Goal: Task Accomplishment & Management: Manage account settings

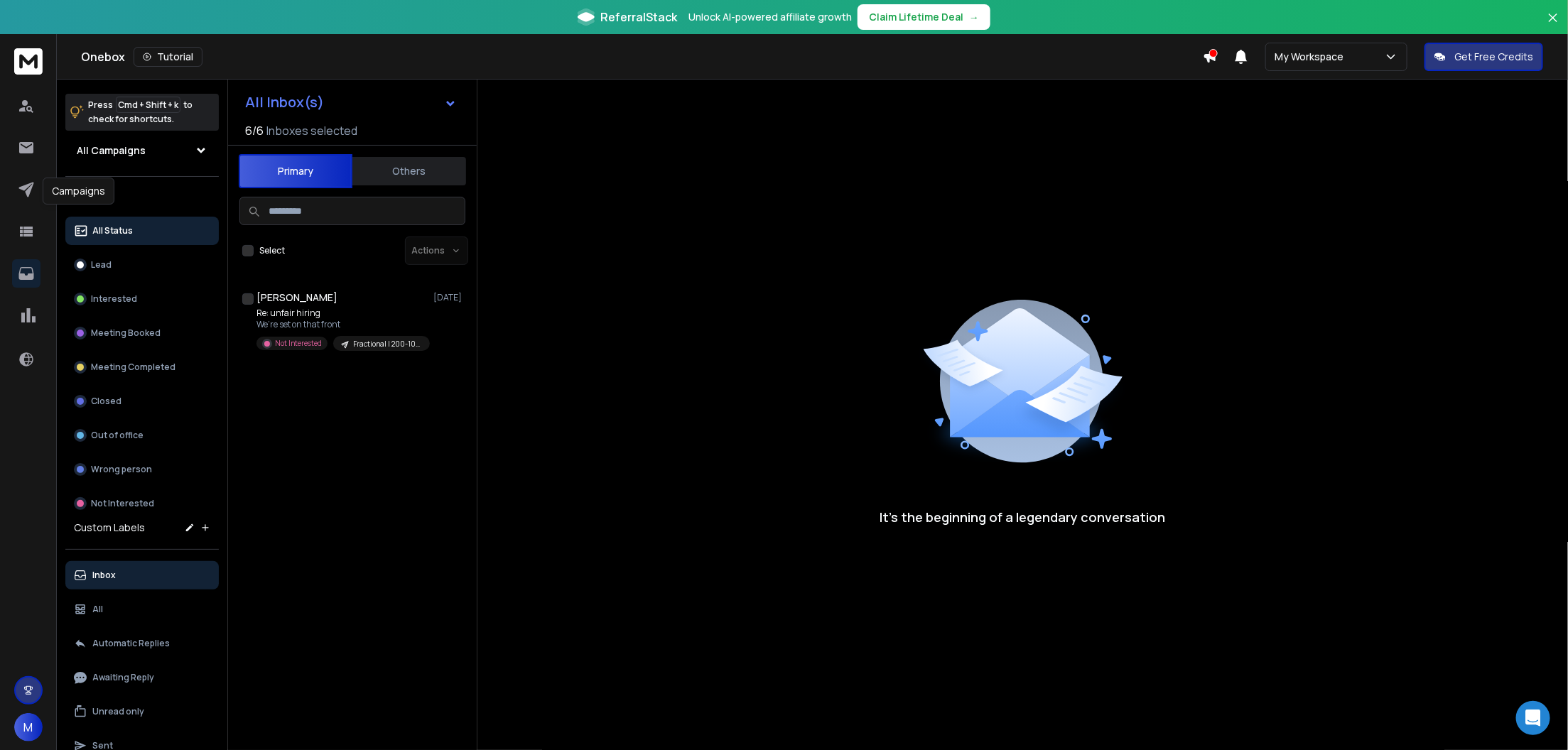
click at [43, 197] on div "Campaigns" at bounding box center [78, 191] width 72 height 27
click at [28, 189] on icon at bounding box center [26, 189] width 17 height 17
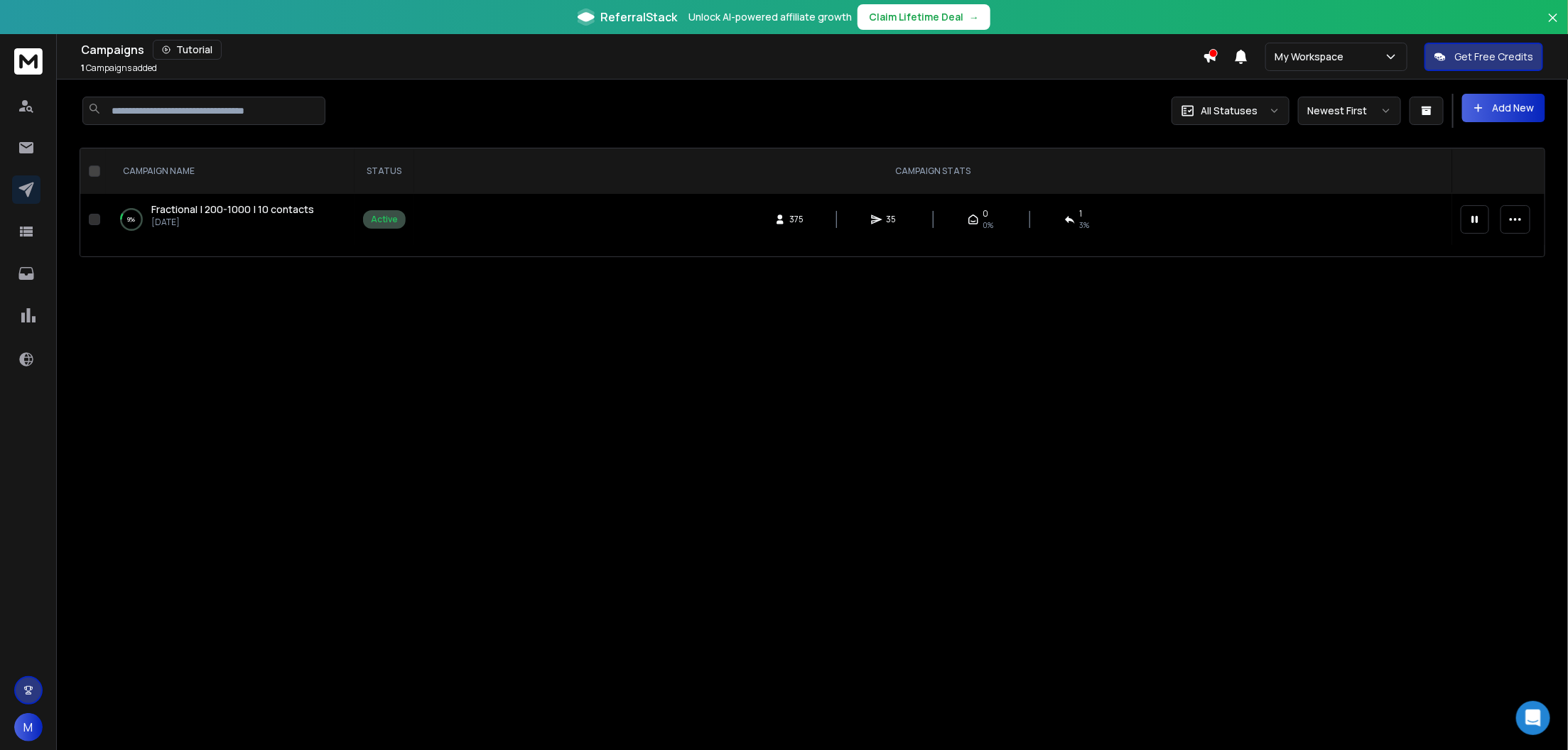
click at [198, 219] on p "7 days ago" at bounding box center [233, 222] width 163 height 11
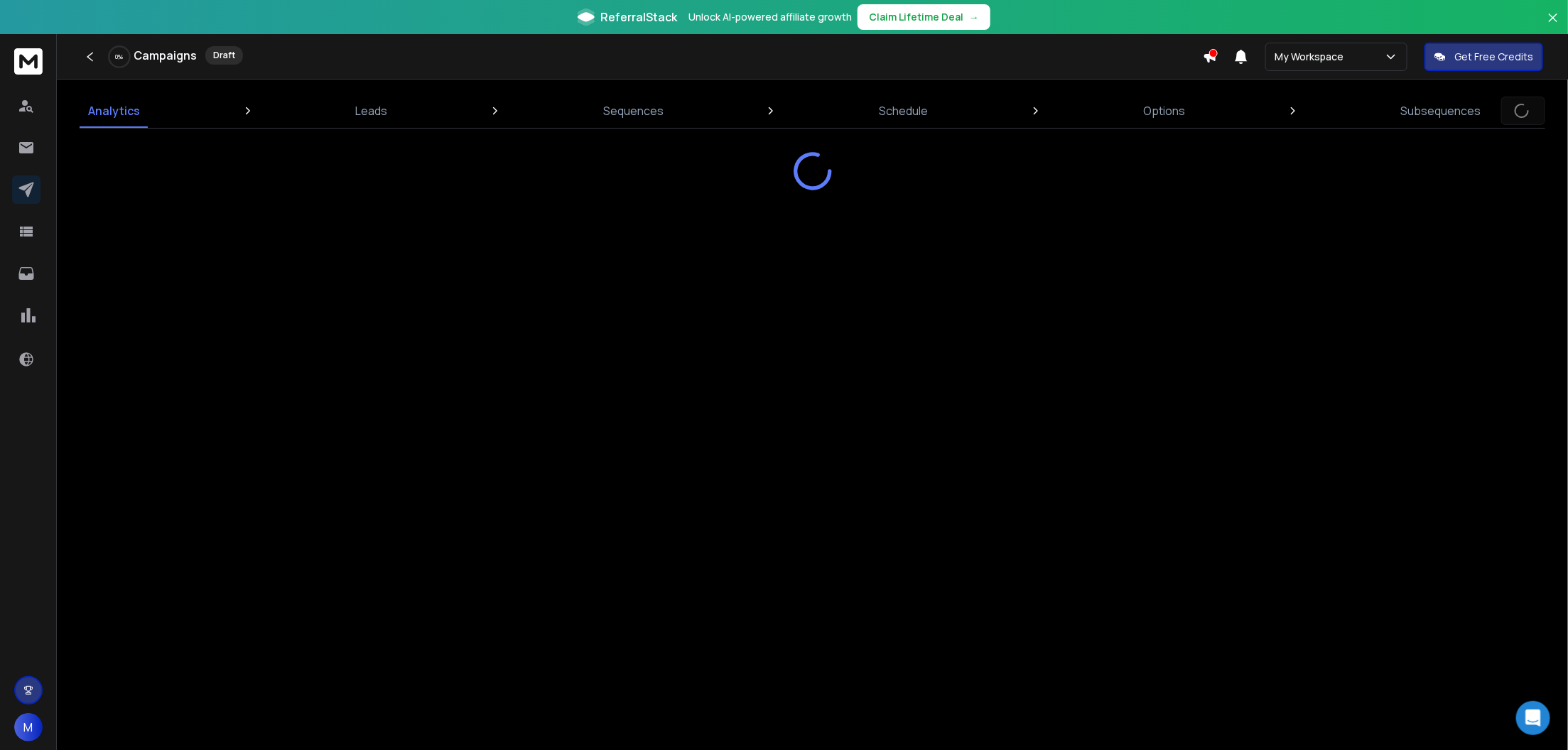
click at [210, 201] on div at bounding box center [812, 523] width 1454 height 750
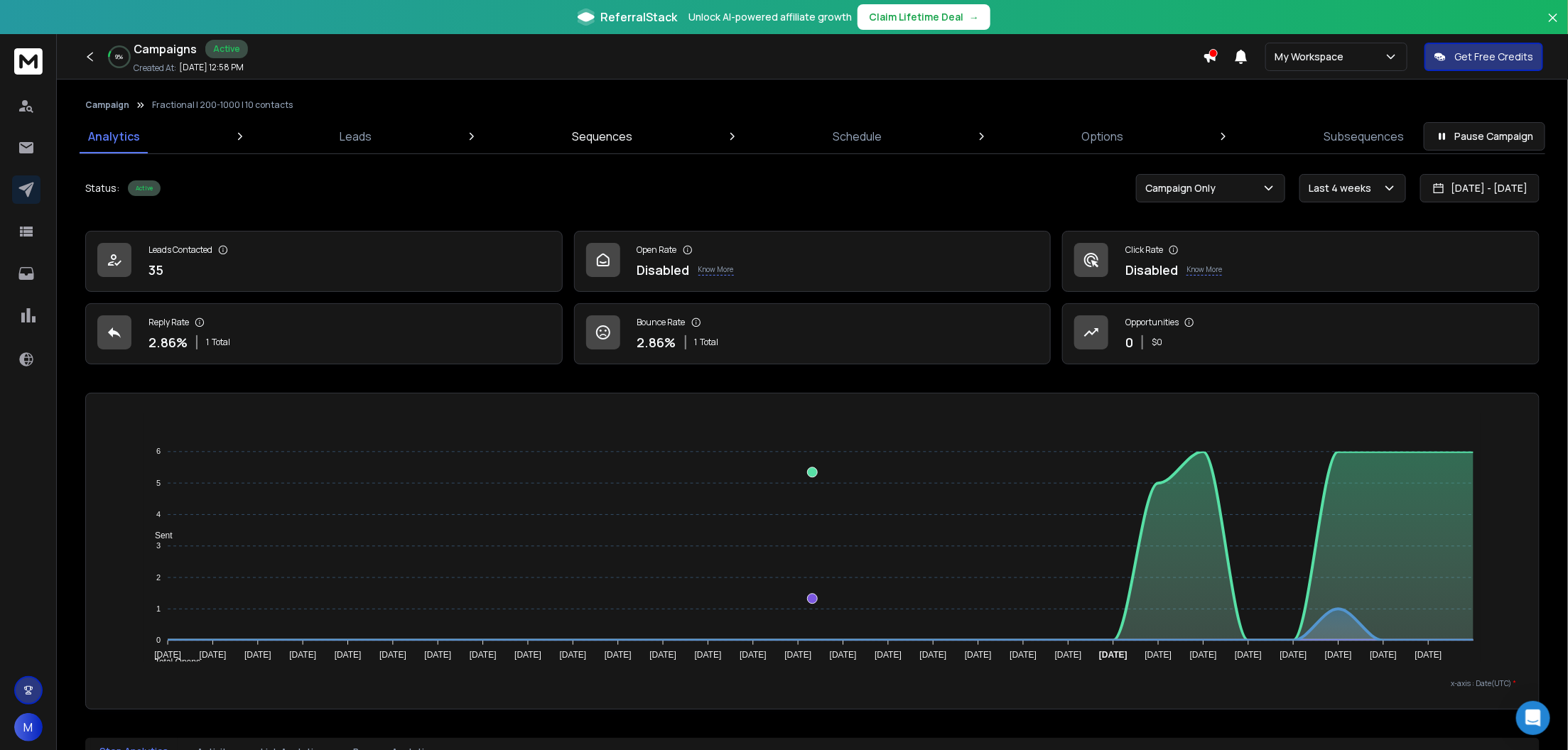
click at [634, 134] on link "Sequences" at bounding box center [602, 136] width 77 height 34
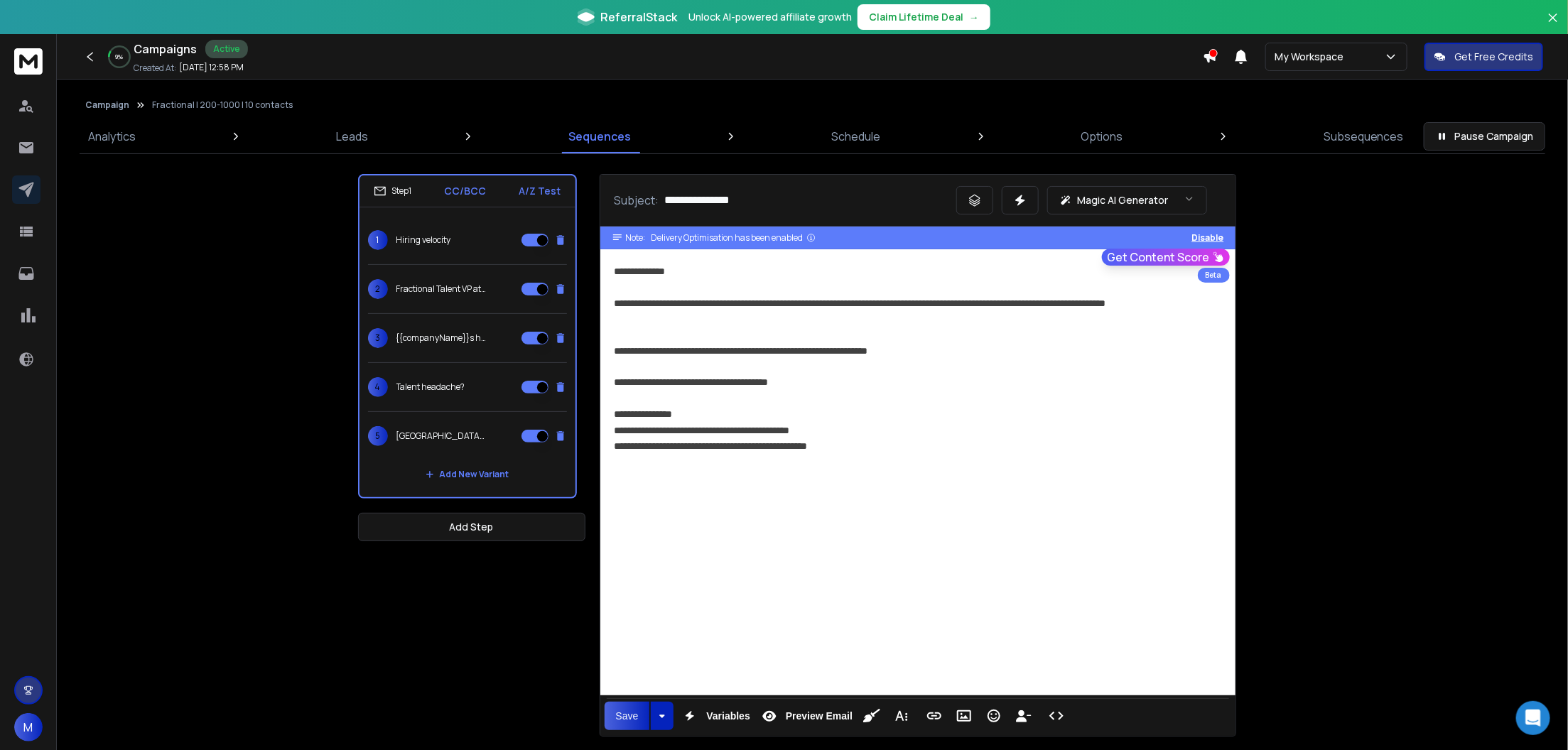
click at [423, 437] on p "Unfair hiring" at bounding box center [442, 436] width 91 height 11
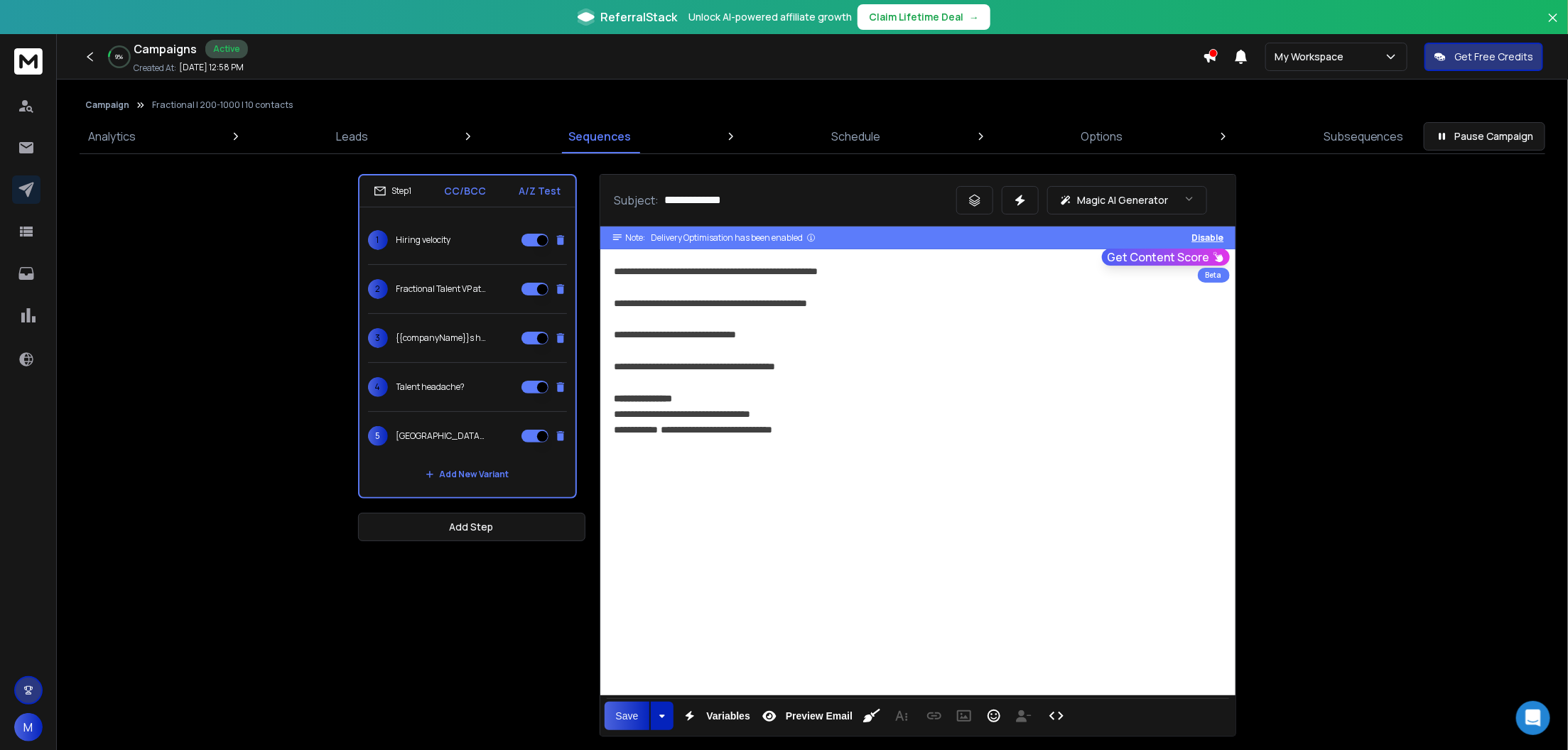
click at [821, 198] on input "**********" at bounding box center [803, 201] width 277 height 17
type input "**********"
click at [1429, 421] on div "**********" at bounding box center [813, 455] width 1466 height 574
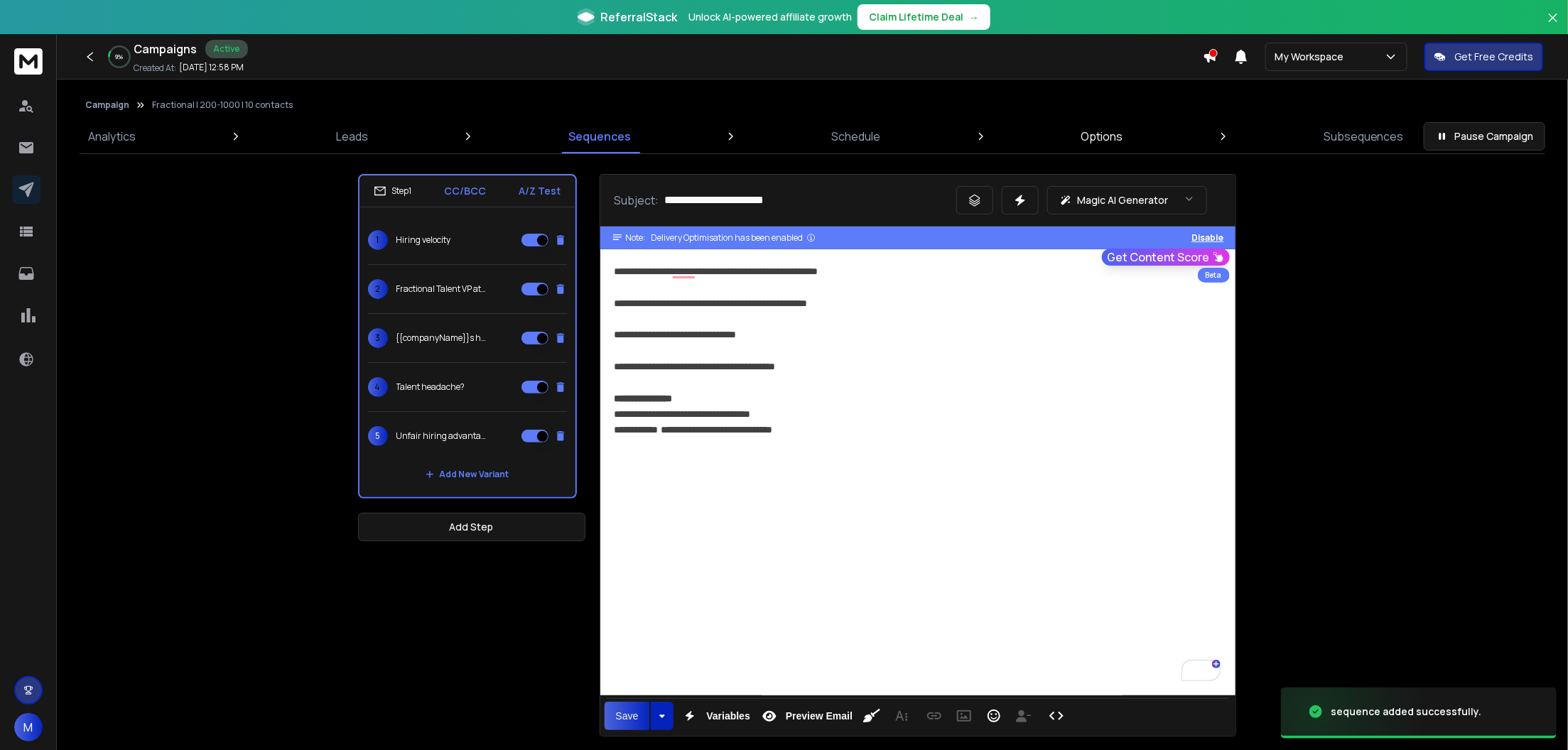
click at [1104, 139] on p "Options" at bounding box center [1102, 137] width 42 height 17
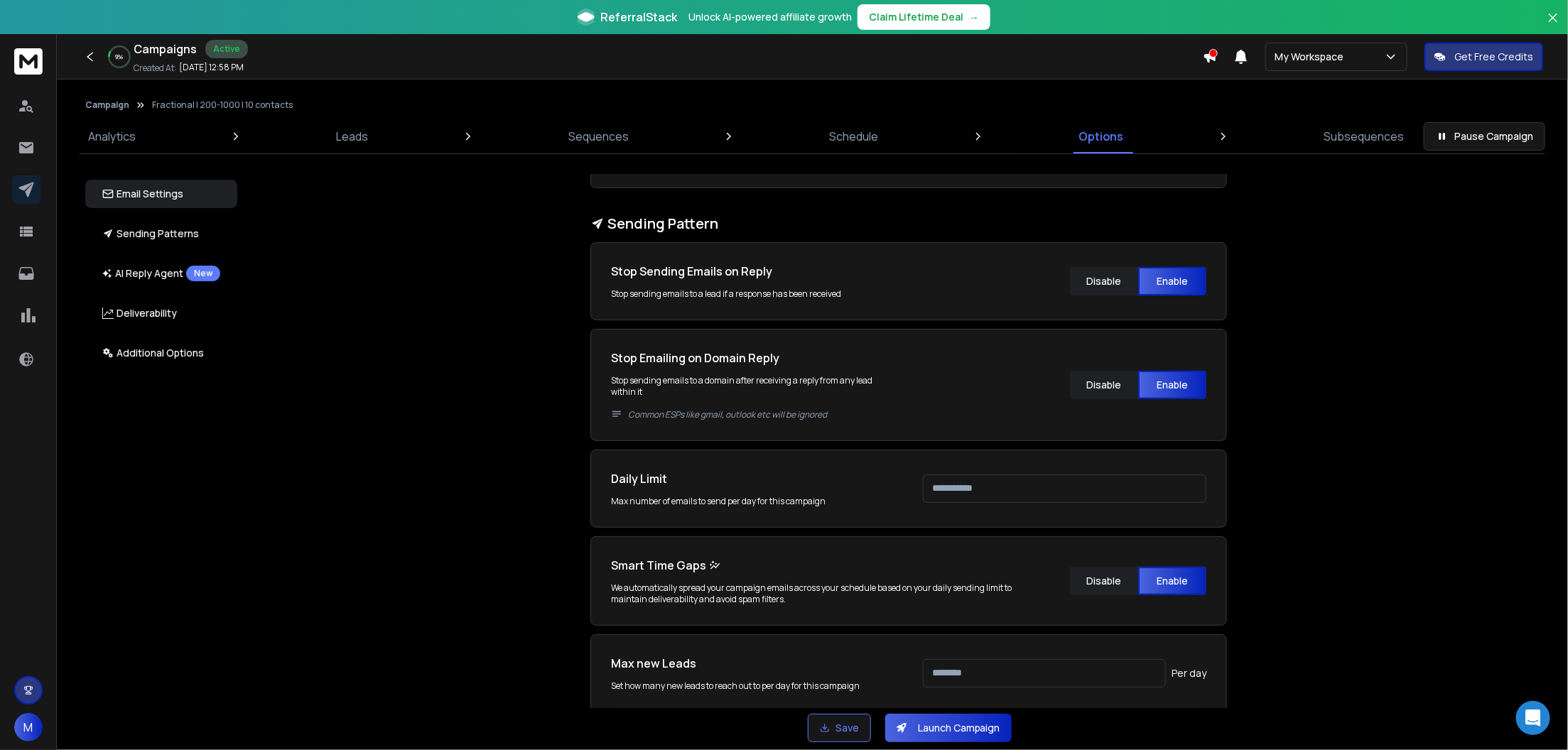
scroll to position [361, 0]
click at [997, 495] on input "**" at bounding box center [1065, 490] width 284 height 28
click at [149, 133] on div "Analytics Leads Sequences Schedule Options Subsequences" at bounding box center [746, 136] width 1333 height 34
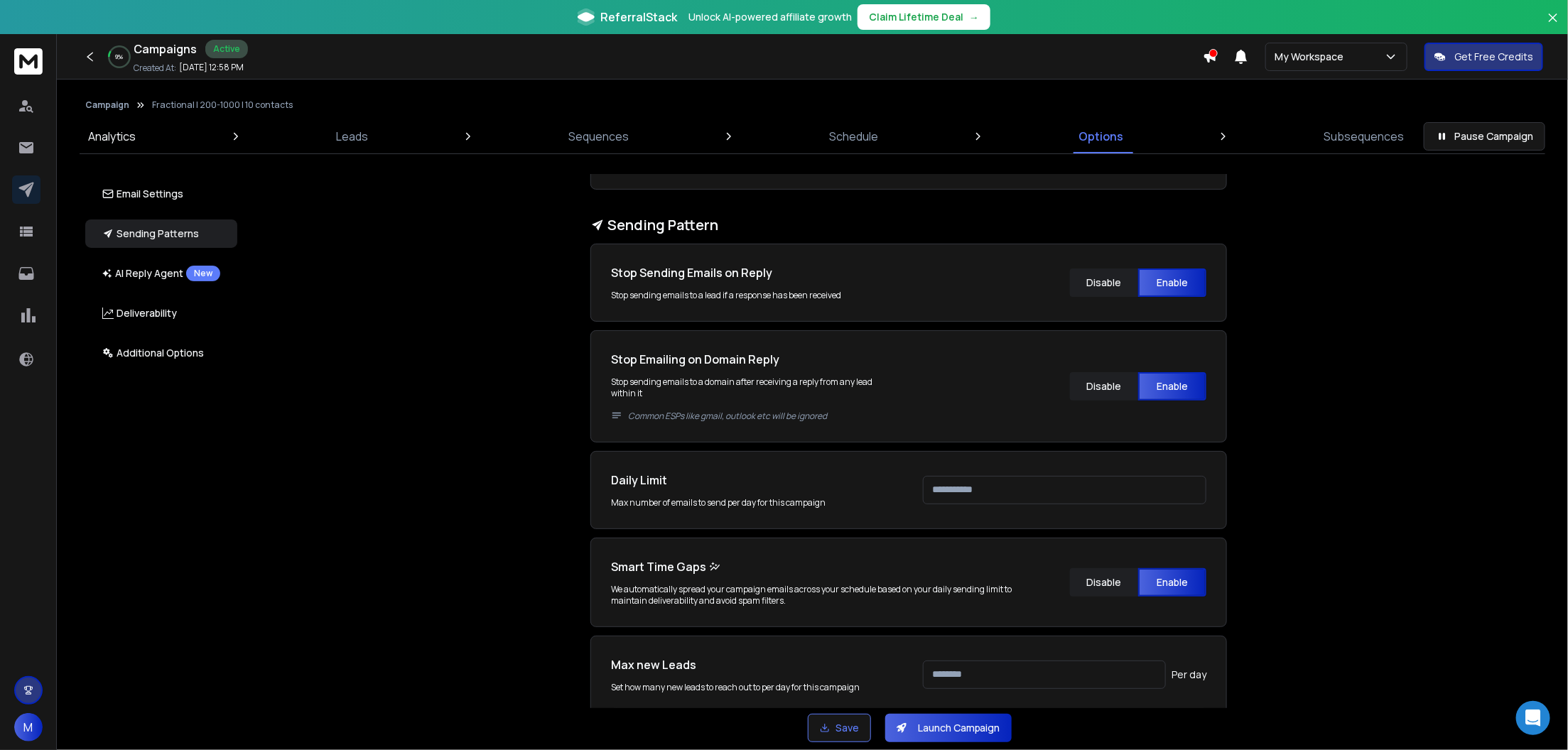
click at [130, 140] on p "Analytics" at bounding box center [112, 137] width 47 height 17
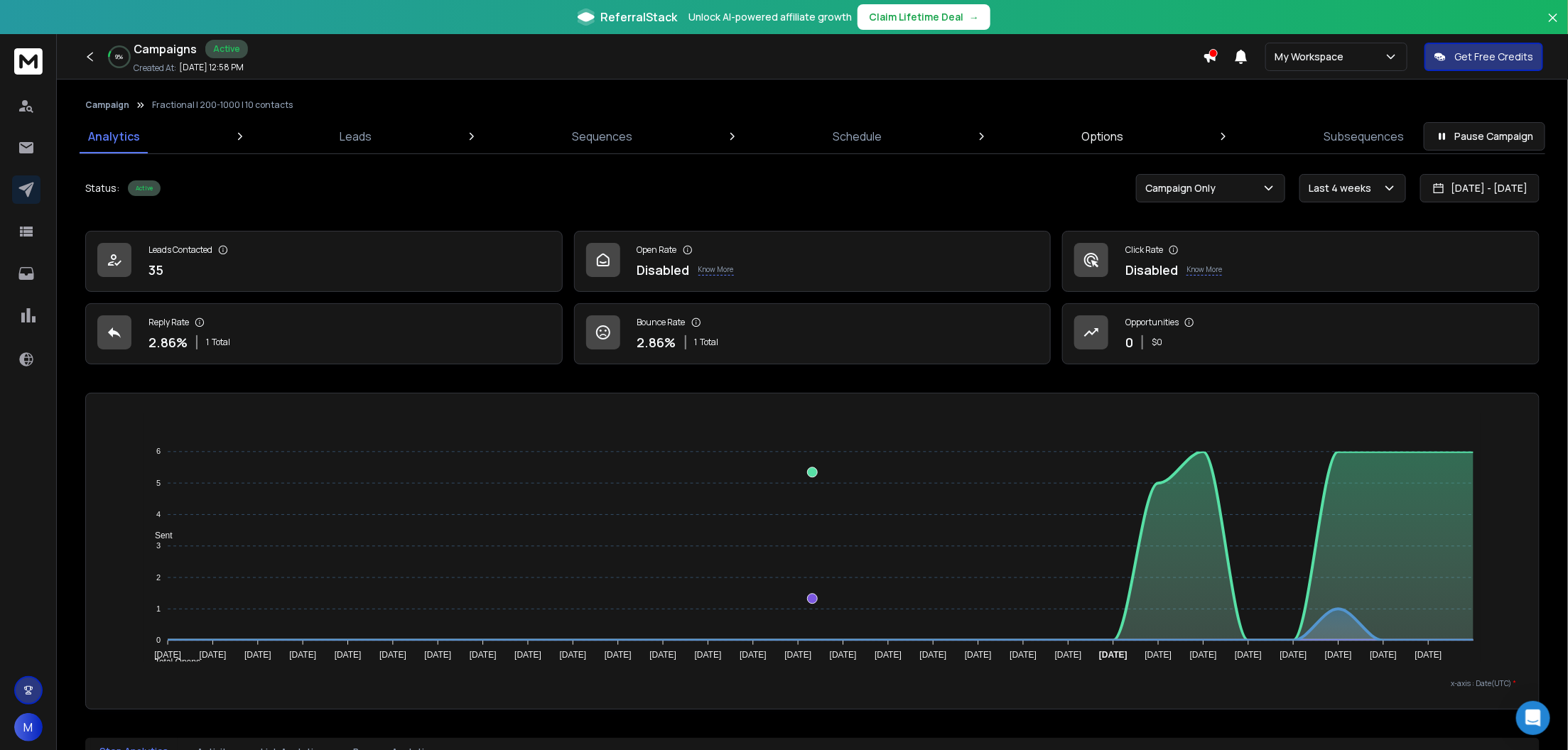
click at [1111, 128] on p "Options" at bounding box center [1102, 137] width 42 height 17
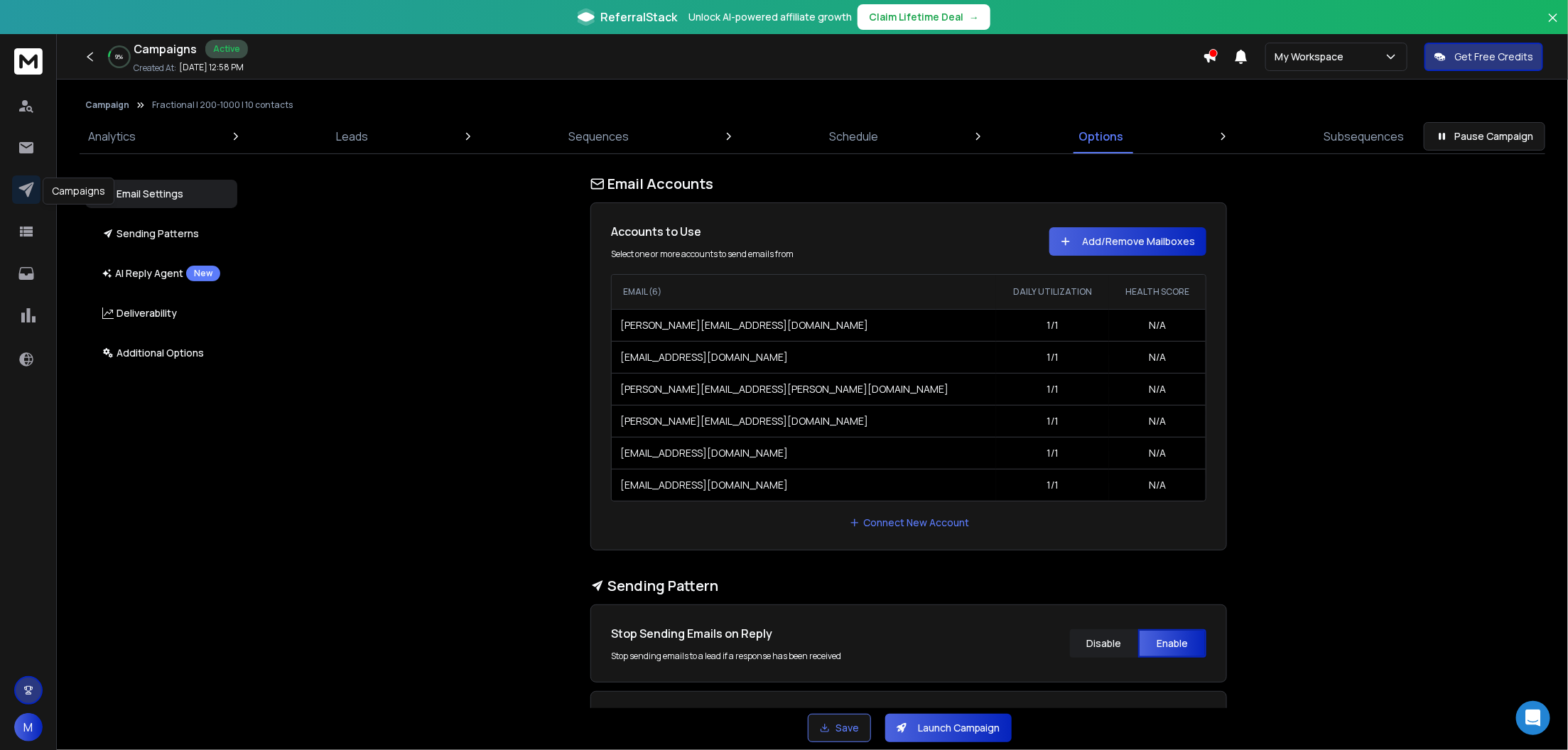
click at [23, 190] on icon at bounding box center [25, 189] width 15 height 15
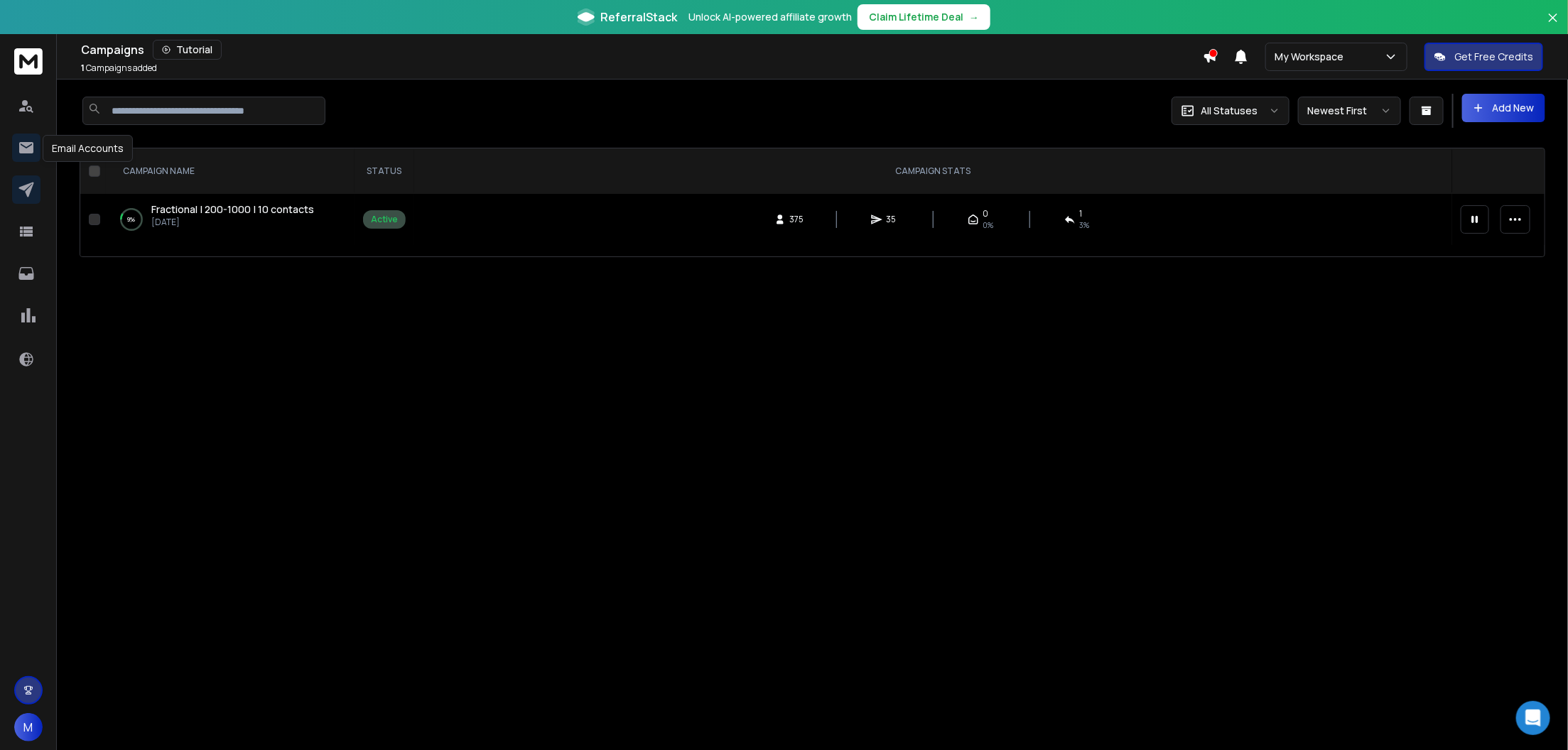
click at [33, 152] on link at bounding box center [26, 148] width 28 height 28
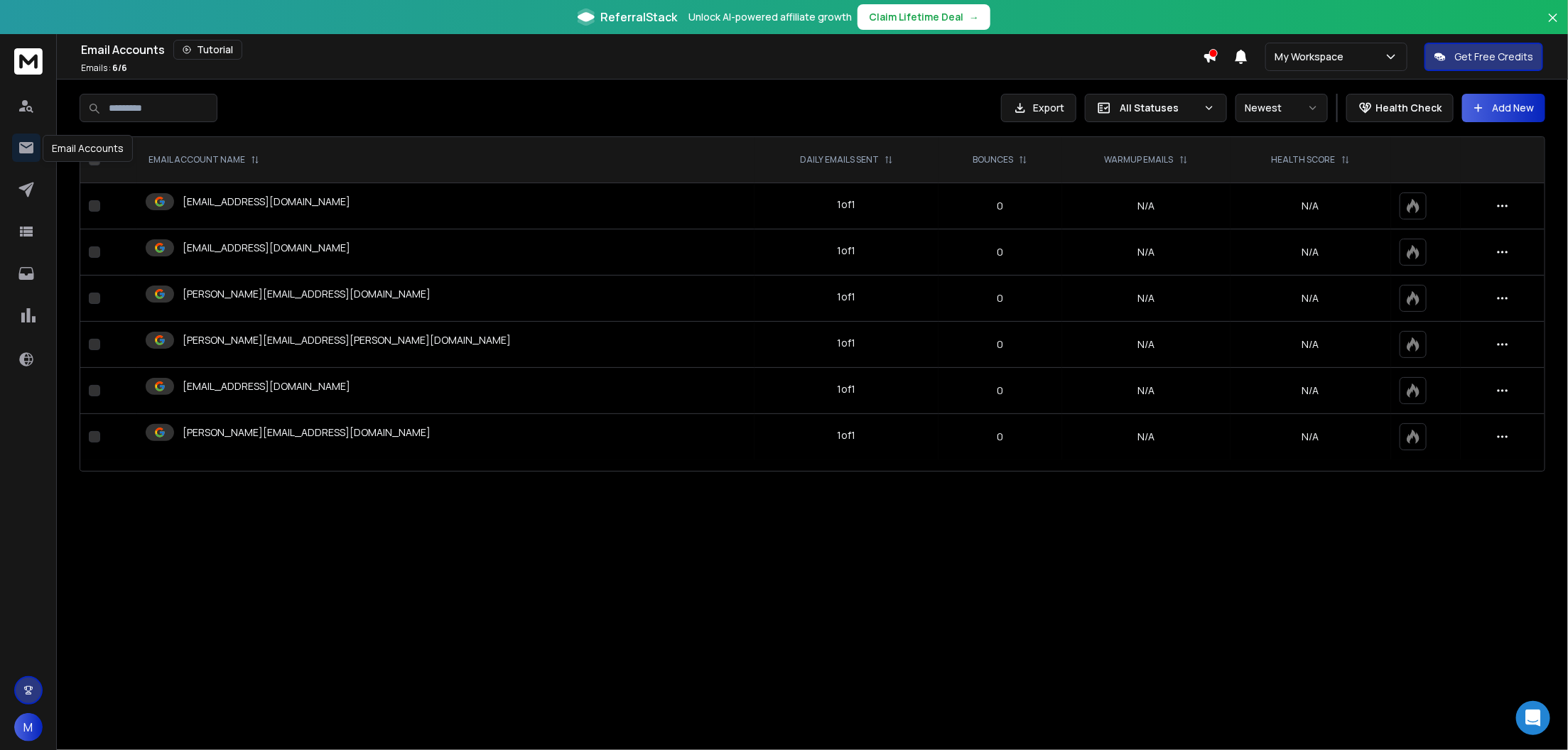
click at [315, 437] on p "matthew@moveupcompanies.com" at bounding box center [306, 433] width 248 height 14
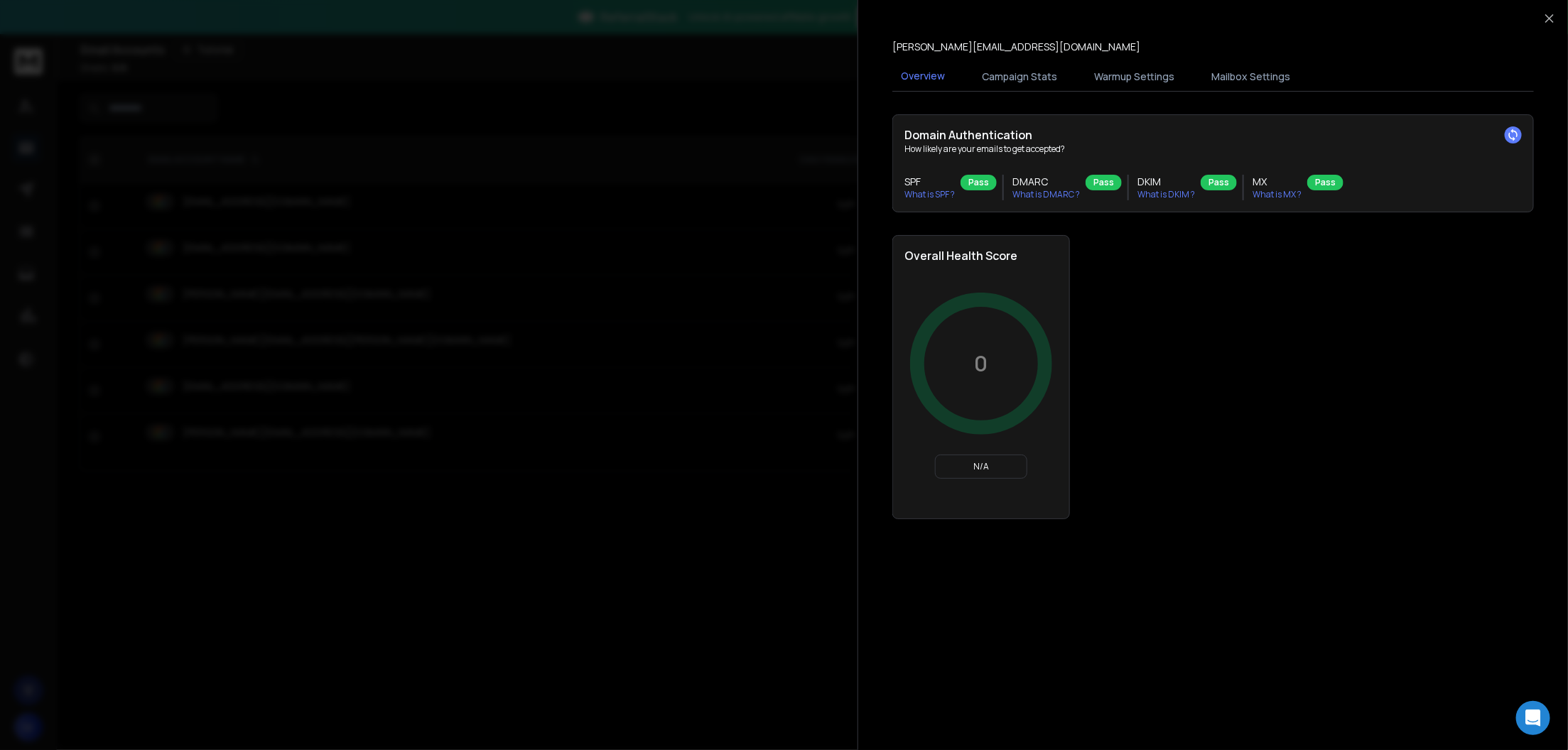
click at [1264, 65] on button "Mailbox Settings" at bounding box center [1250, 77] width 96 height 32
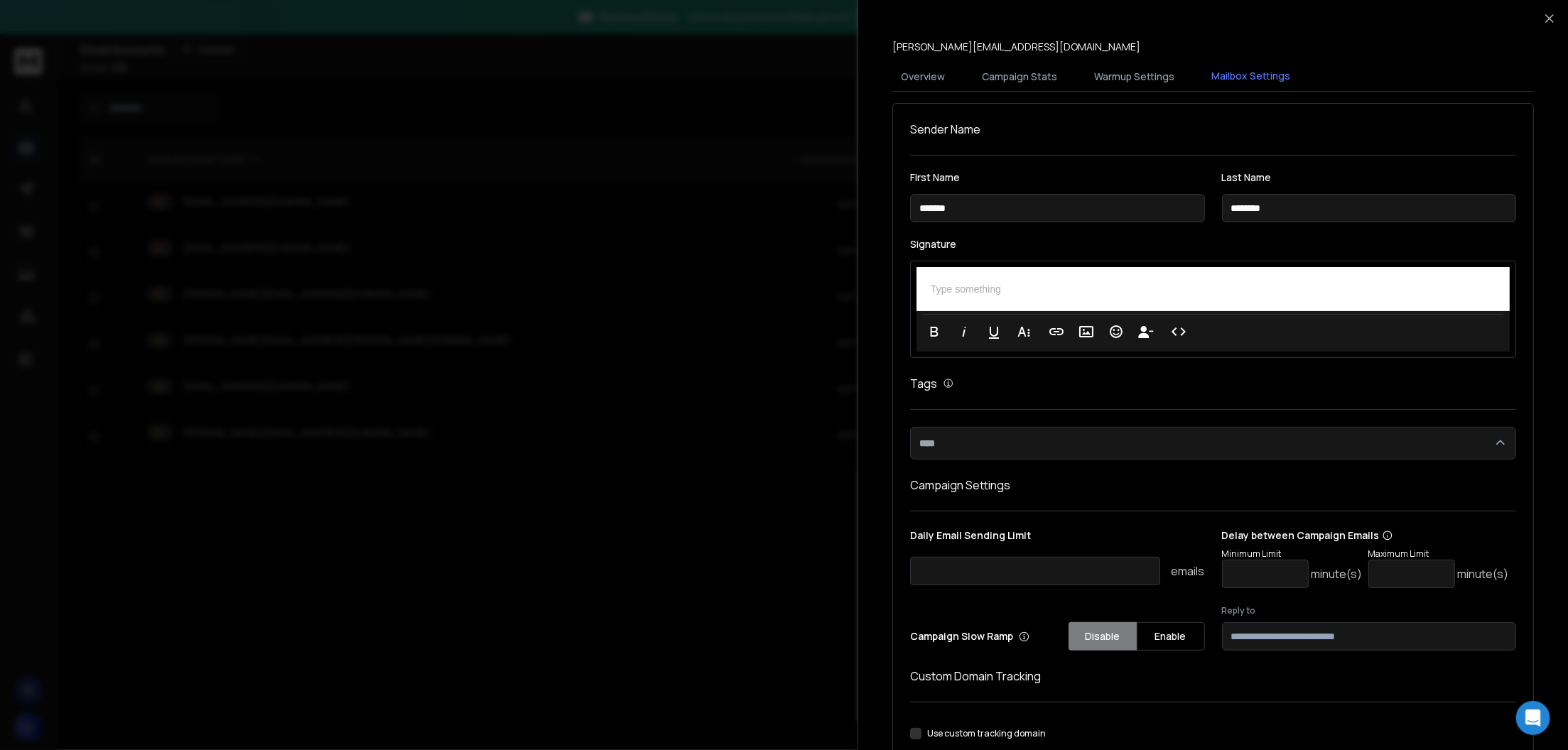
click at [980, 572] on input "*" at bounding box center [1035, 571] width 250 height 28
type input "*"
click at [1118, 471] on form "First Name ******* Last Name ******** Signature Type something Clear Formatting…" at bounding box center [1213, 483] width 606 height 621
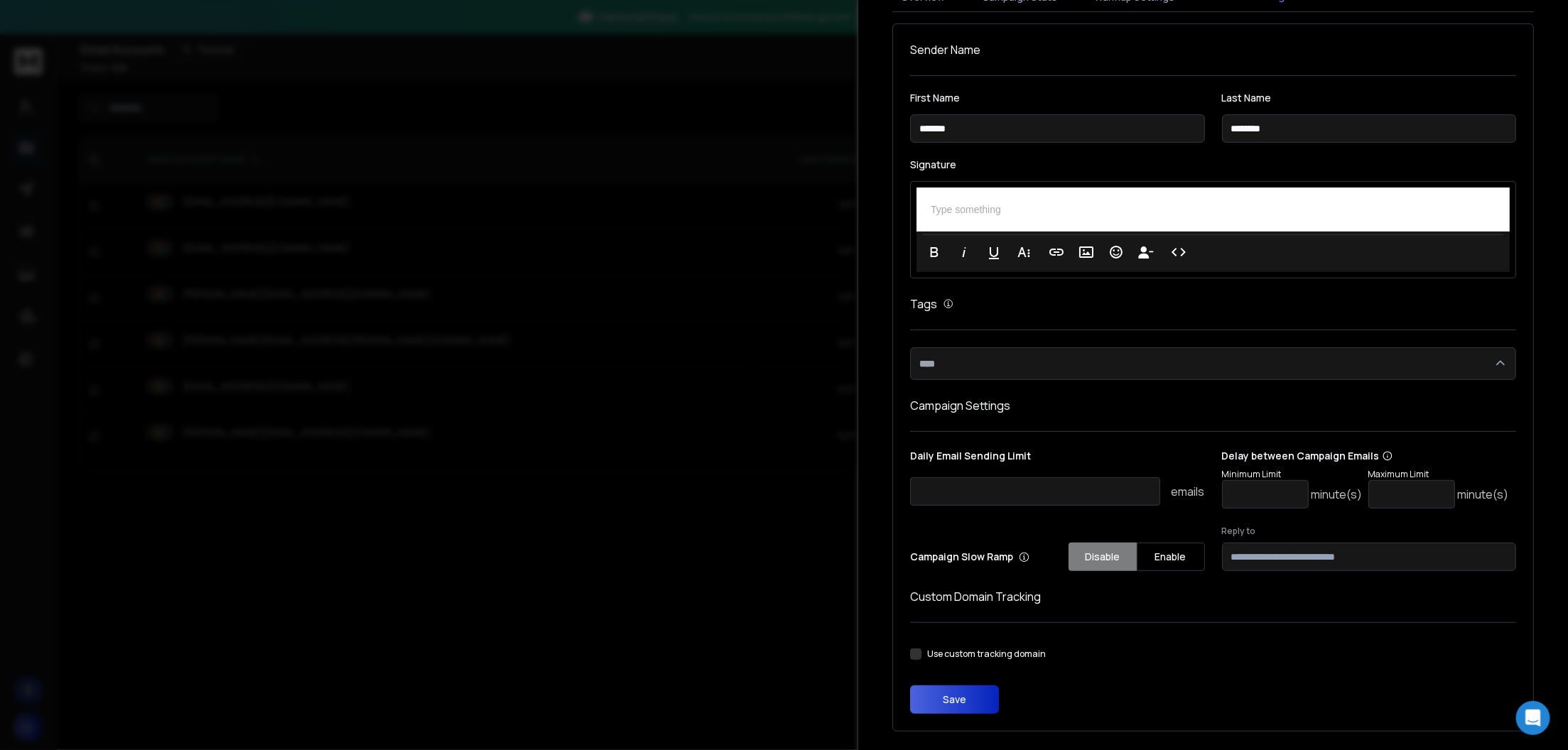
scroll to position [101, 0]
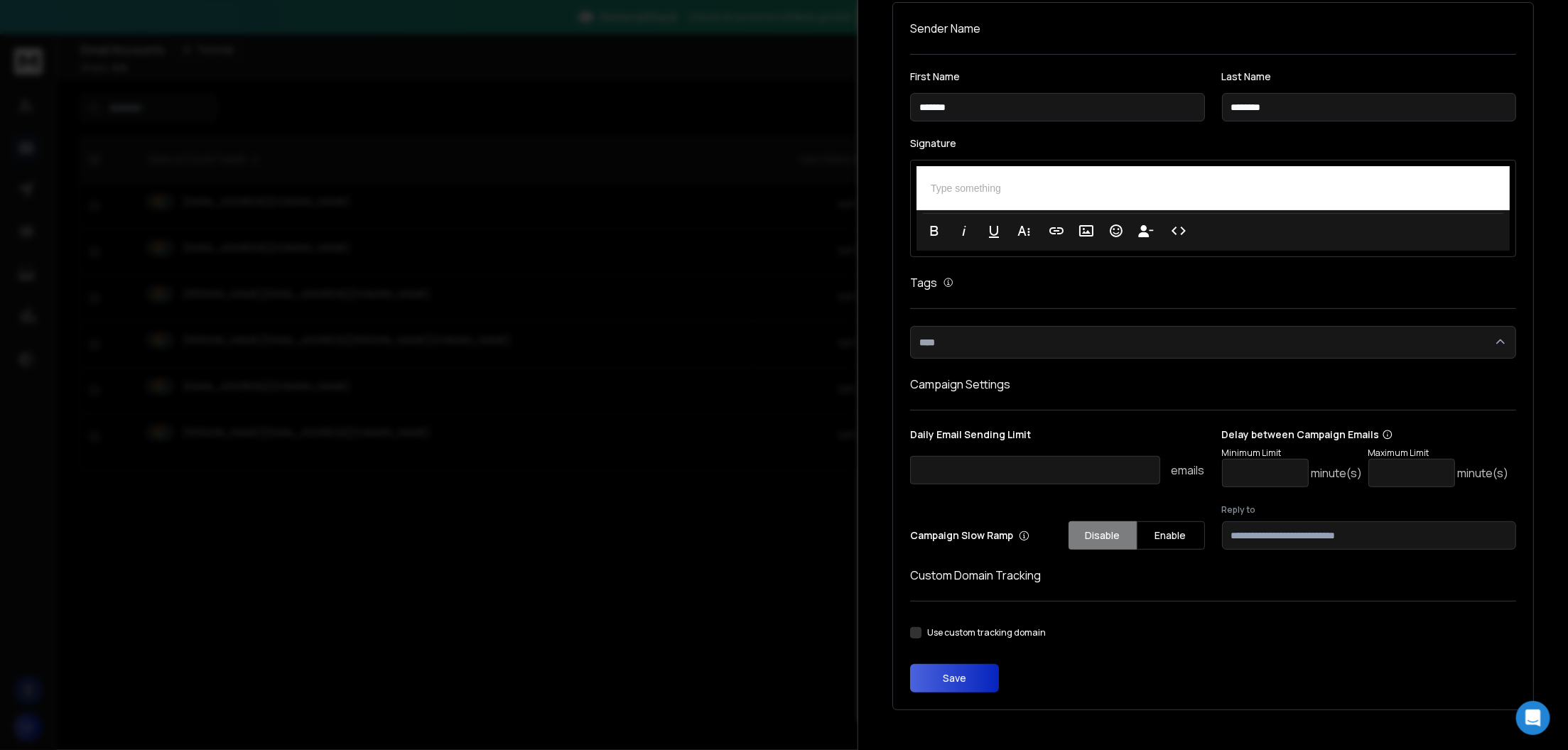
click at [932, 675] on button "Save" at bounding box center [954, 678] width 88 height 28
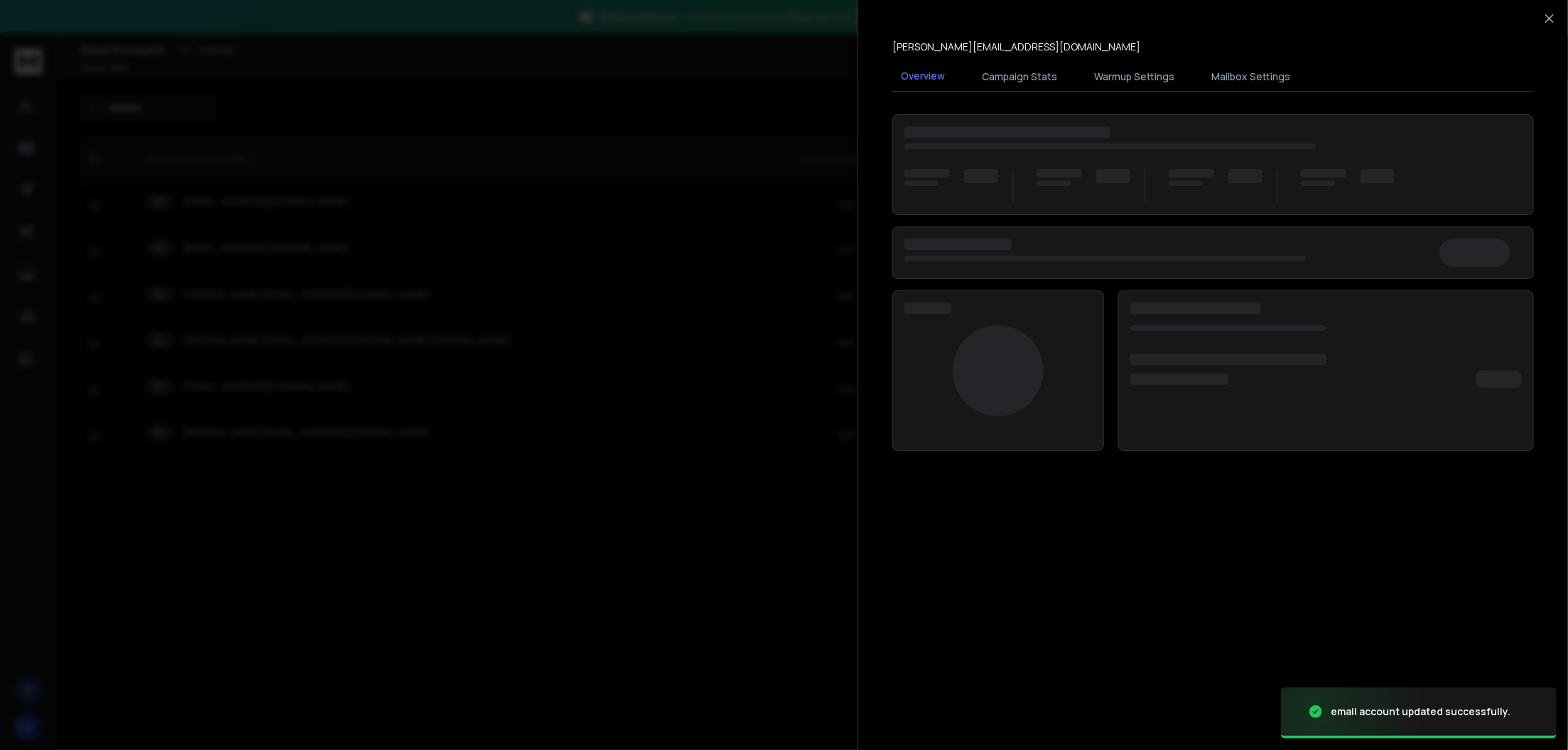
scroll to position [0, 0]
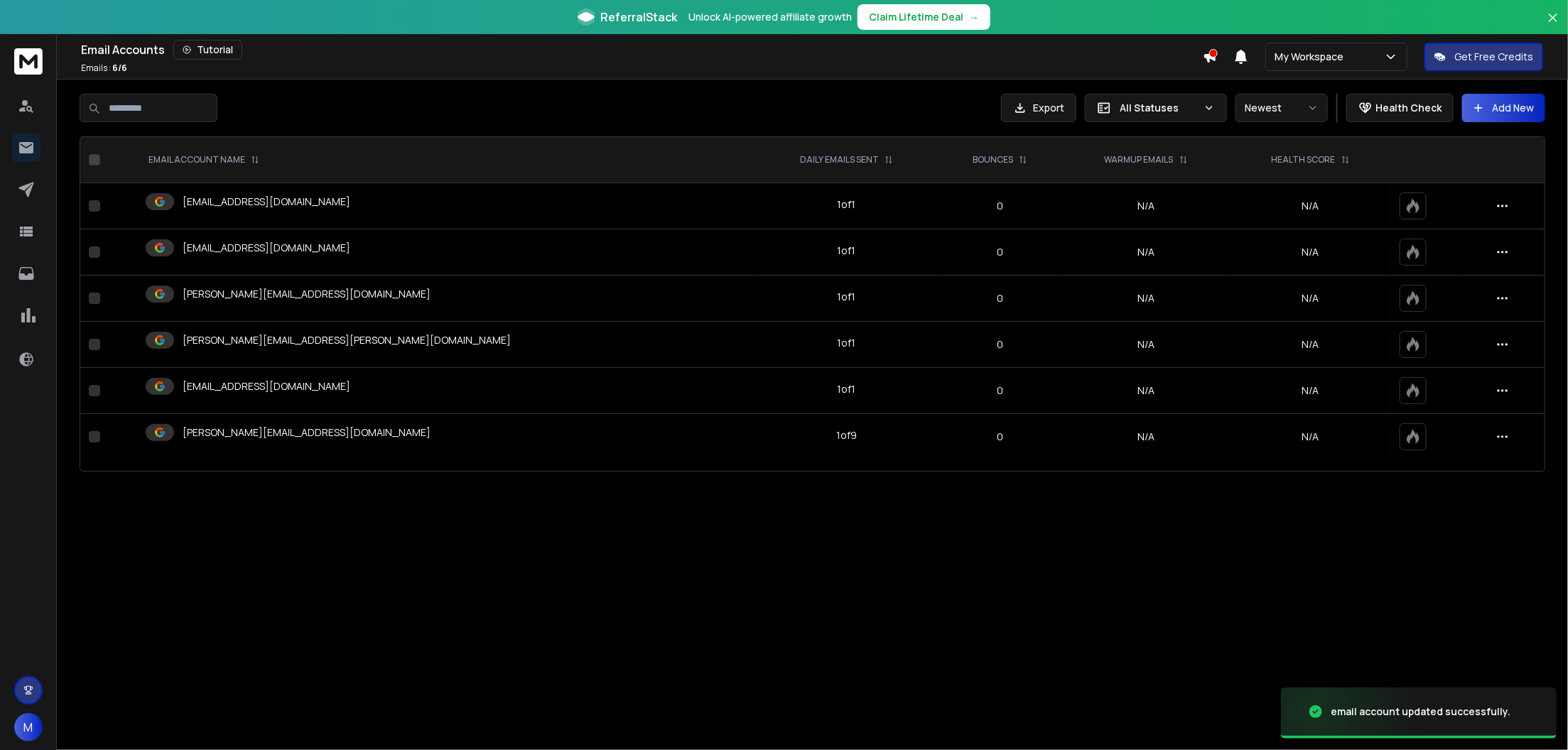
click at [470, 381] on div "matthewsorensen@moveupcompanies.com" at bounding box center [446, 387] width 600 height 17
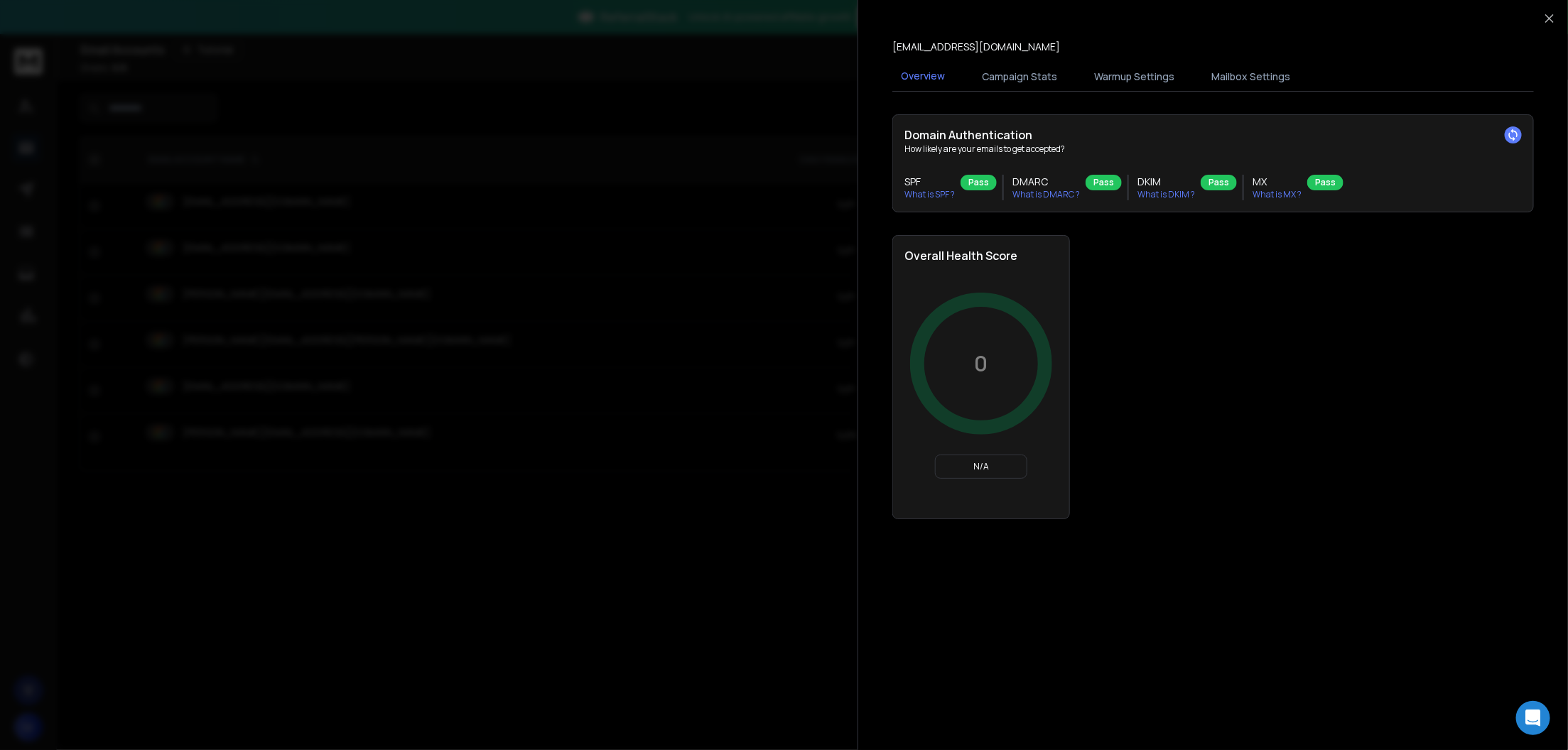
click at [1251, 74] on button "Mailbox Settings" at bounding box center [1250, 77] width 96 height 32
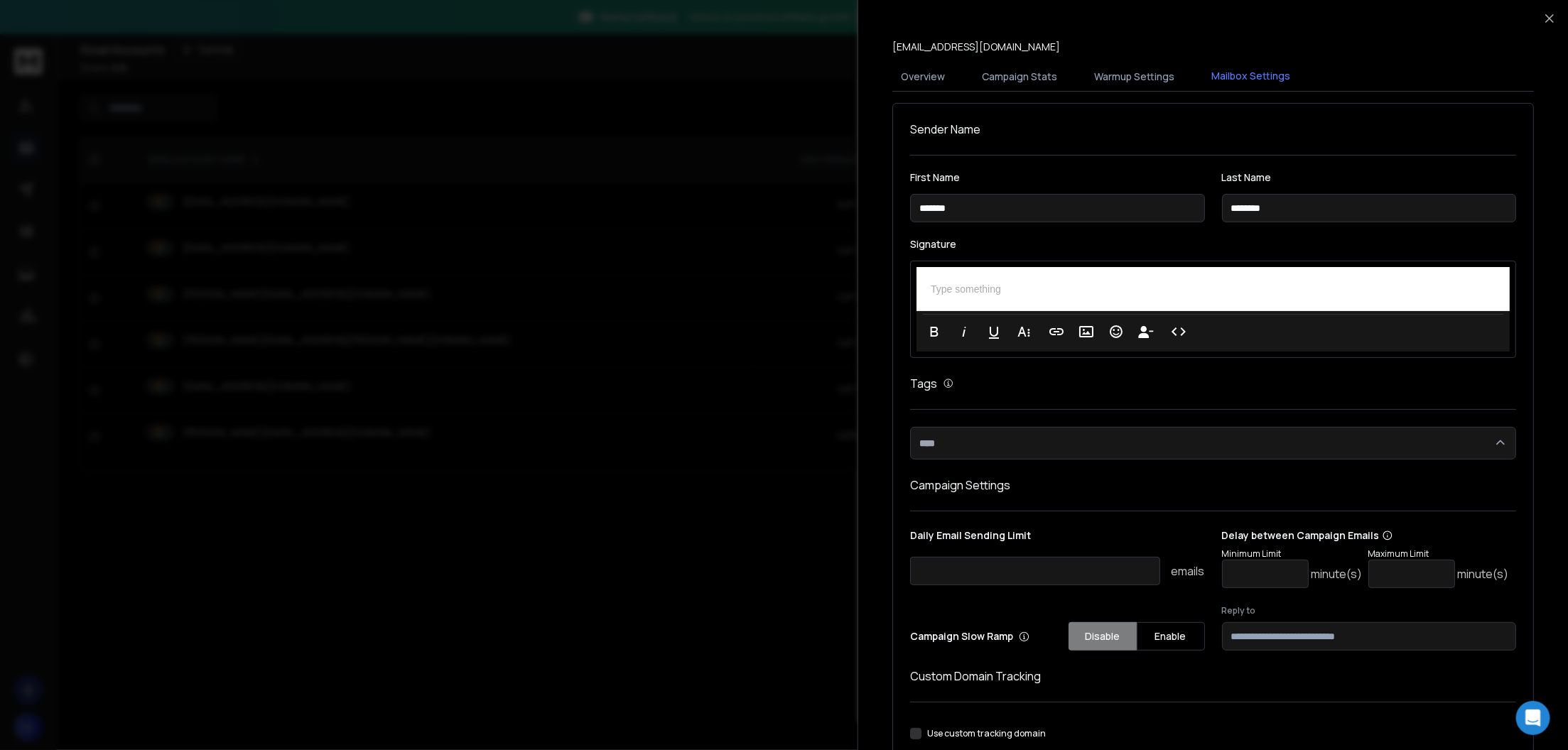
click at [955, 556] on div "* emails" at bounding box center [1057, 571] width 295 height 34
click at [955, 567] on input "*" at bounding box center [1035, 571] width 250 height 28
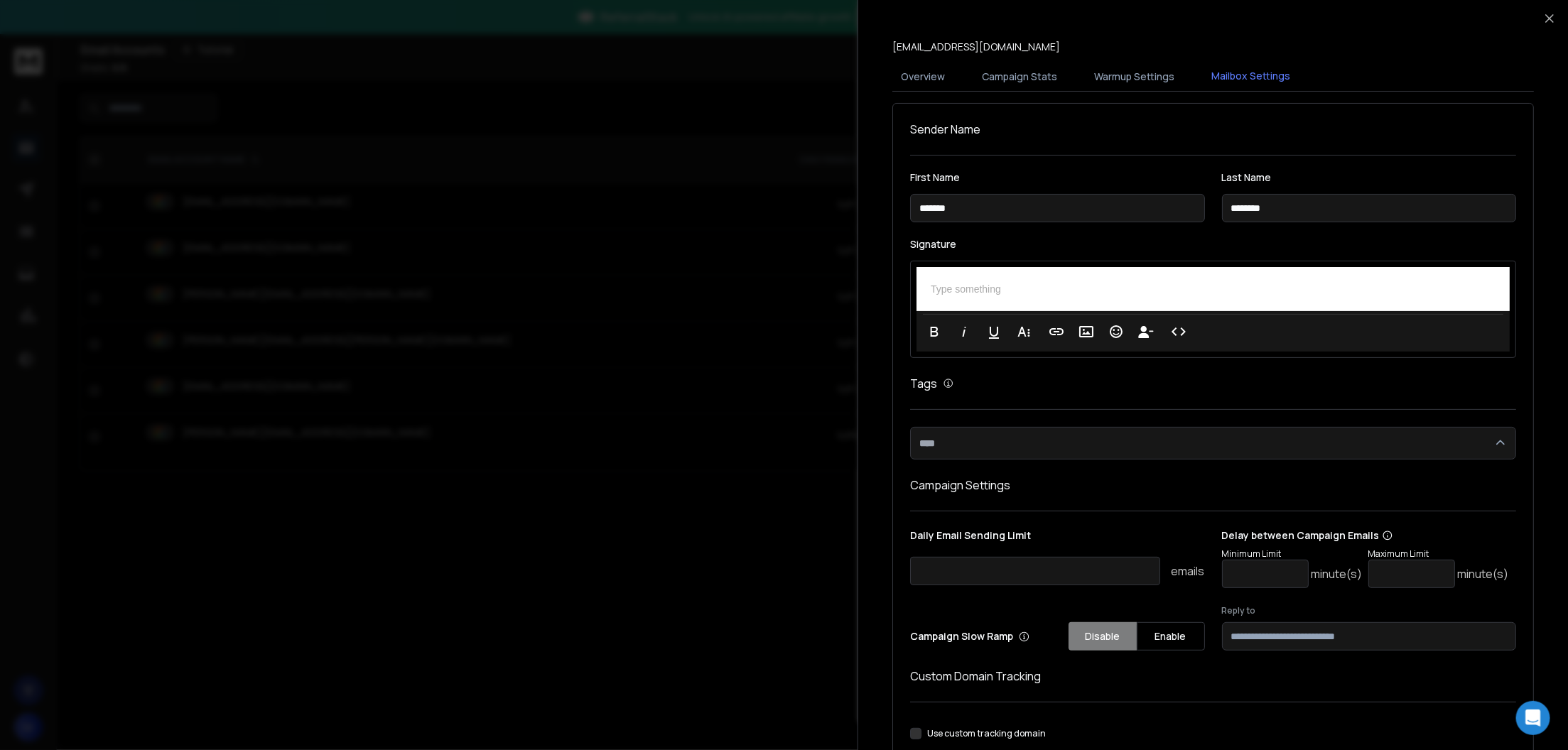
click at [955, 567] on input "*" at bounding box center [1035, 571] width 250 height 28
type input "*"
click at [1044, 512] on form "First Name ******* Last Name ******** Signature Type something Clear Formatting…" at bounding box center [1213, 483] width 606 height 621
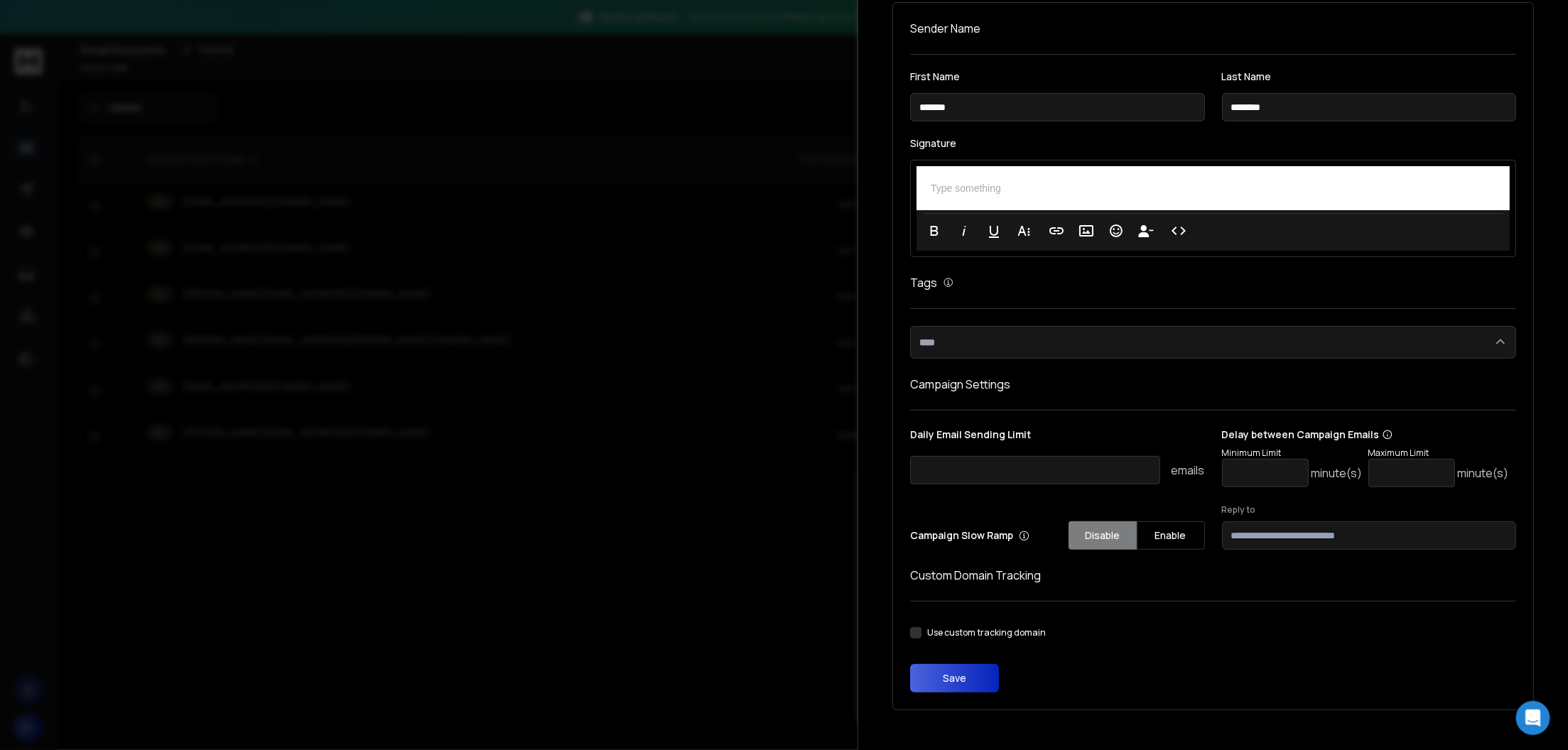
click at [964, 679] on button "Save" at bounding box center [954, 678] width 88 height 28
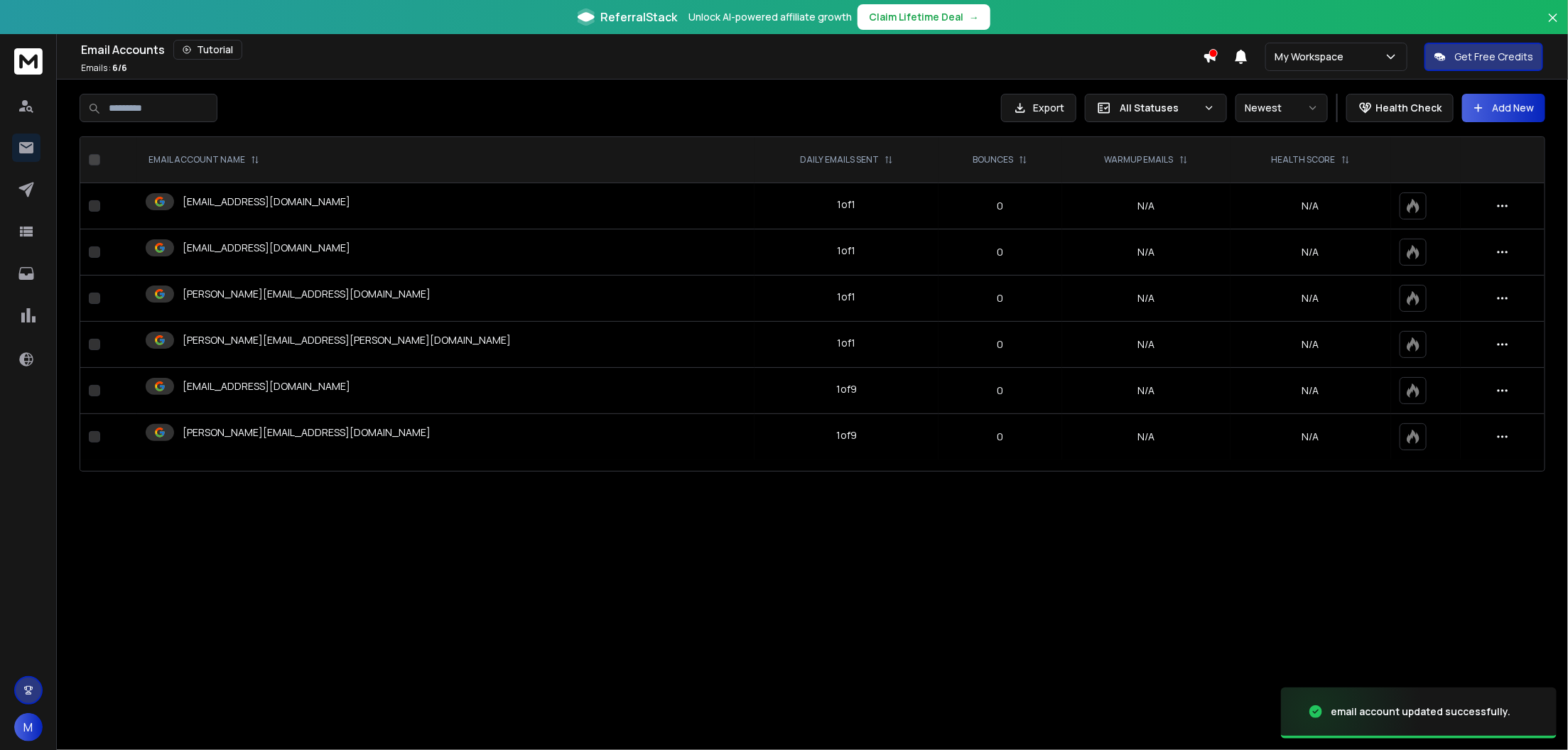
click at [392, 335] on div "matthew.sorensen@moveupcompanies.com" at bounding box center [446, 340] width 600 height 17
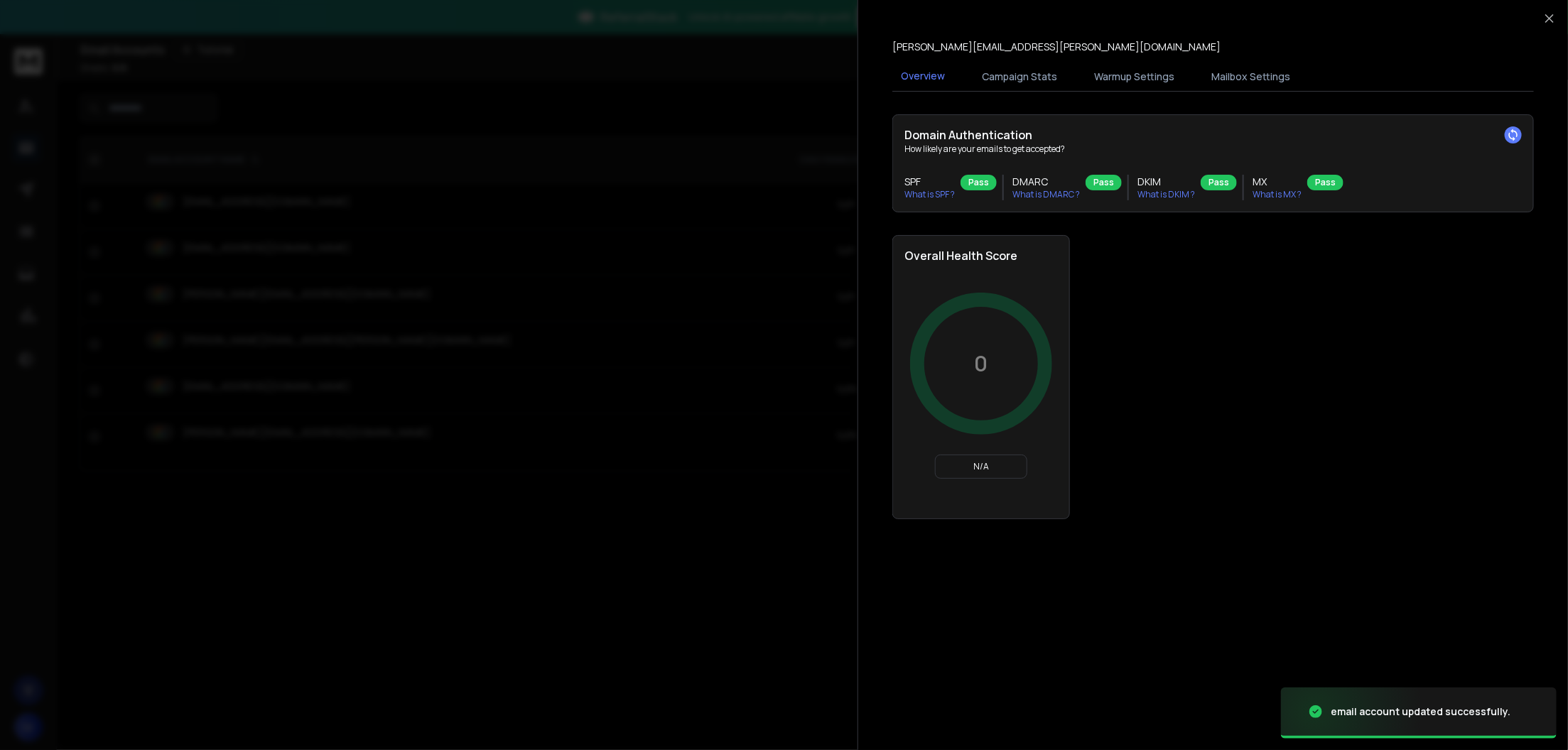
click at [1262, 75] on button "Mailbox Settings" at bounding box center [1250, 77] width 96 height 32
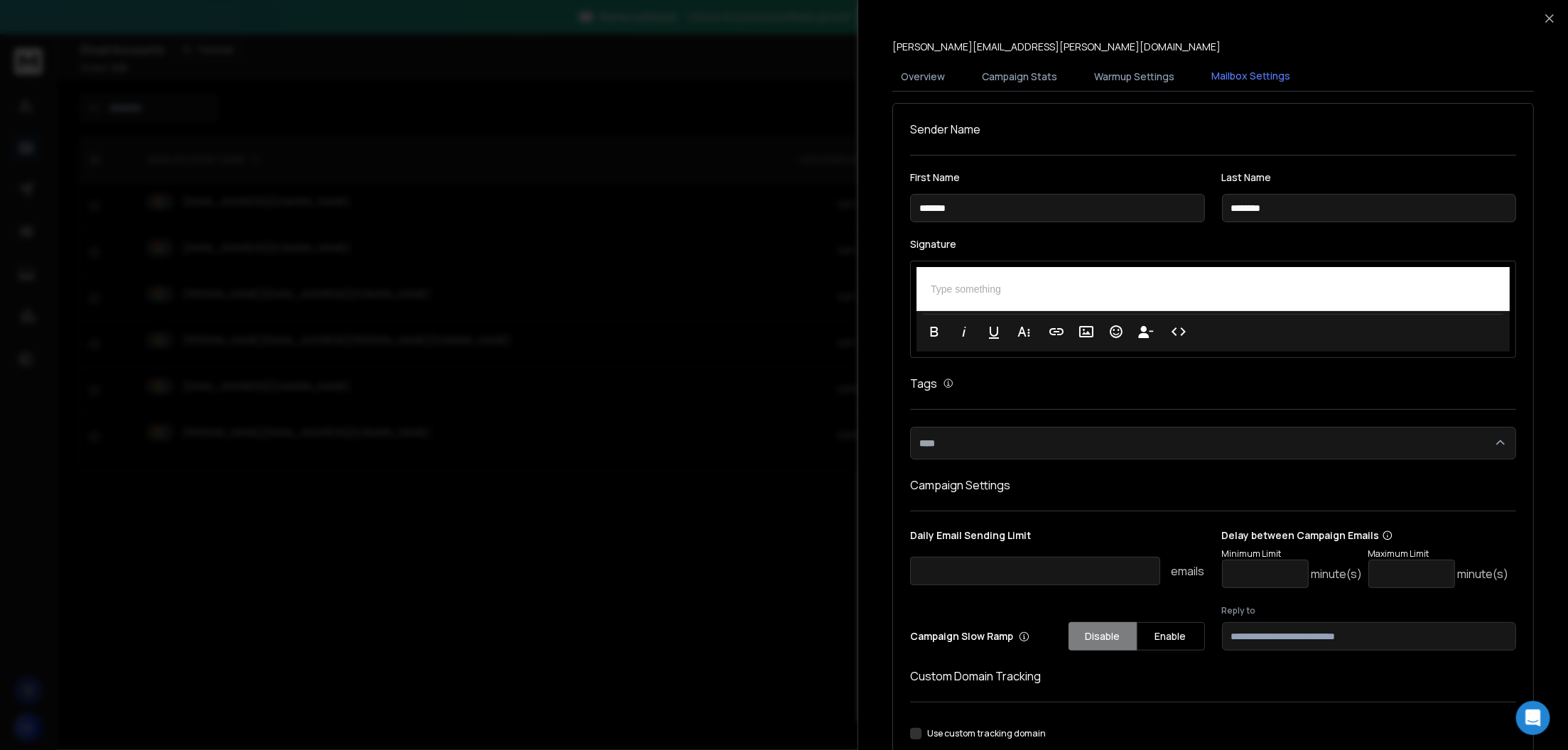
click at [946, 572] on input "*" at bounding box center [1035, 571] width 250 height 28
type input "*"
click at [1070, 524] on form "First Name ******* Last Name ******** Signature Type something Clear Formatting…" at bounding box center [1213, 483] width 606 height 621
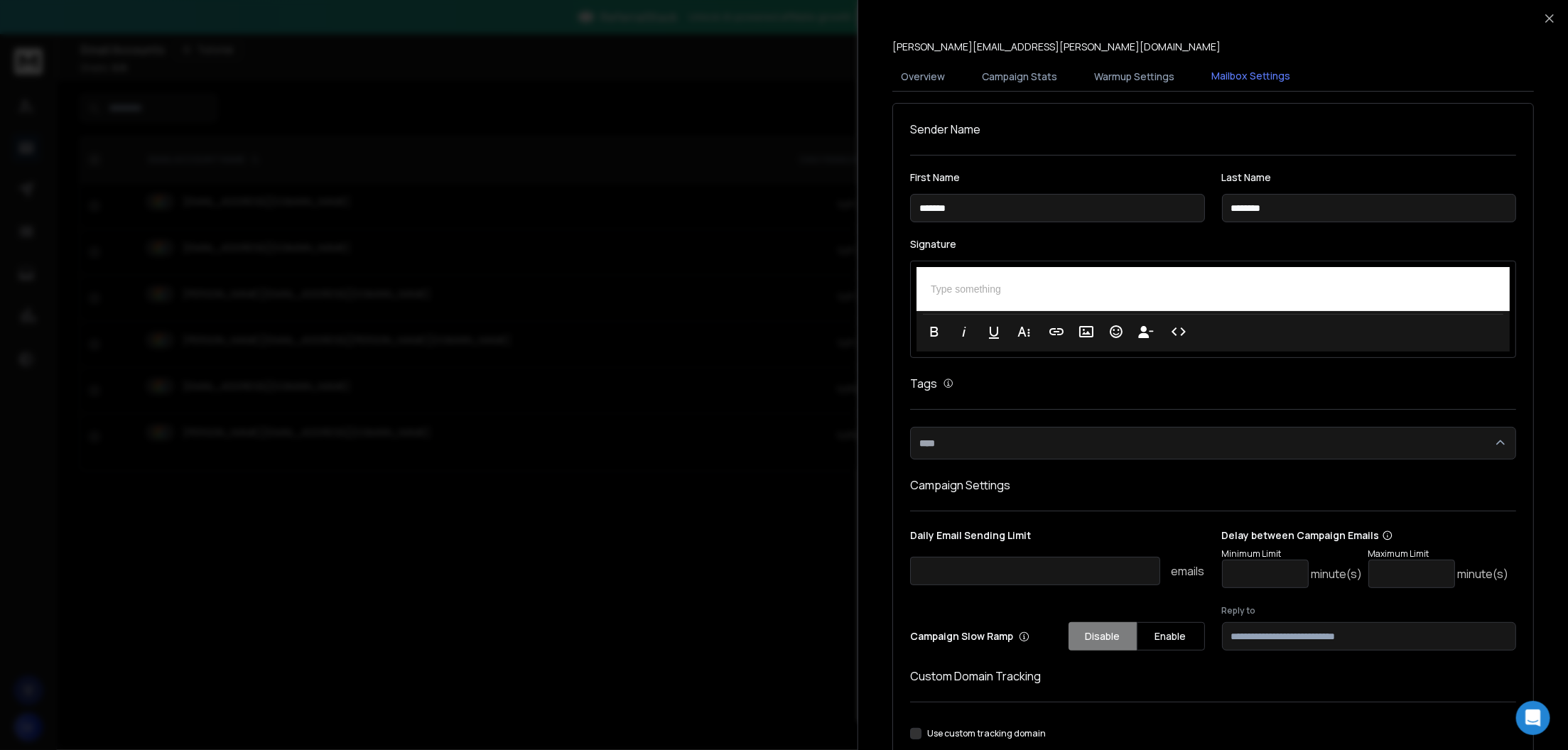
scroll to position [101, 0]
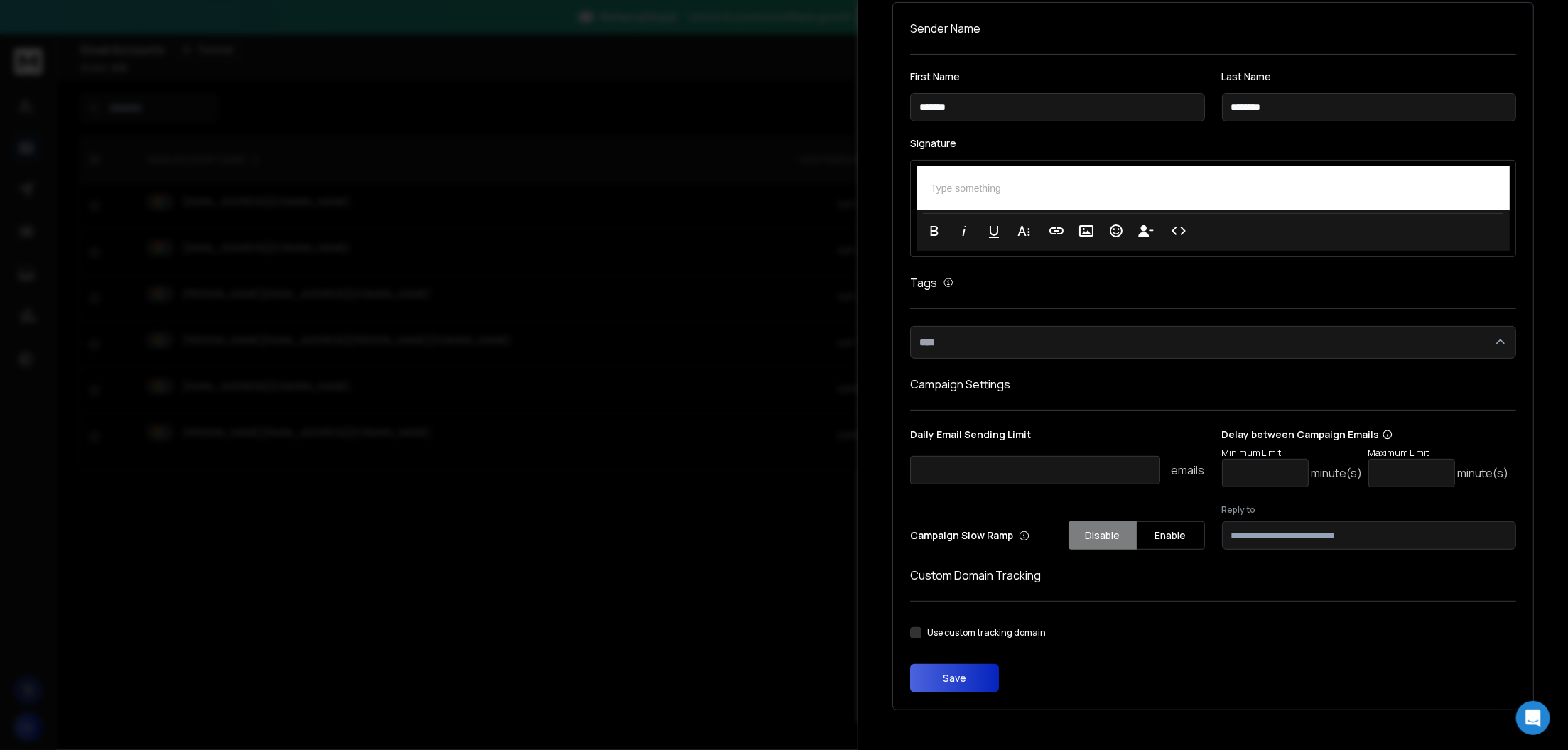
click at [955, 664] on button "Save" at bounding box center [954, 678] width 88 height 28
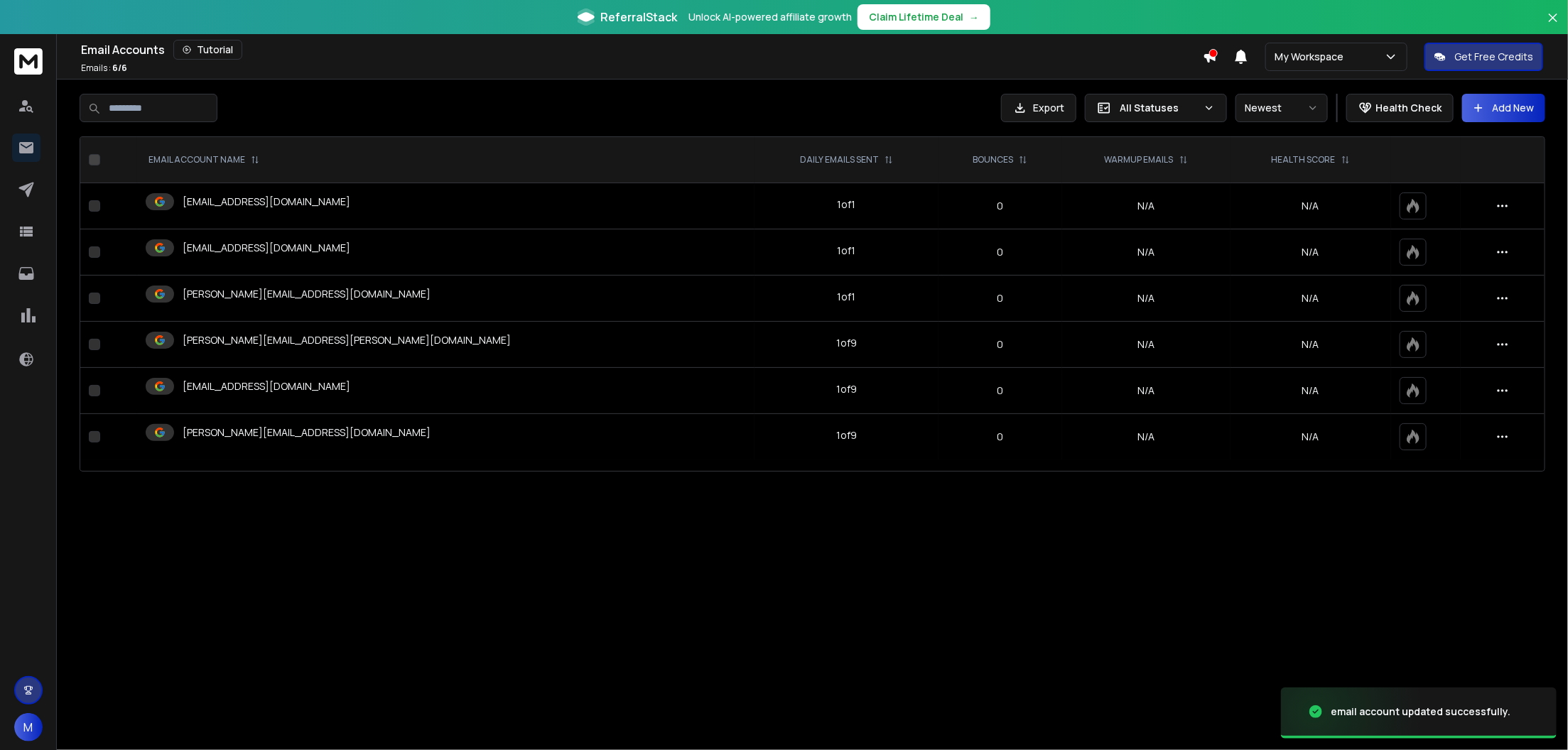
click at [513, 304] on td "matthew@powerupcompanies.com" at bounding box center [446, 298] width 618 height 46
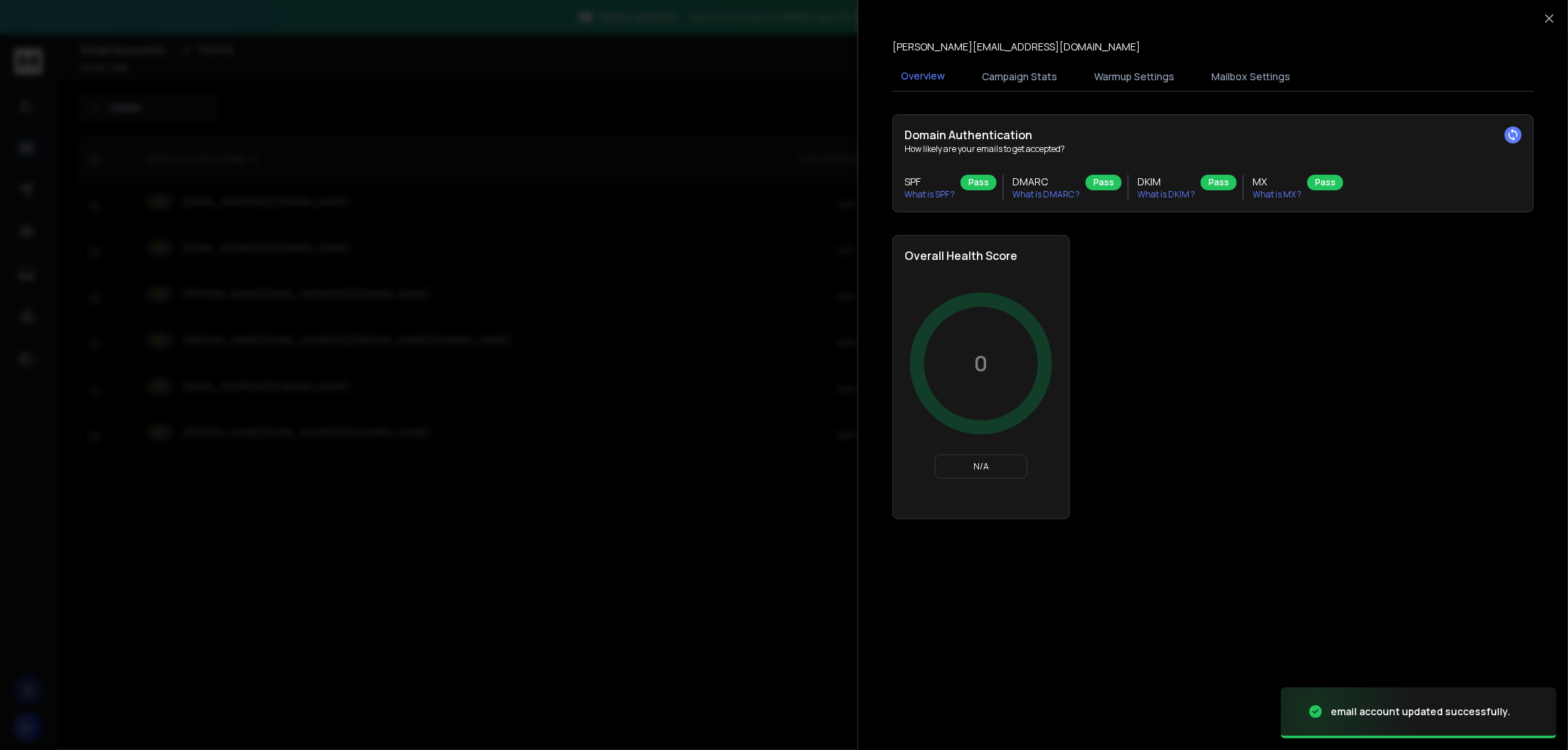
click at [1143, 70] on button "Warmup Settings" at bounding box center [1134, 77] width 97 height 32
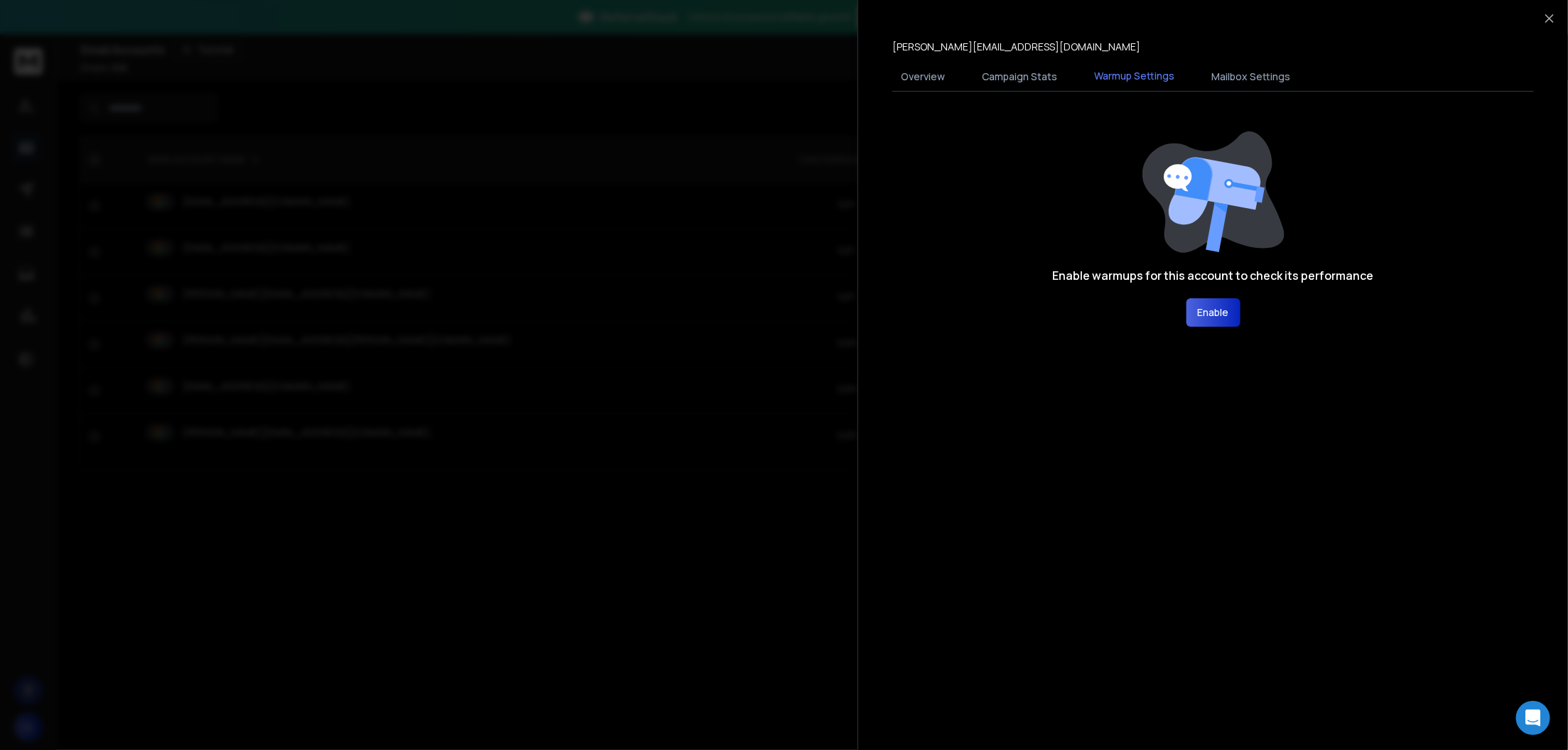
click at [1220, 75] on button "Mailbox Settings" at bounding box center [1250, 77] width 96 height 32
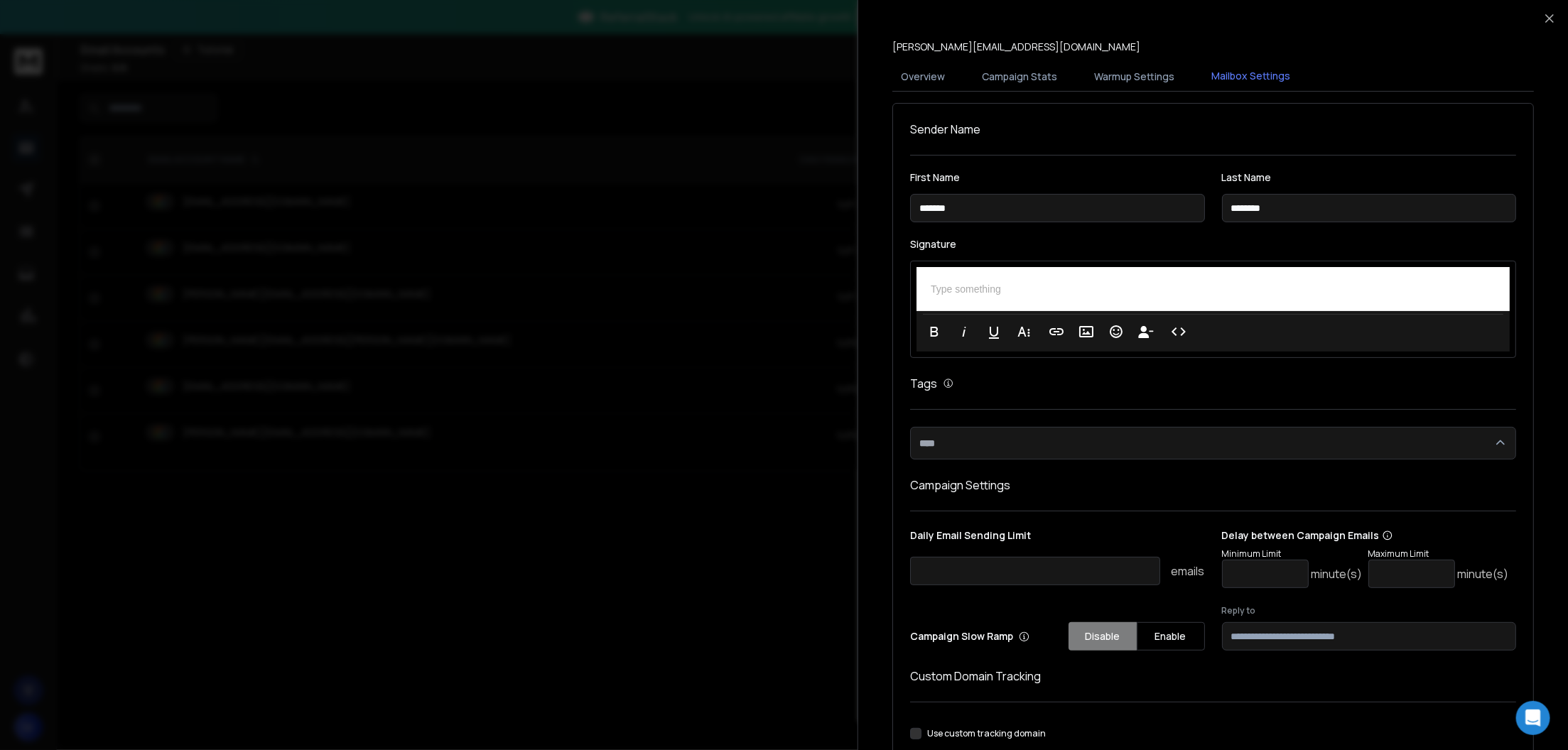
click at [960, 575] on input "*" at bounding box center [1035, 571] width 250 height 28
click at [960, 573] on input "*" at bounding box center [1035, 571] width 250 height 28
click at [960, 572] on input "*" at bounding box center [1035, 571] width 250 height 28
click at [1034, 512] on form "First Name ******* Last Name ******** Signature Type something Clear Formatting…" at bounding box center [1213, 483] width 606 height 621
click at [980, 583] on input "**" at bounding box center [1035, 571] width 250 height 28
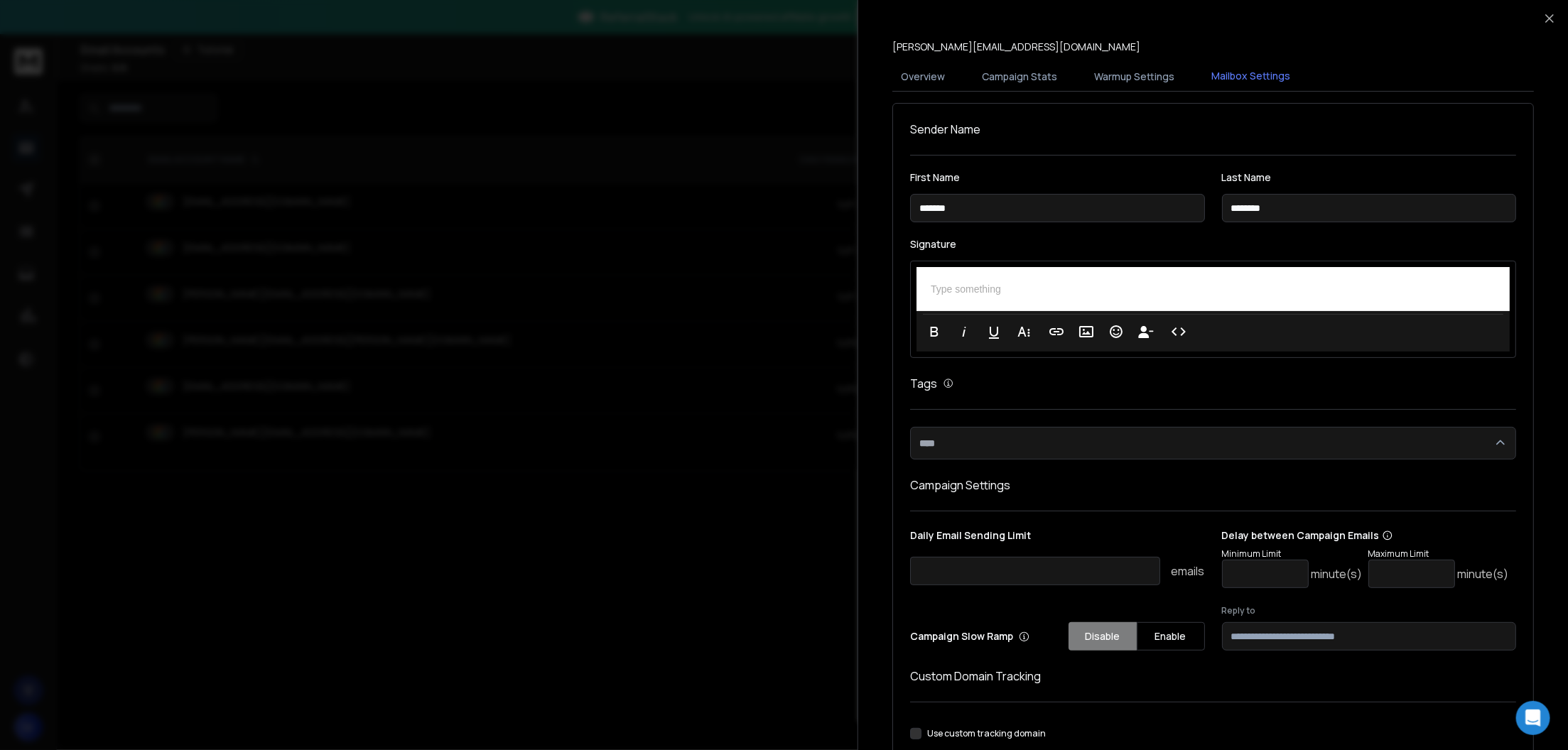
click at [980, 583] on input "**" at bounding box center [1035, 571] width 250 height 28
type input "*"
click at [1170, 699] on form "First Name ******* Last Name ******** Signature Type something Clear Formatting…" at bounding box center [1213, 483] width 606 height 621
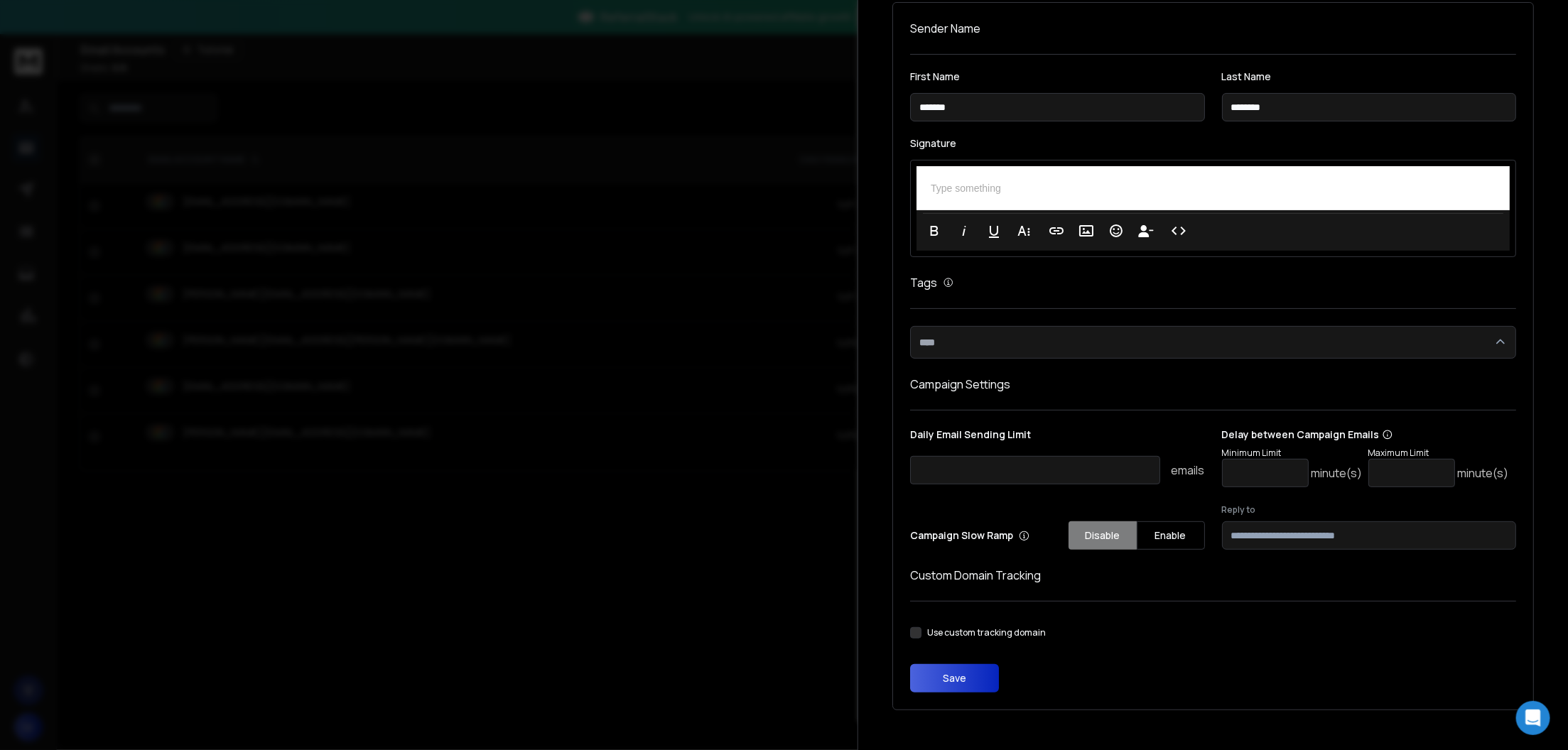
click at [964, 676] on button "Save" at bounding box center [954, 678] width 88 height 28
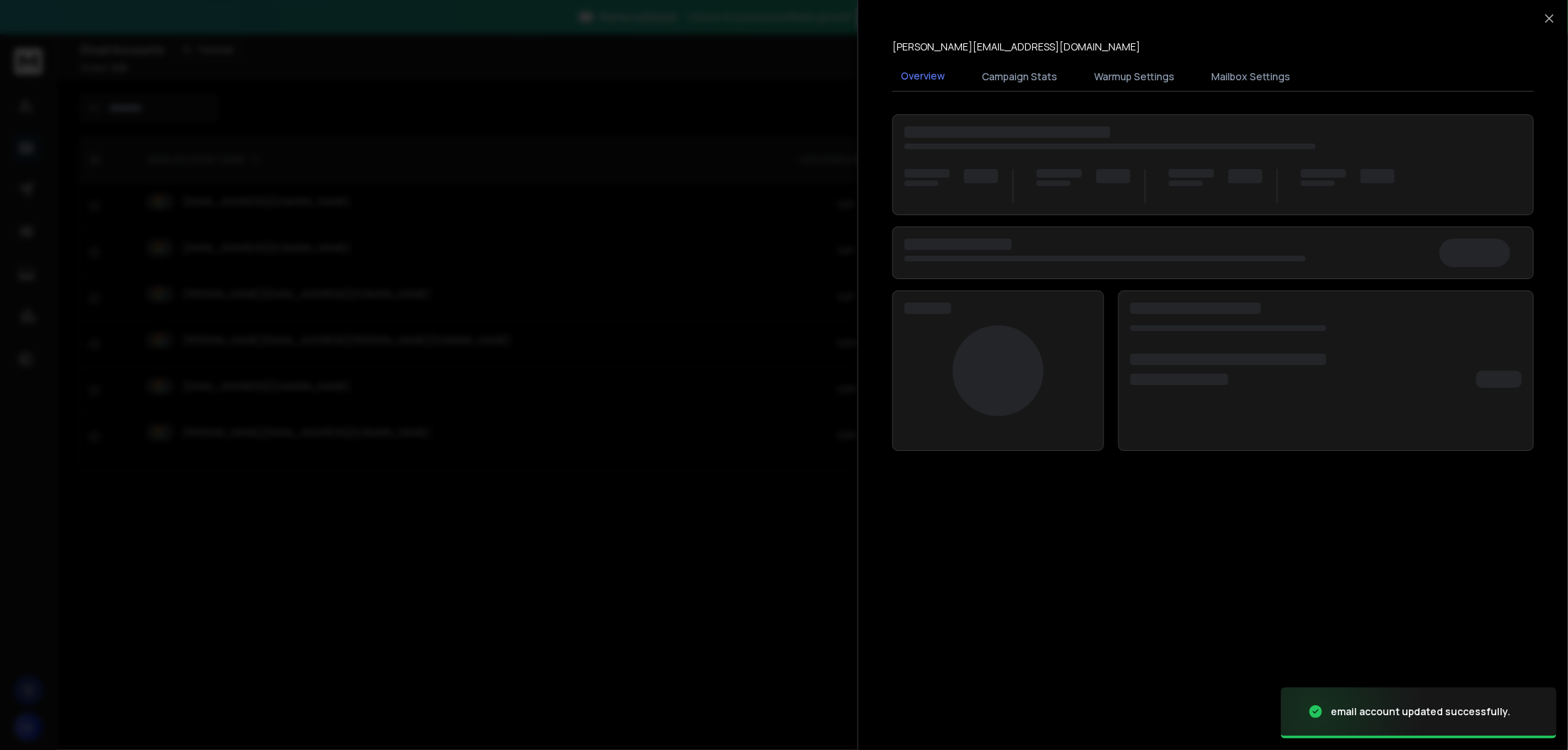
scroll to position [0, 0]
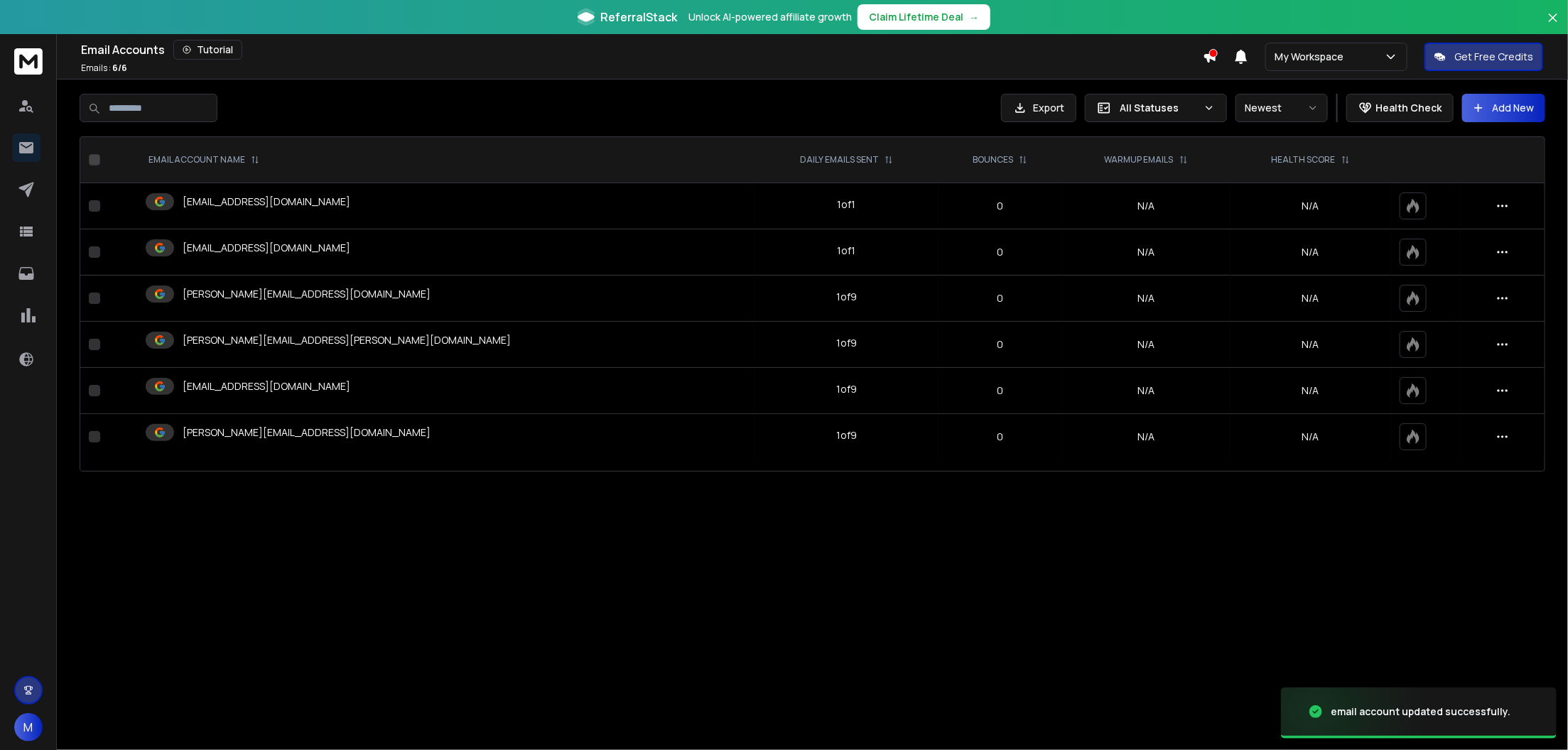
click at [517, 270] on td "matthewsorensen@powerupcompanies.com" at bounding box center [446, 253] width 618 height 46
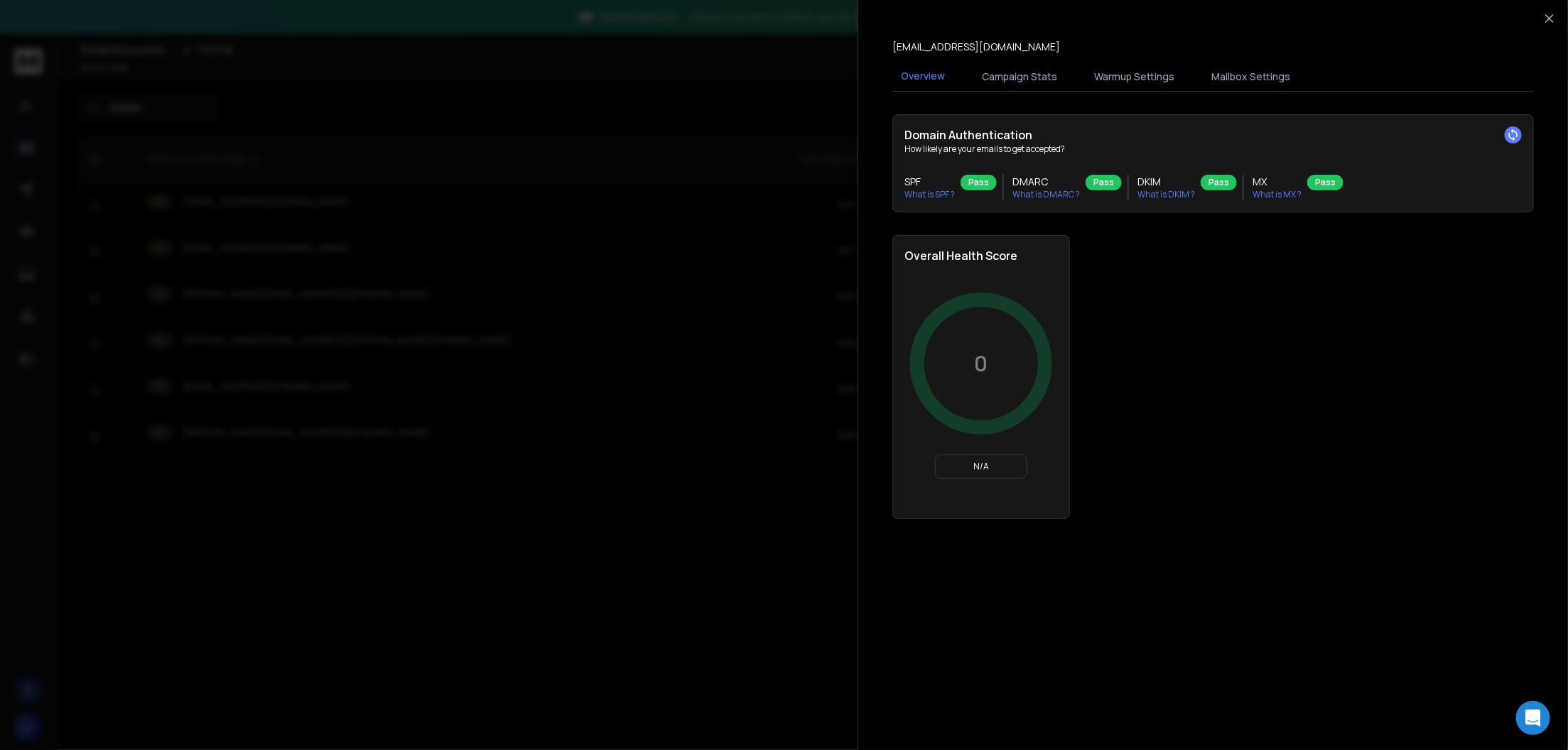
click at [1263, 77] on button "Mailbox Settings" at bounding box center [1250, 77] width 96 height 32
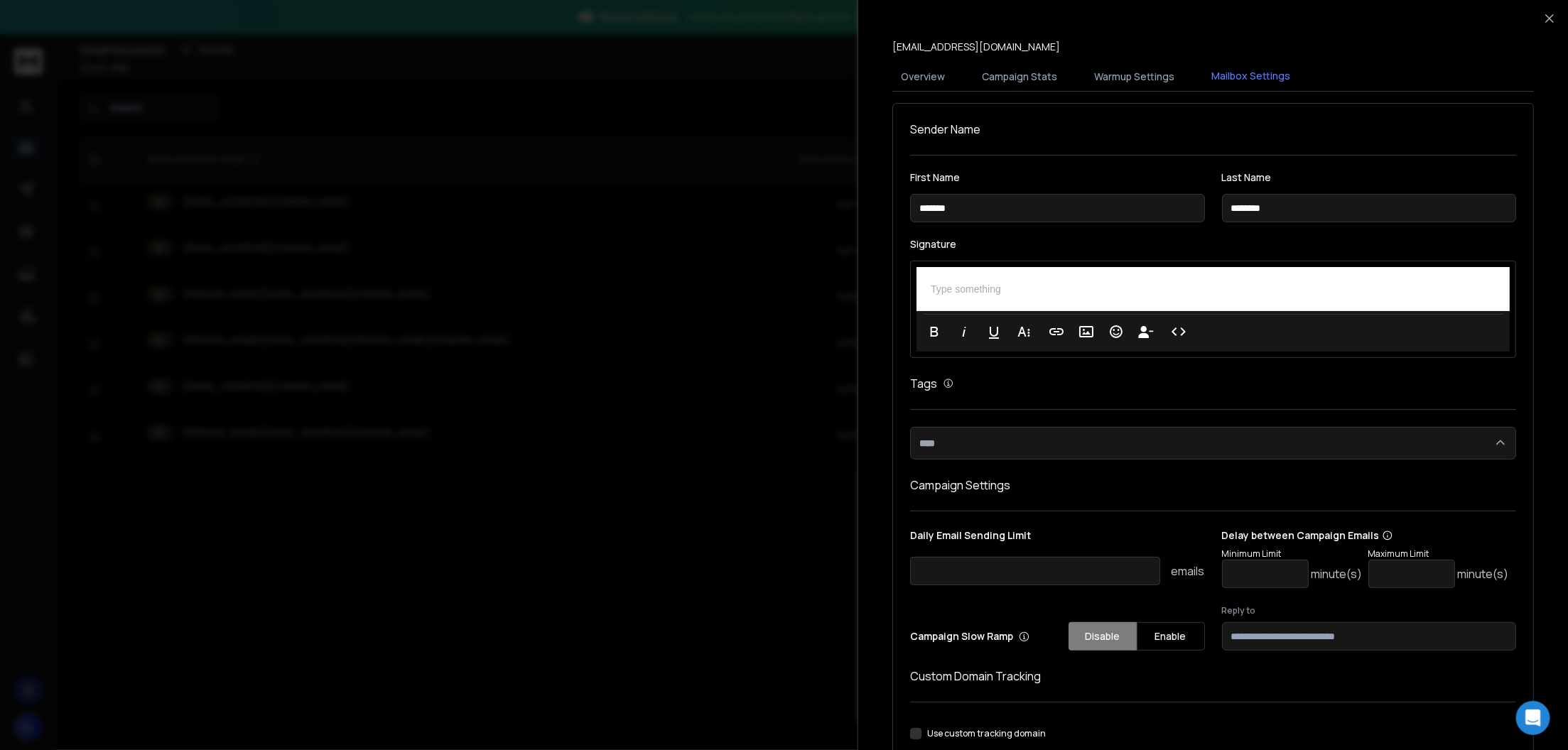
click at [958, 572] on input "*" at bounding box center [1035, 571] width 250 height 28
type input "*"
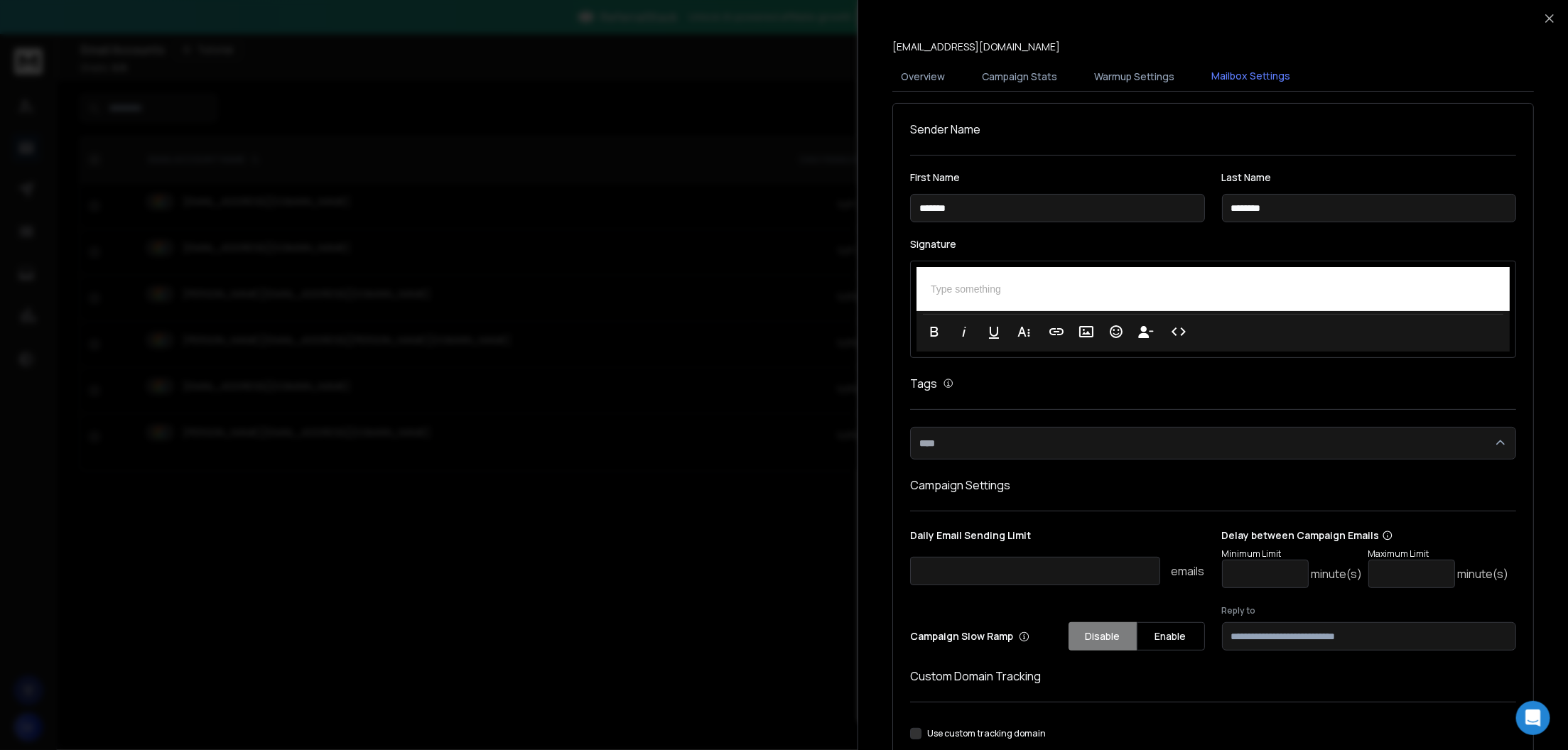
click at [1134, 388] on div "Tags" at bounding box center [1213, 384] width 606 height 17
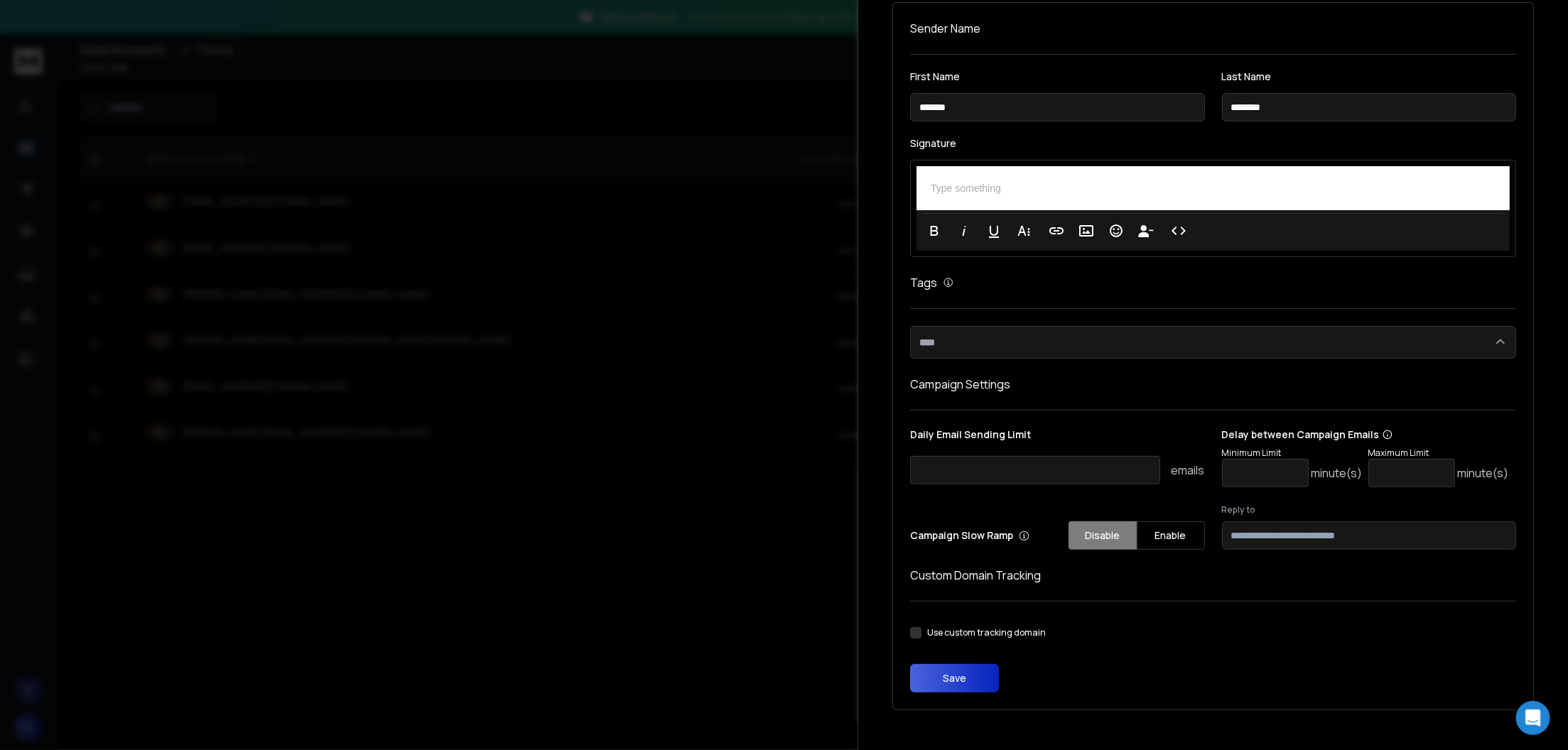
click at [951, 687] on button "Save" at bounding box center [954, 678] width 88 height 28
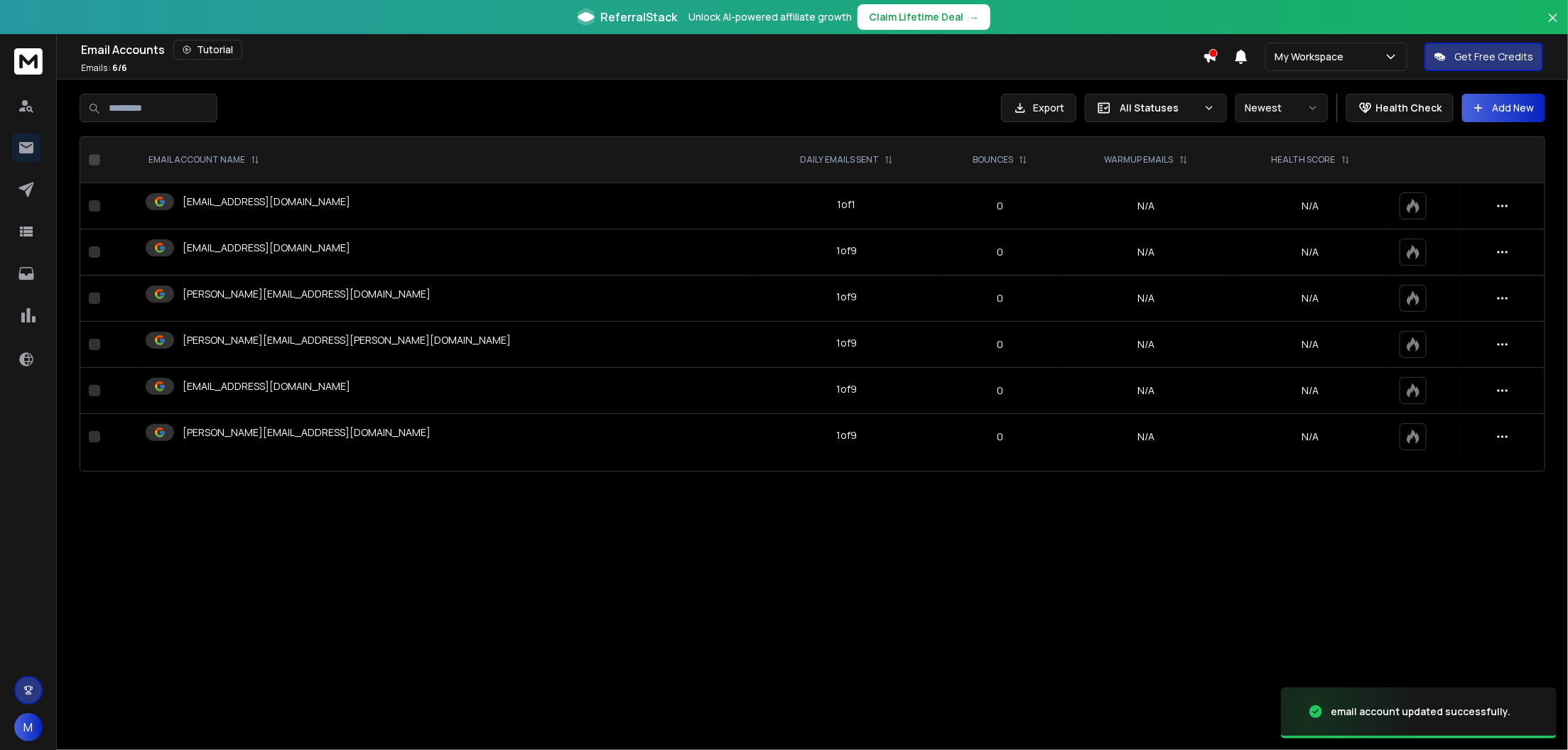
click at [1092, 197] on td "N/A" at bounding box center [1146, 206] width 168 height 46
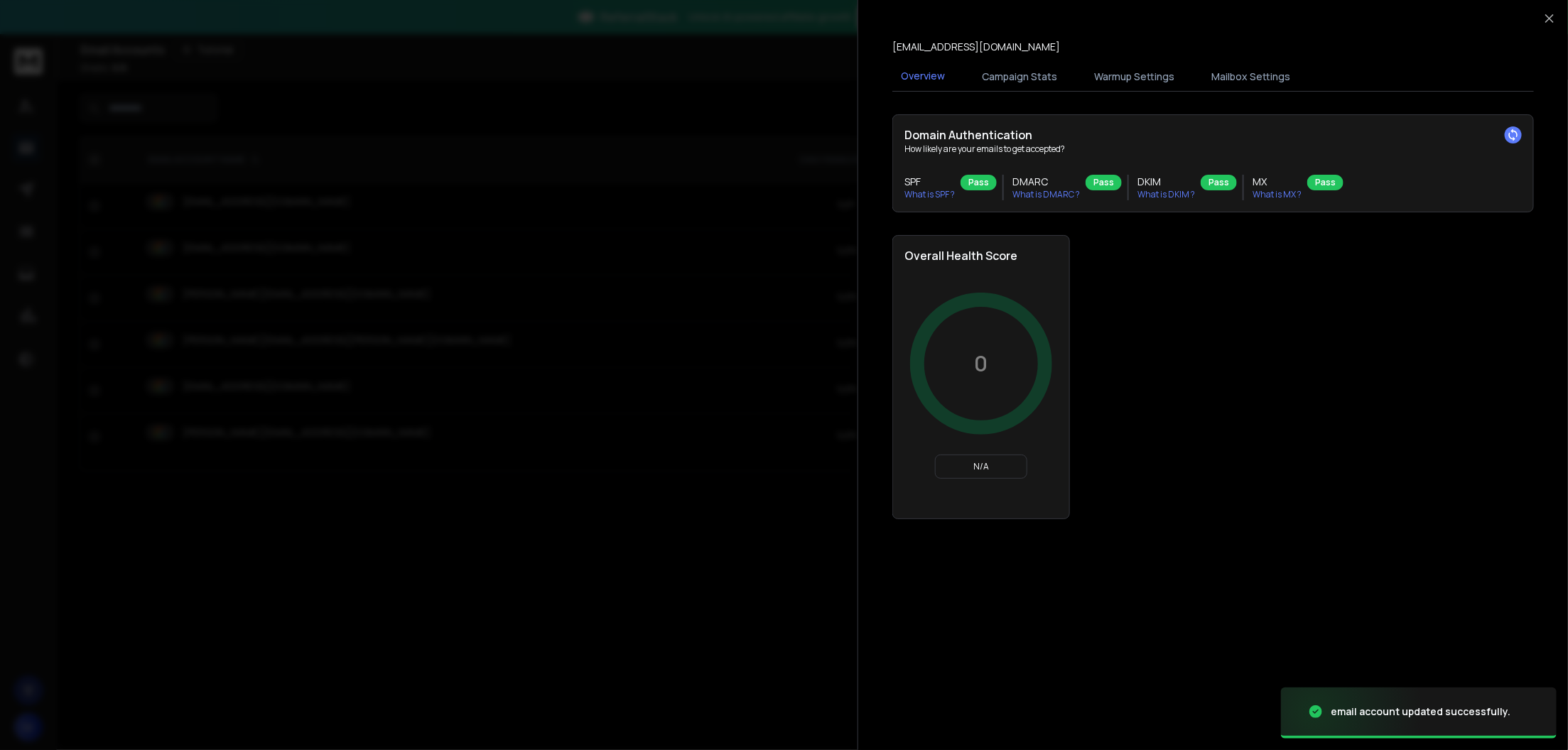
click at [1130, 77] on button "Warmup Settings" at bounding box center [1134, 77] width 97 height 32
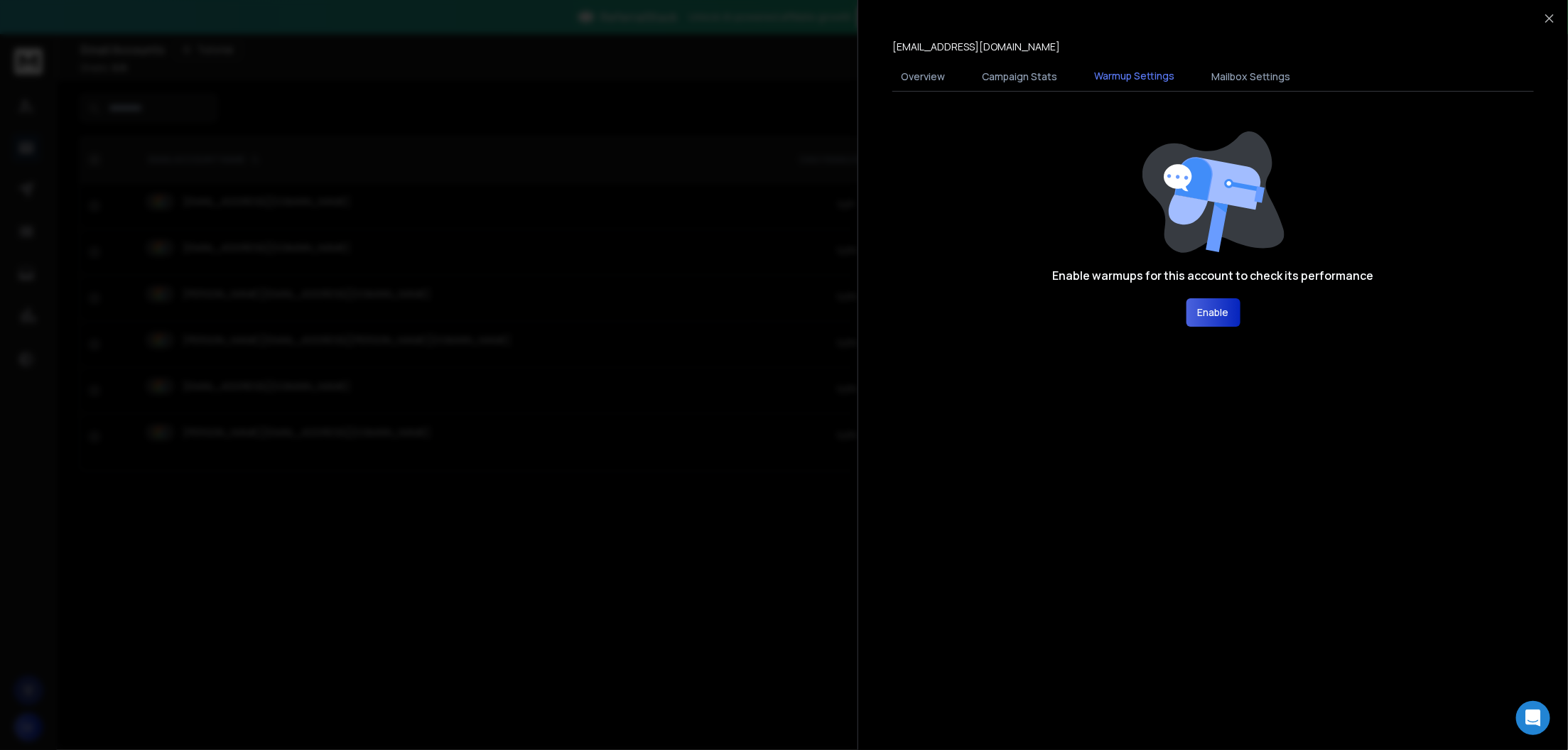
click at [1255, 63] on button "Mailbox Settings" at bounding box center [1250, 77] width 96 height 32
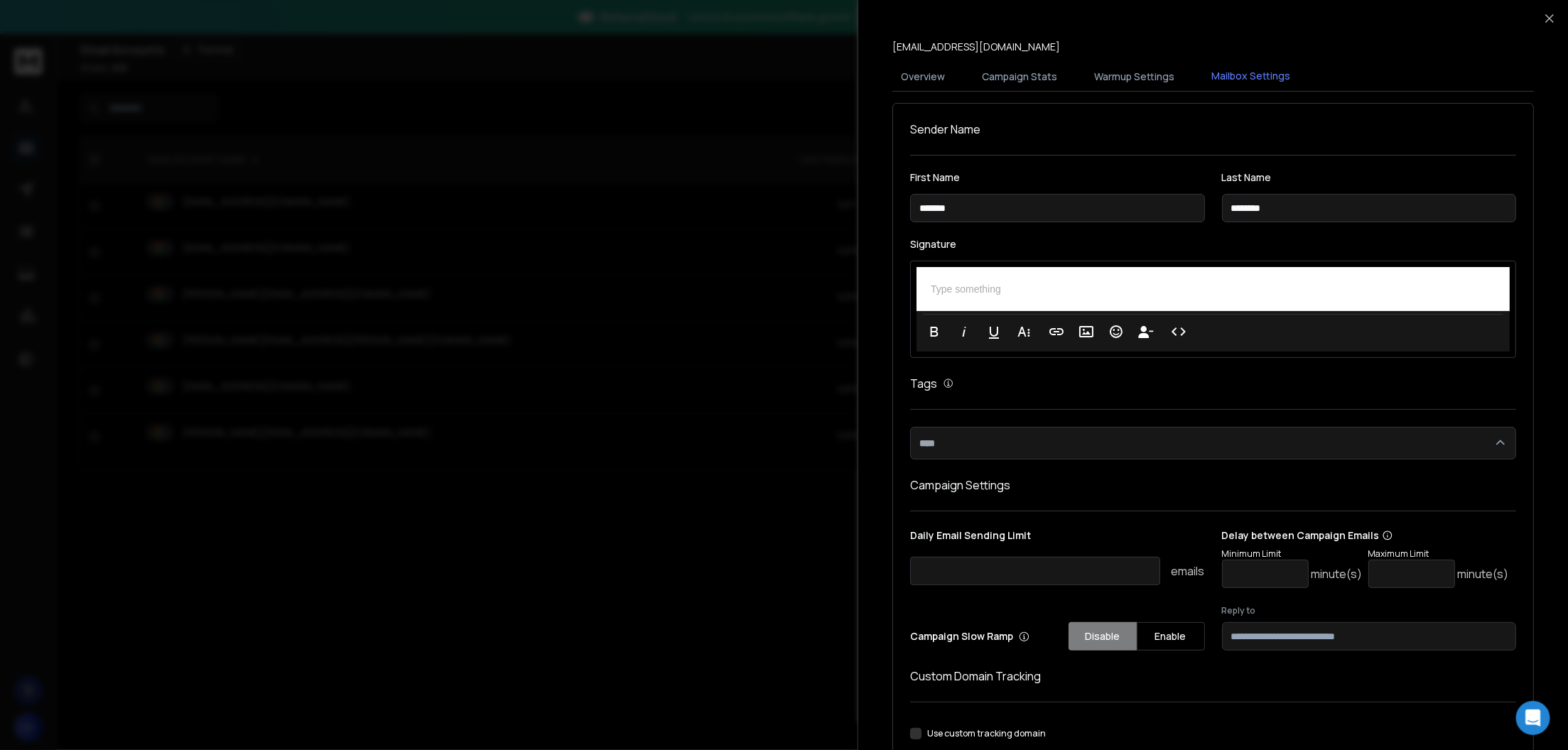
click at [971, 558] on input "*" at bounding box center [1035, 571] width 250 height 28
type input "*"
click at [989, 497] on form "First Name ******* Last Name ******** Signature Type something Clear Formatting…" at bounding box center [1213, 483] width 606 height 621
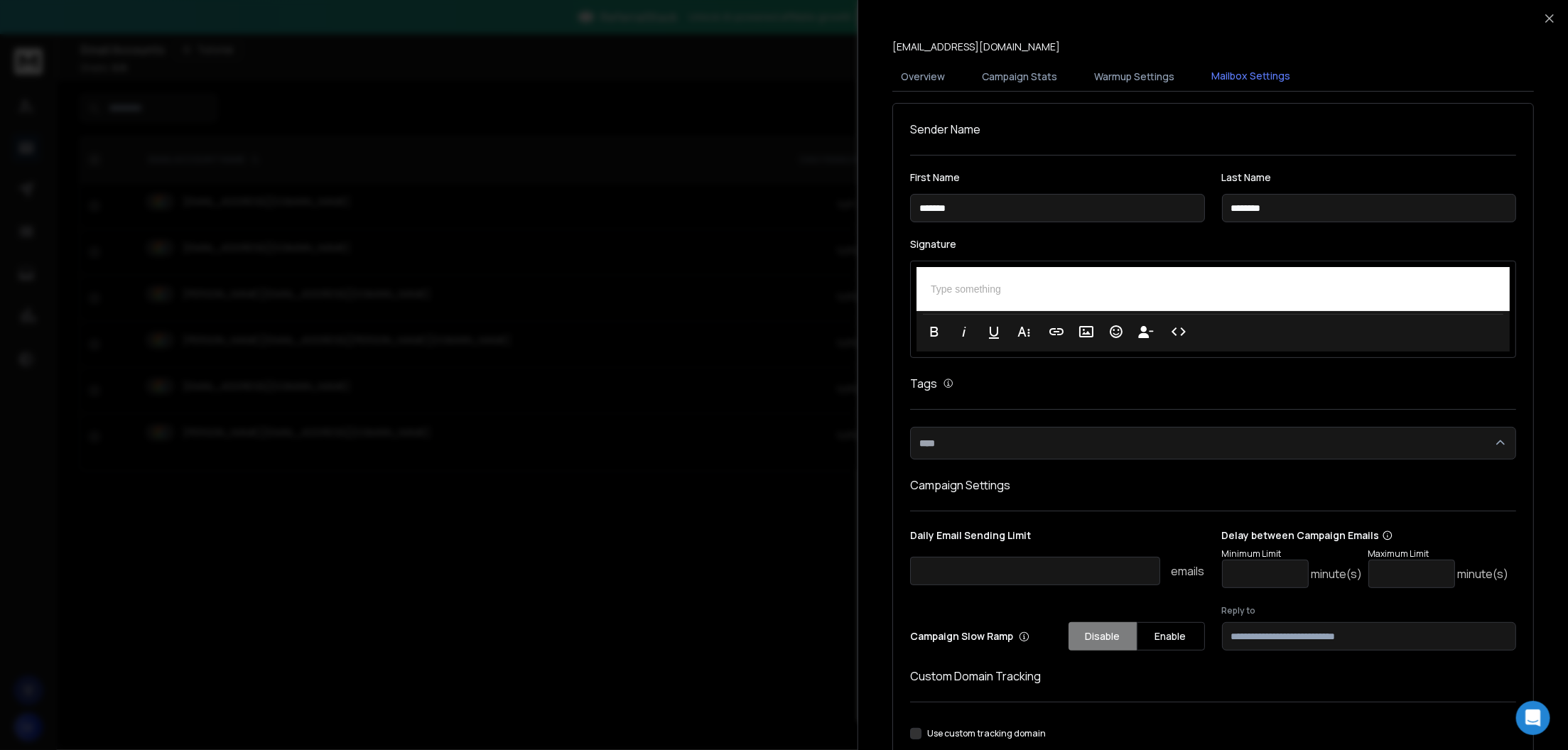
scroll to position [101, 0]
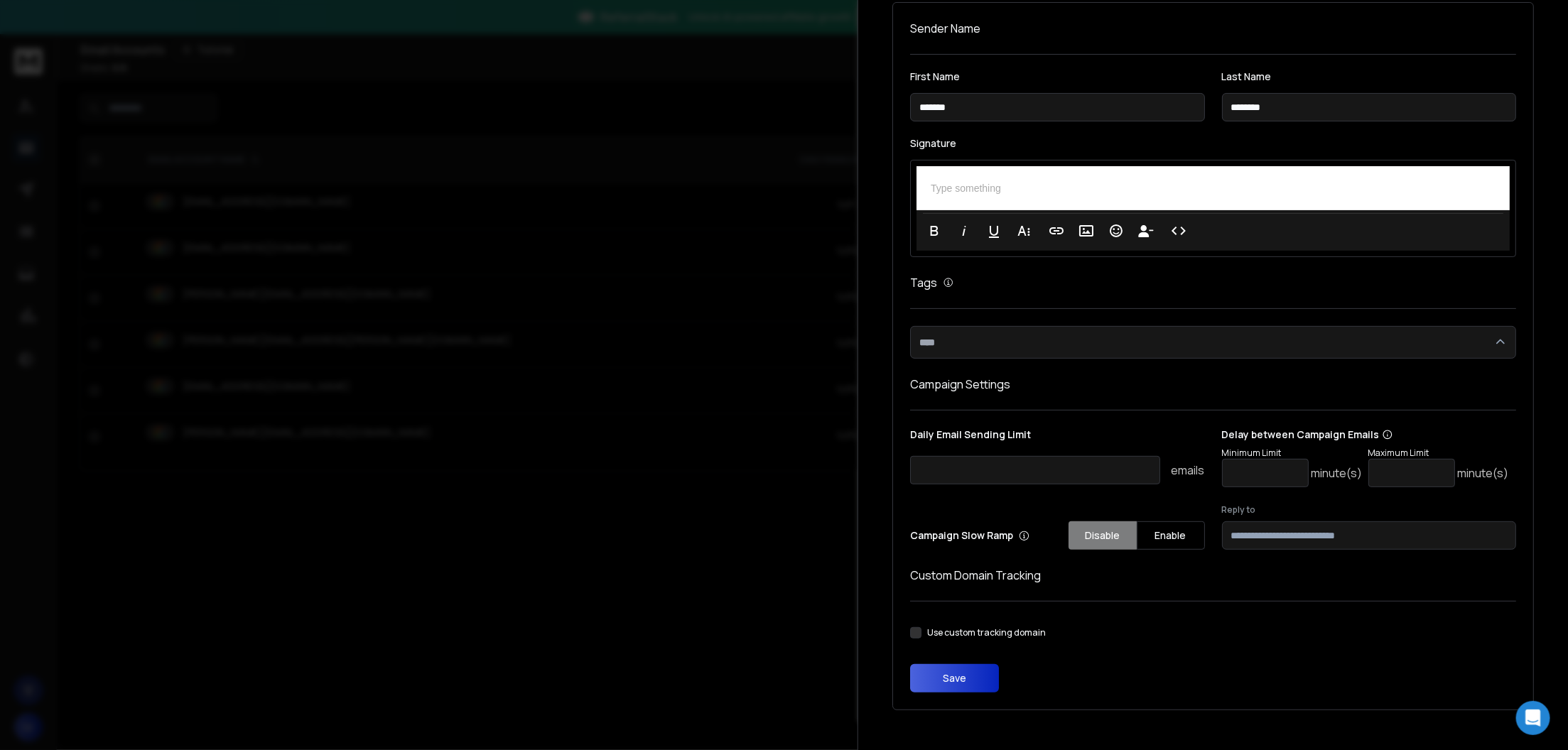
click at [943, 687] on button "Save" at bounding box center [954, 678] width 88 height 28
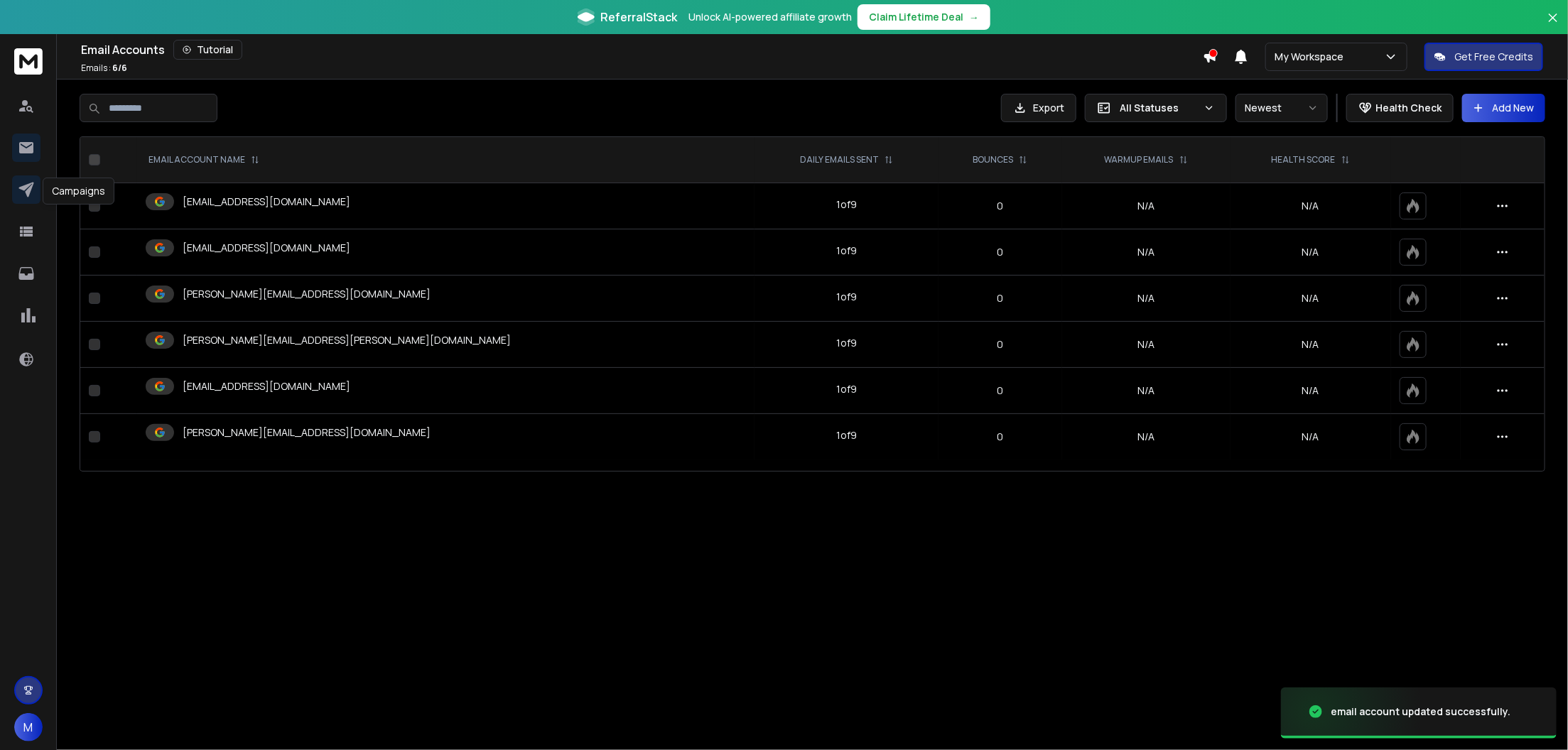
click at [39, 180] on link at bounding box center [26, 189] width 28 height 28
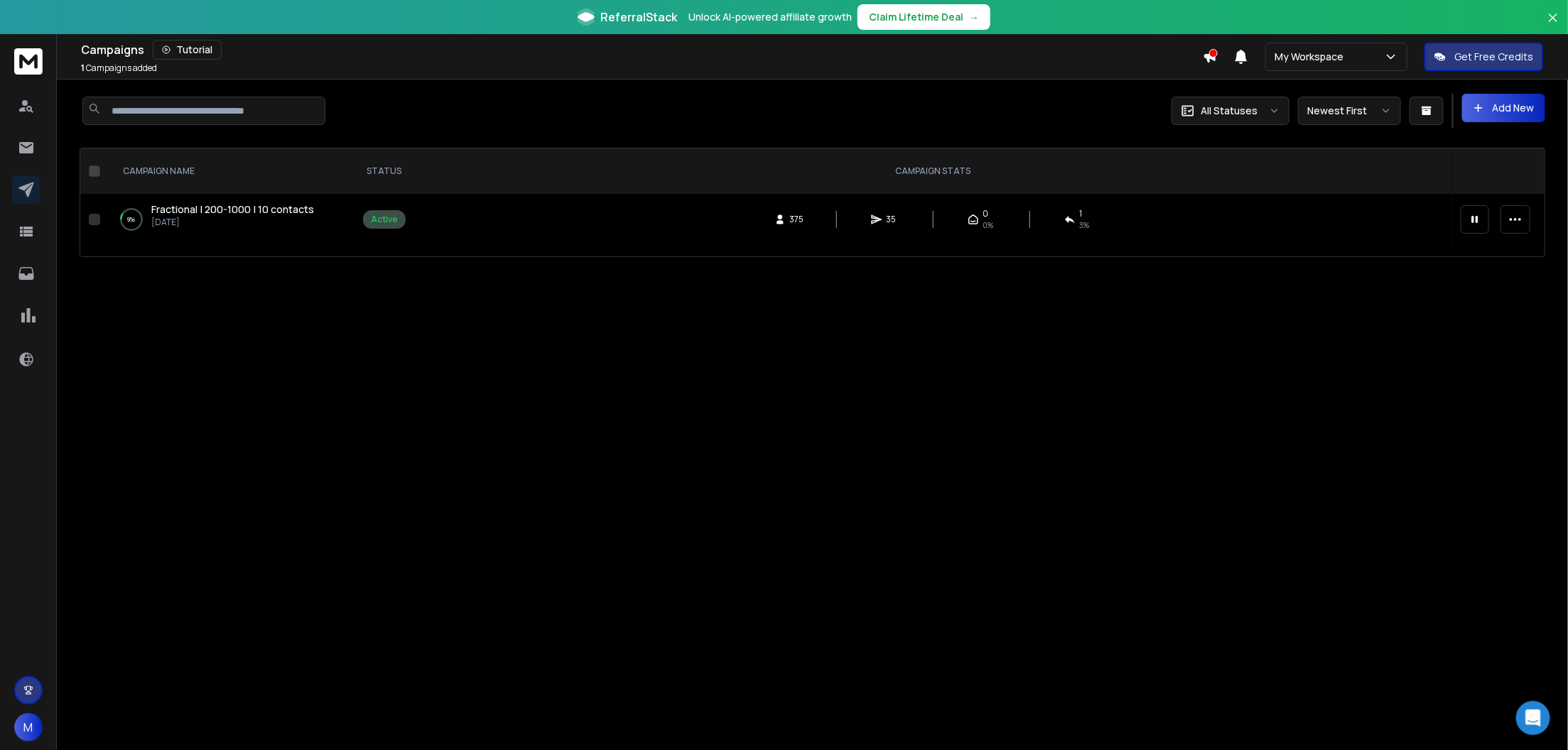
click at [252, 212] on span "Fractional | 200-1000 | 10 contacts" at bounding box center [233, 208] width 163 height 13
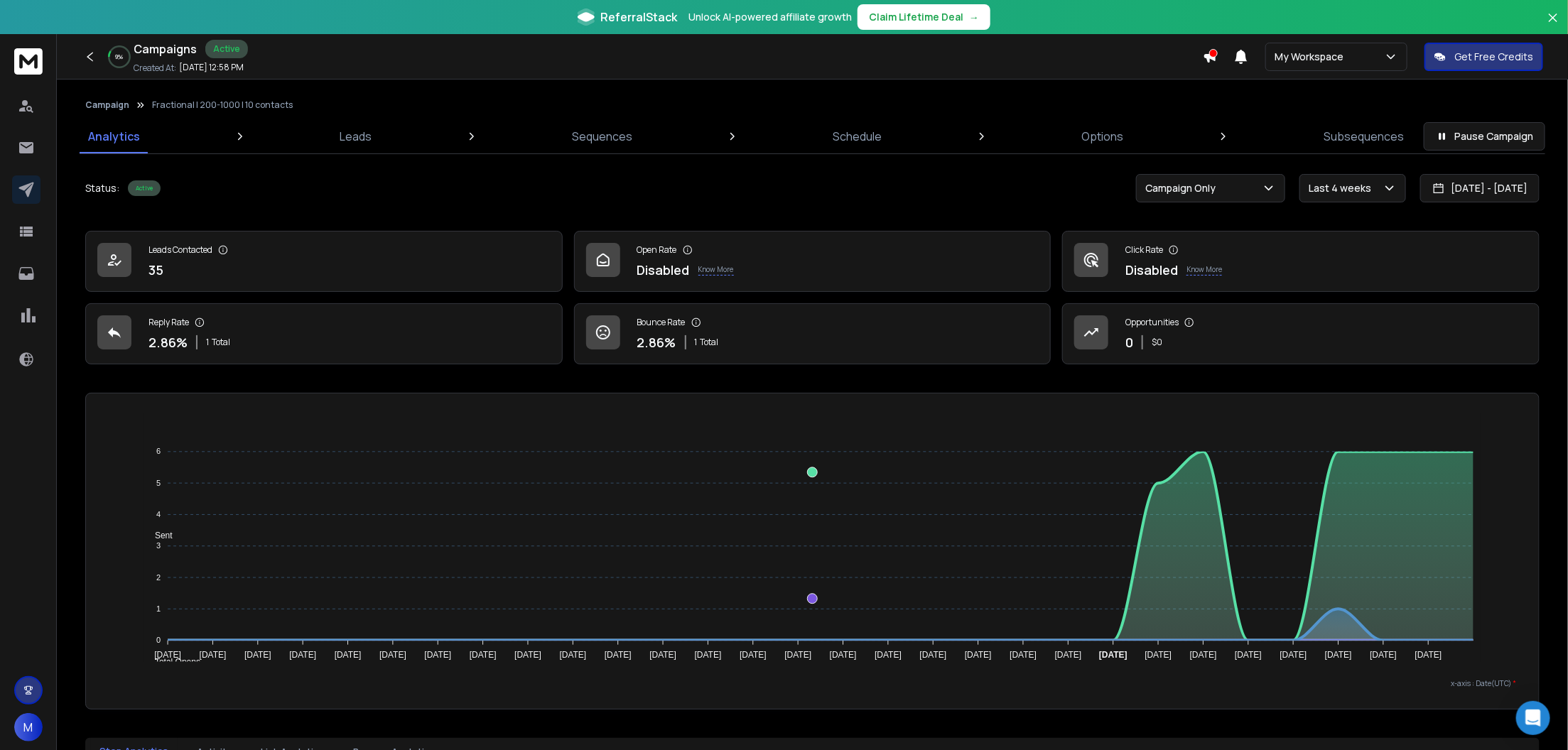
click at [1137, 145] on div "Analytics Leads Sequences Schedule Options Subsequences" at bounding box center [746, 136] width 1333 height 34
click at [1108, 142] on p "Options" at bounding box center [1102, 137] width 42 height 17
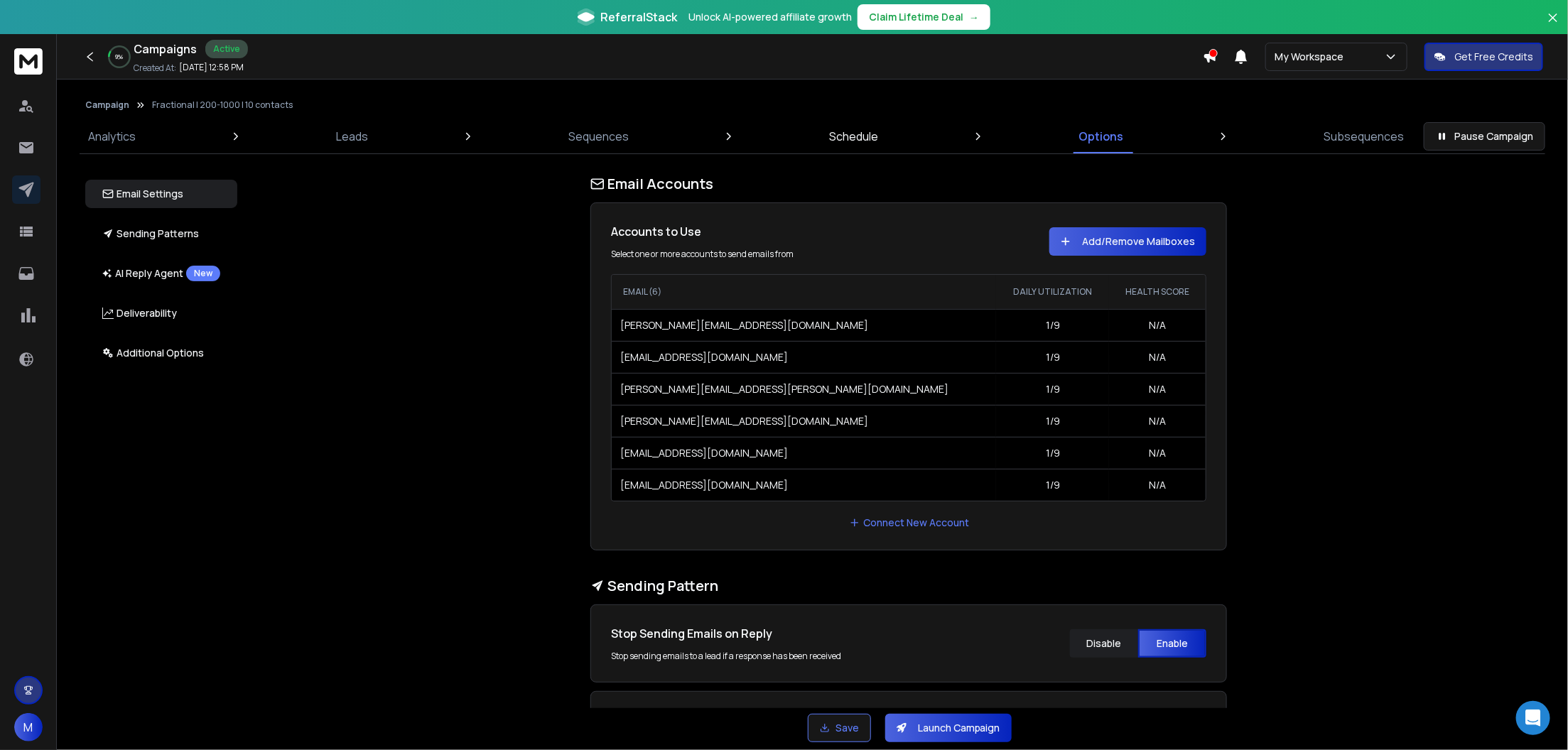
click at [824, 137] on link "Schedule" at bounding box center [854, 136] width 66 height 34
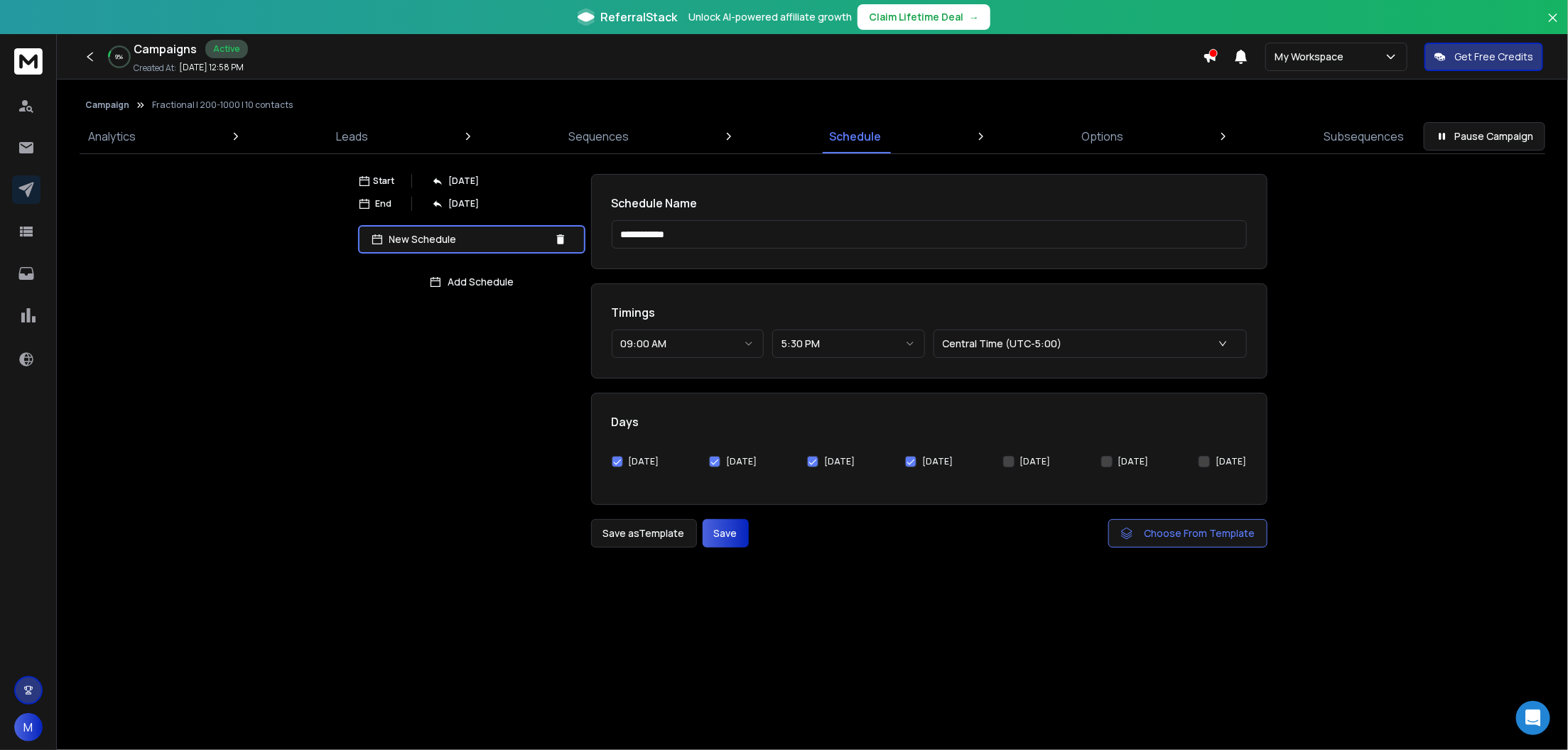
click at [629, 457] on label "Monday" at bounding box center [644, 462] width 31 height 11
click at [623, 457] on button "Monday" at bounding box center [618, 462] width 11 height 11
click at [1035, 459] on label "Friday" at bounding box center [1036, 462] width 31 height 11
click at [1015, 459] on button "Friday" at bounding box center [1009, 462] width 11 height 11
drag, startPoint x: 734, startPoint y: 527, endPoint x: 825, endPoint y: 315, distance: 230.7
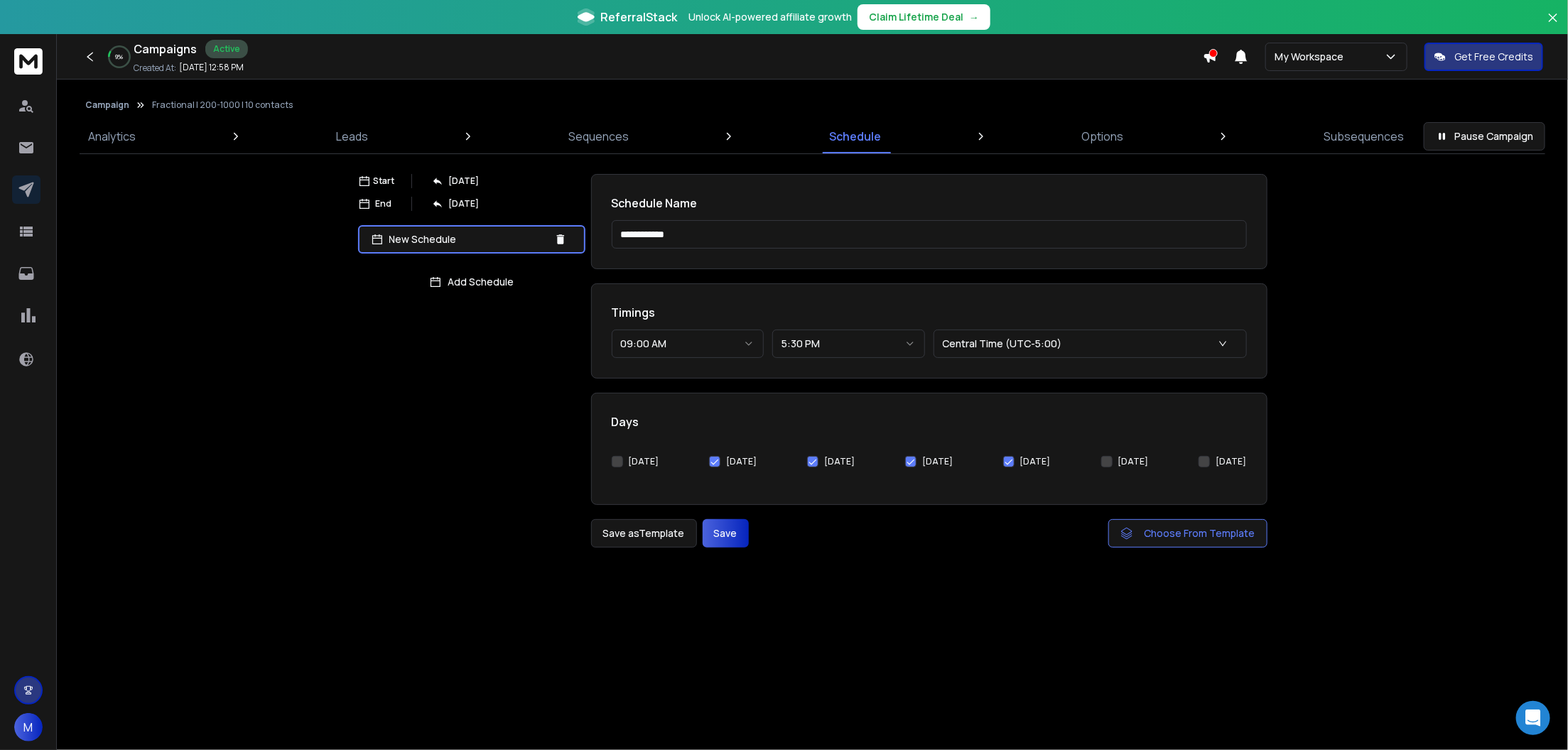
click at [825, 315] on div "**********" at bounding box center [929, 360] width 676 height 373
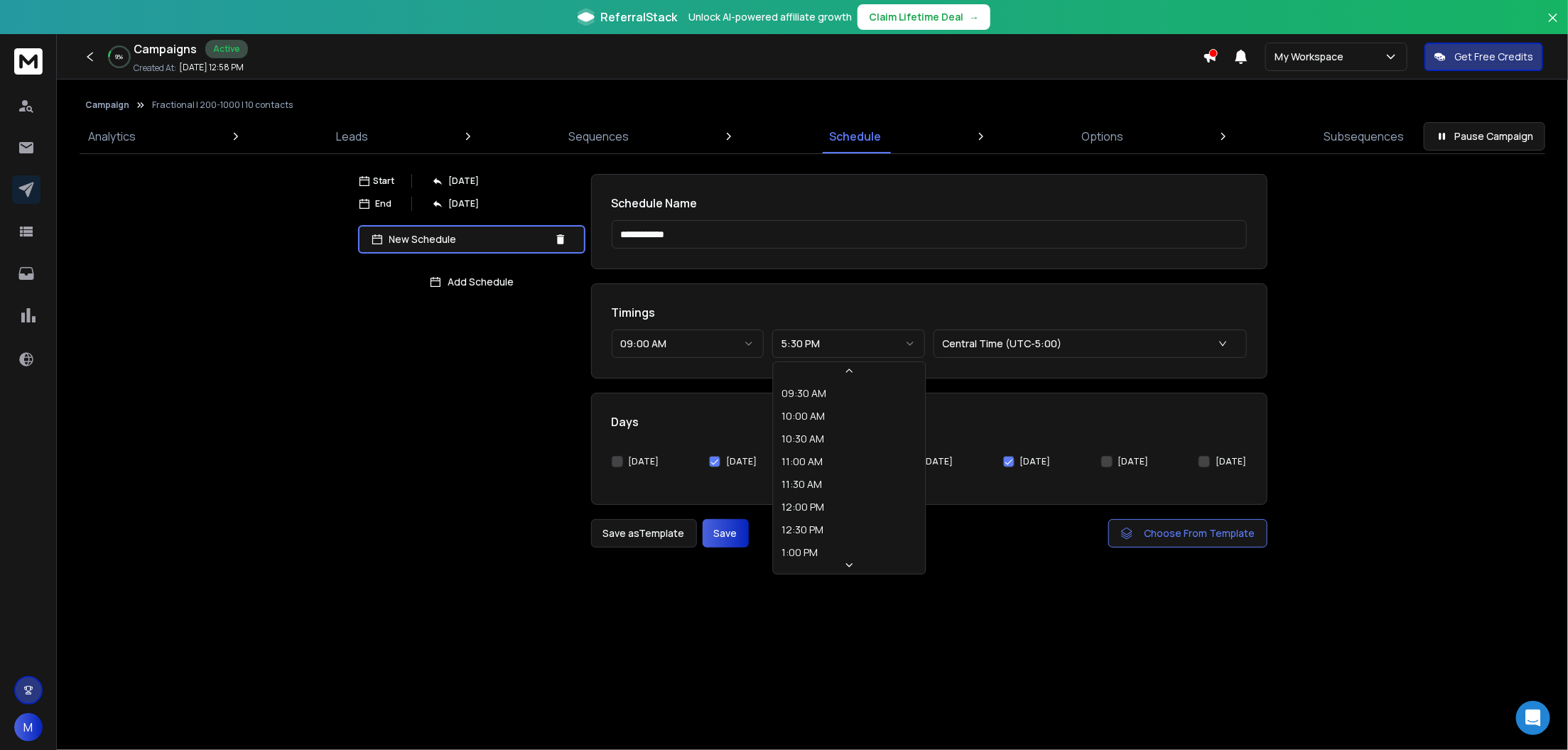
click at [817, 352] on button "5:30 PM" at bounding box center [848, 343] width 152 height 28
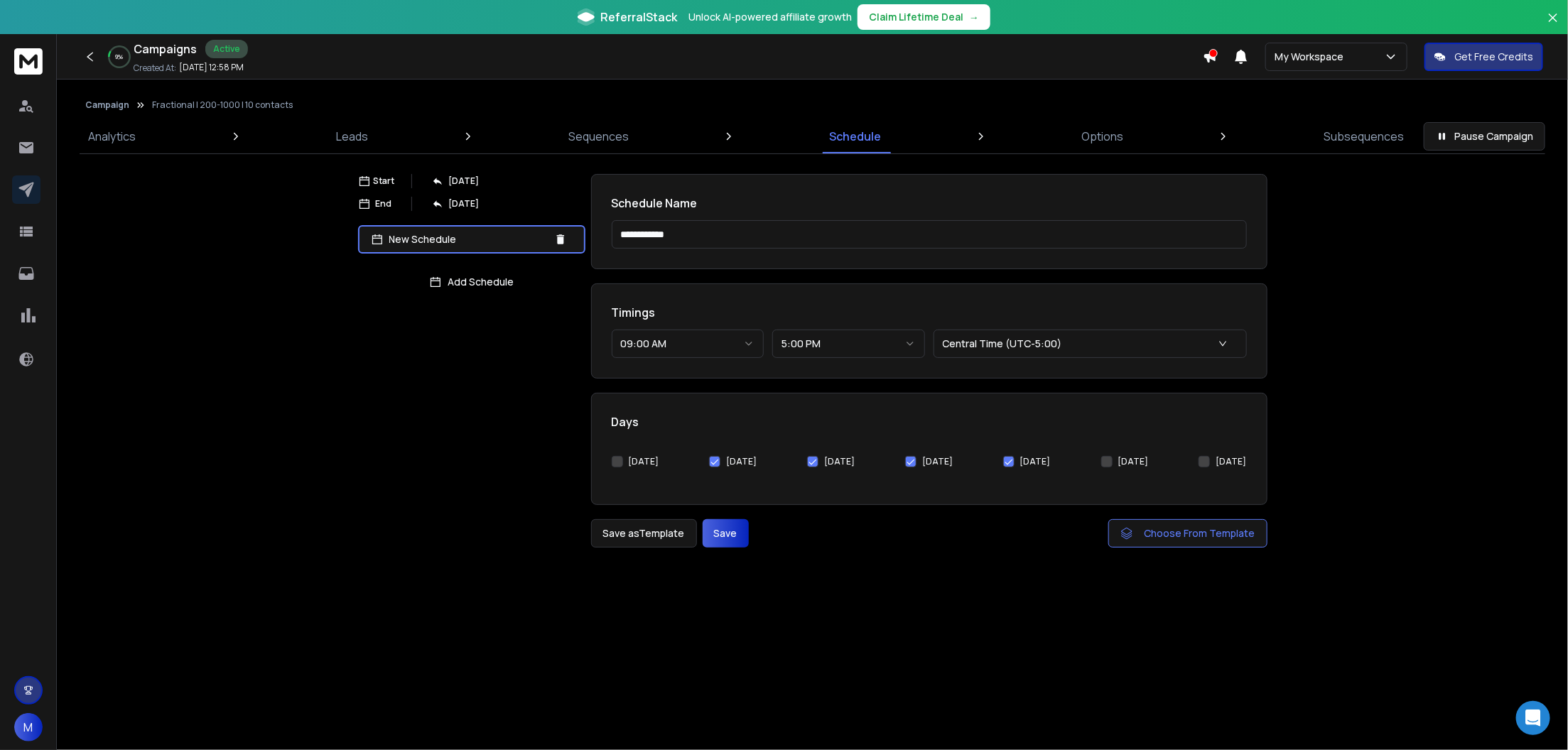
click at [722, 553] on div "**********" at bounding box center [813, 361] width 1466 height 385
click at [826, 341] on button "5:00 PM" at bounding box center [848, 343] width 152 height 28
click at [852, 348] on button "5:30 PM" at bounding box center [848, 343] width 152 height 28
click at [849, 332] on button "5:00 PM" at bounding box center [848, 343] width 152 height 28
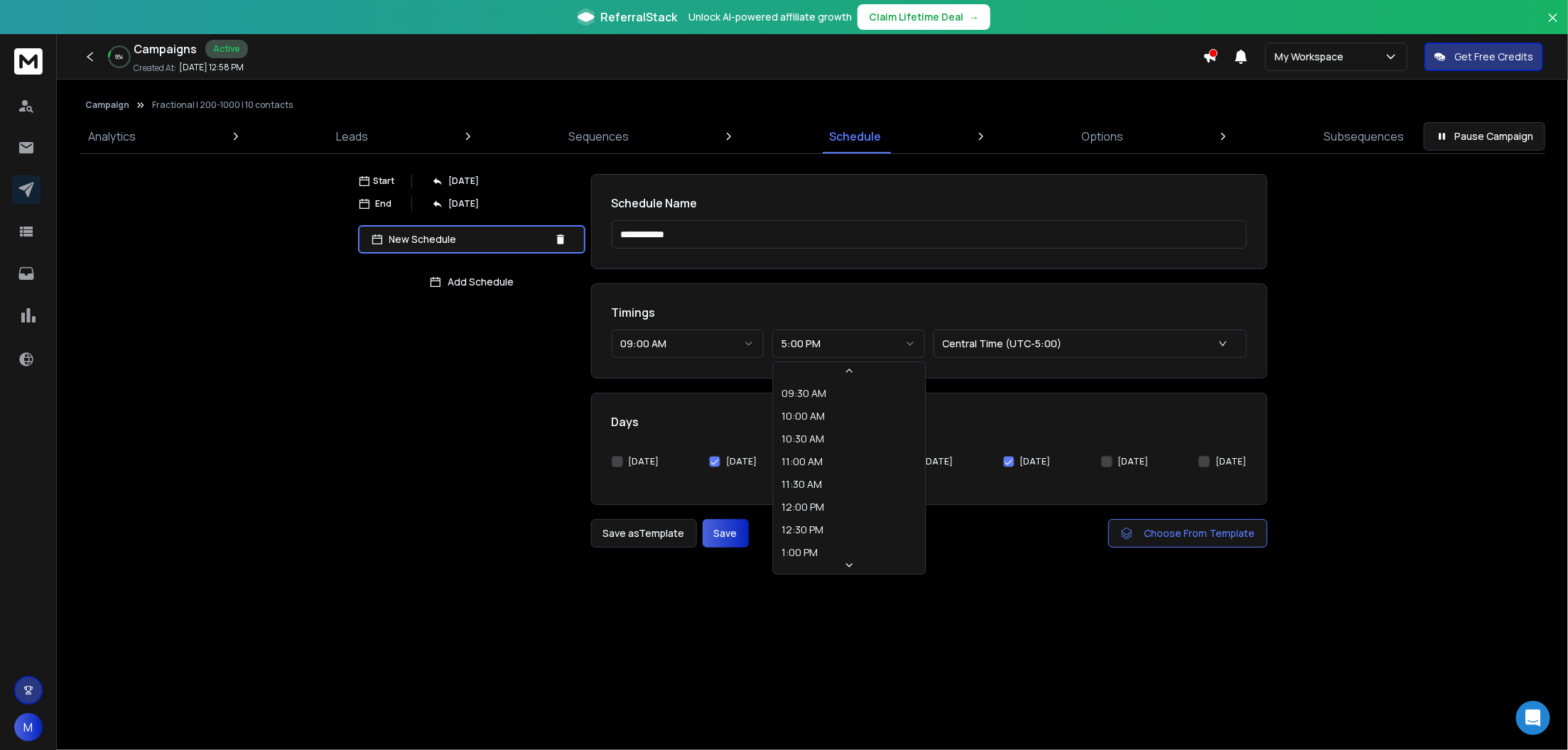
scroll to position [189, 0]
select select "********"
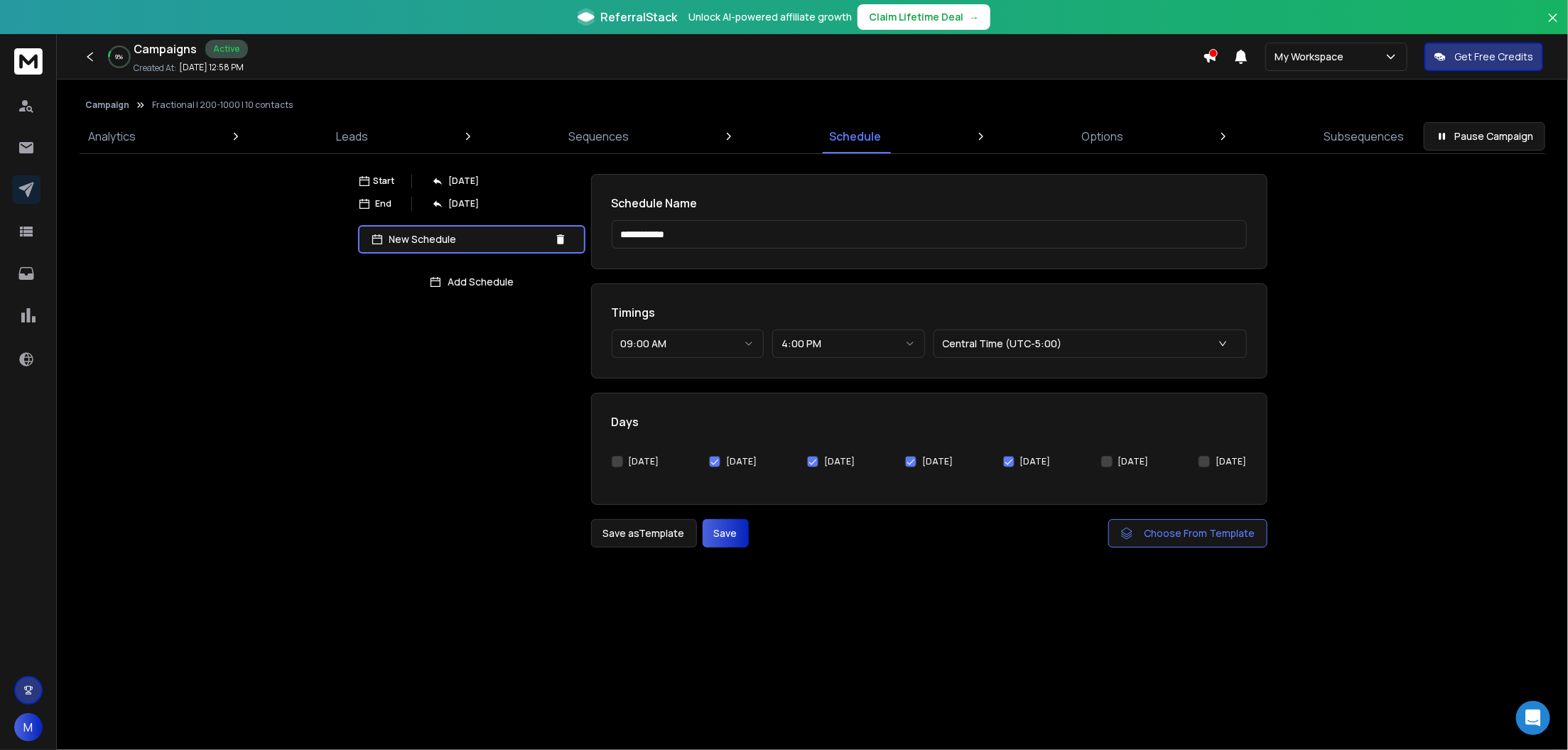
click at [728, 531] on button "Save" at bounding box center [726, 534] width 46 height 28
click at [720, 519] on button "Save" at bounding box center [726, 534] width 46 height 28
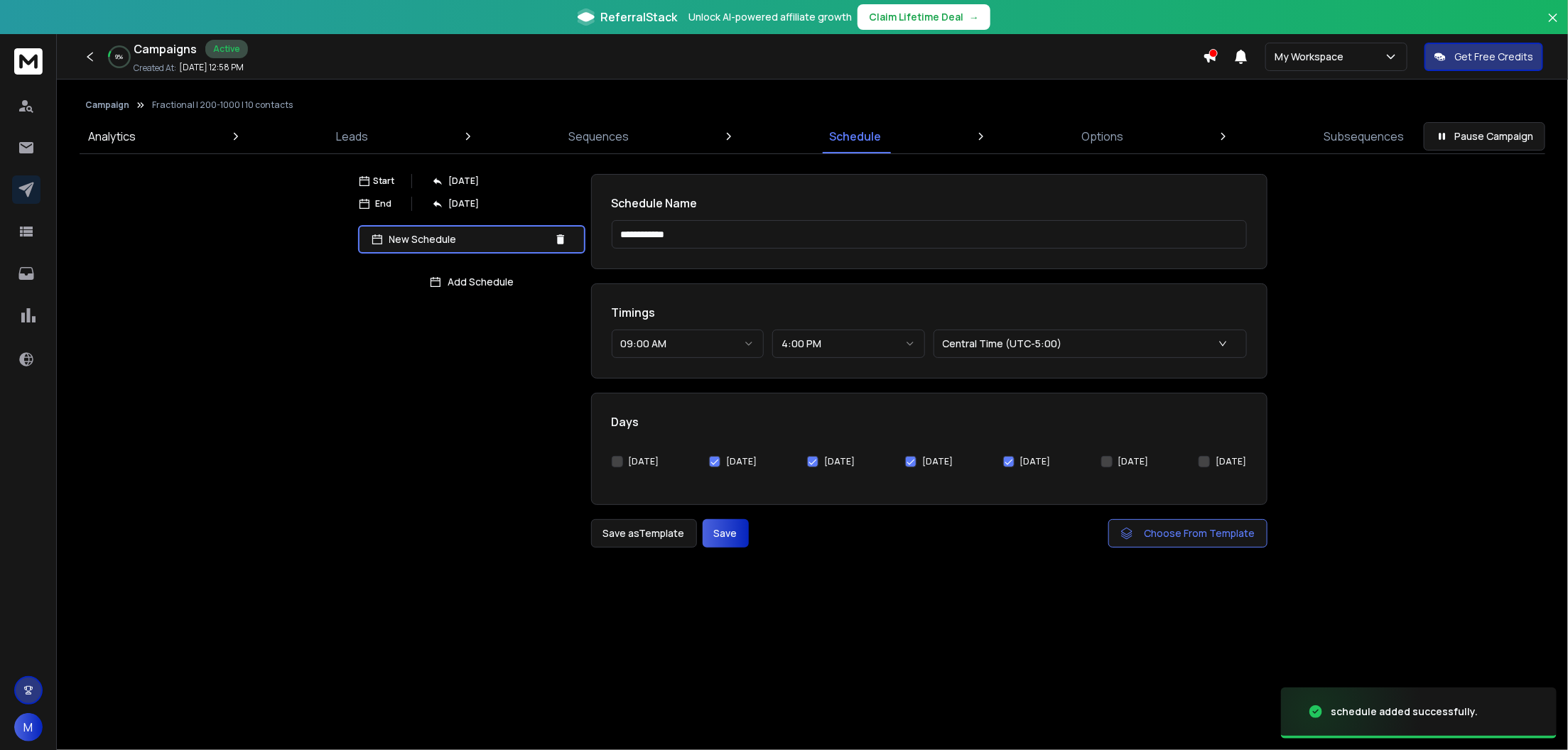
click at [132, 141] on p "Analytics" at bounding box center [112, 137] width 47 height 17
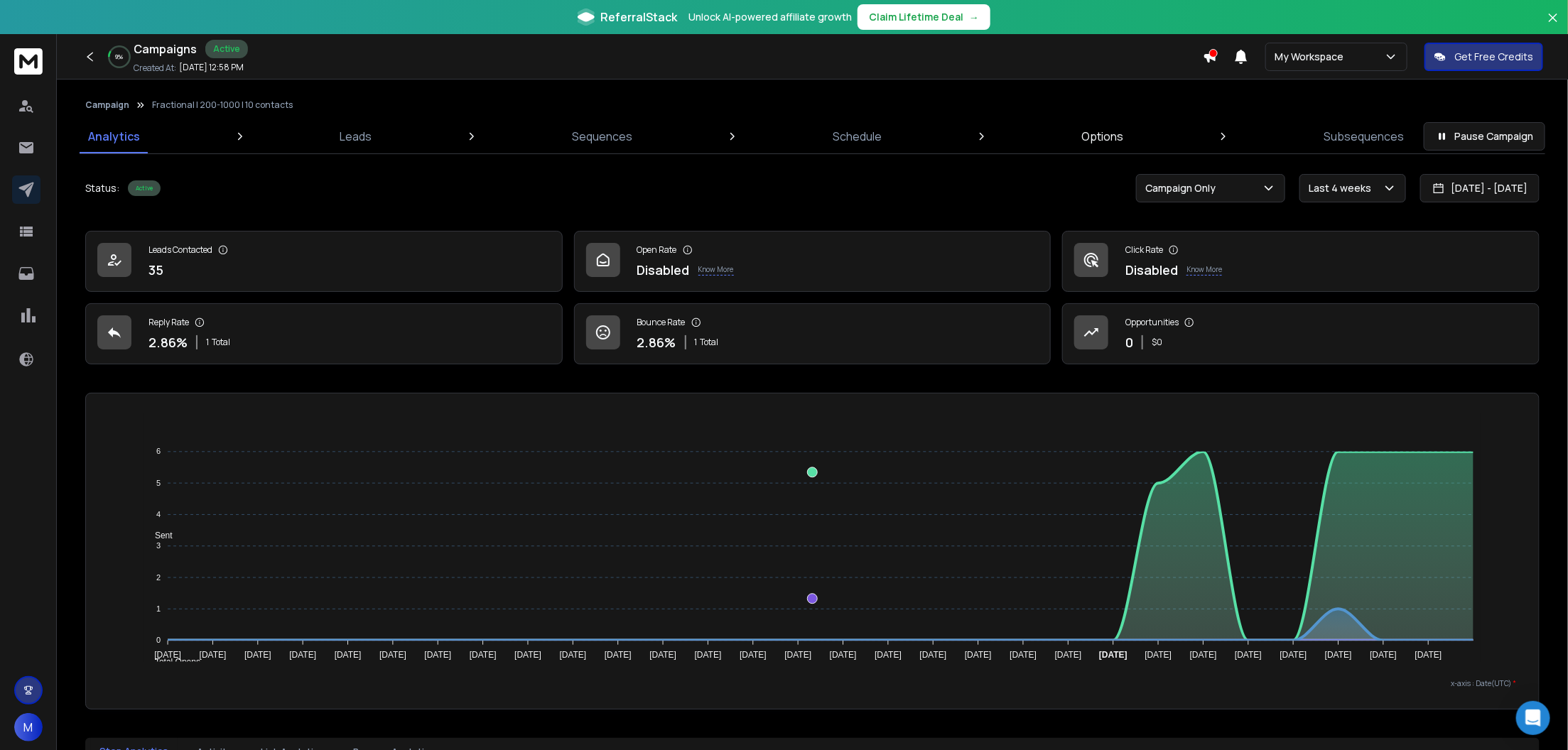
click at [1104, 124] on link "Options" at bounding box center [1102, 136] width 59 height 34
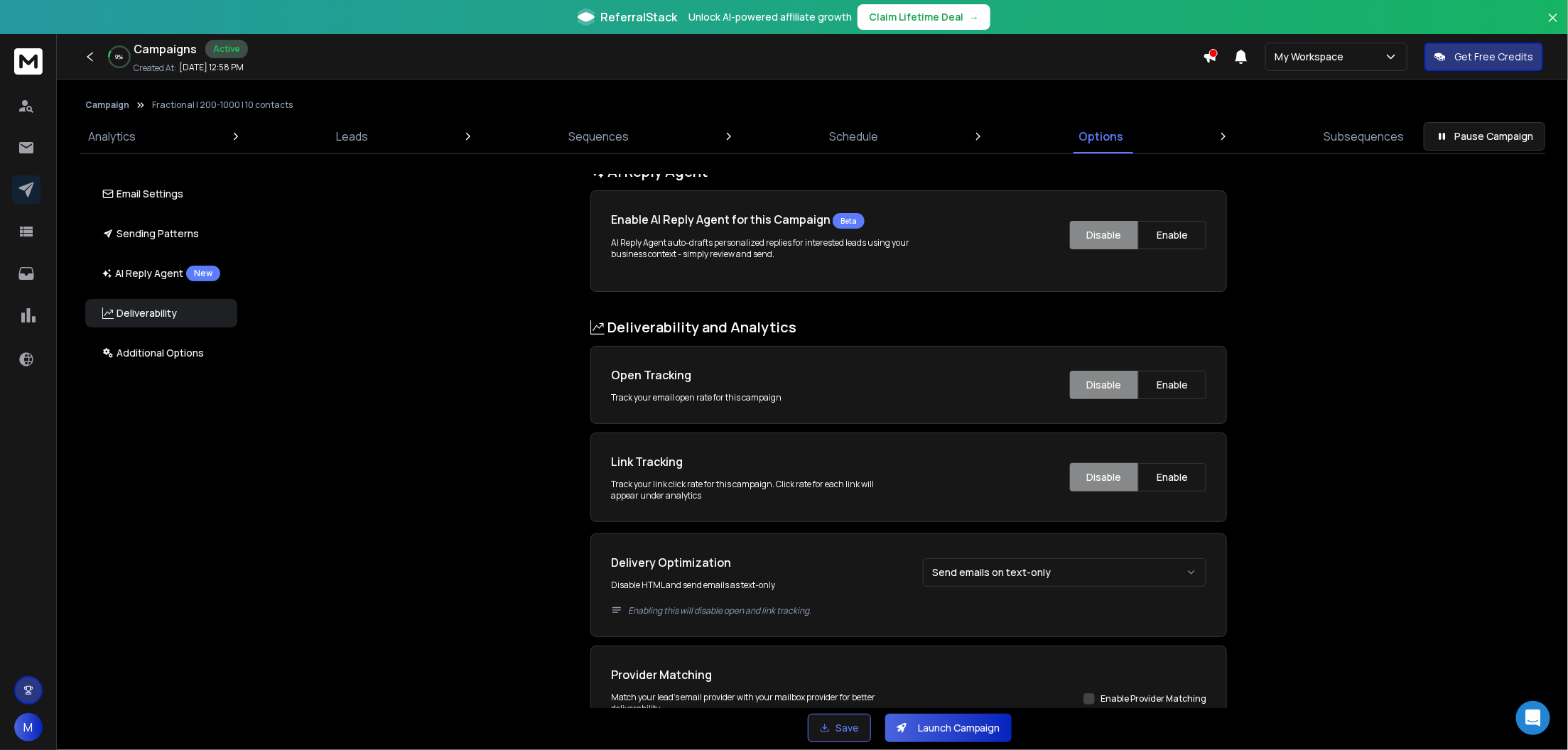
scroll to position [1355, 0]
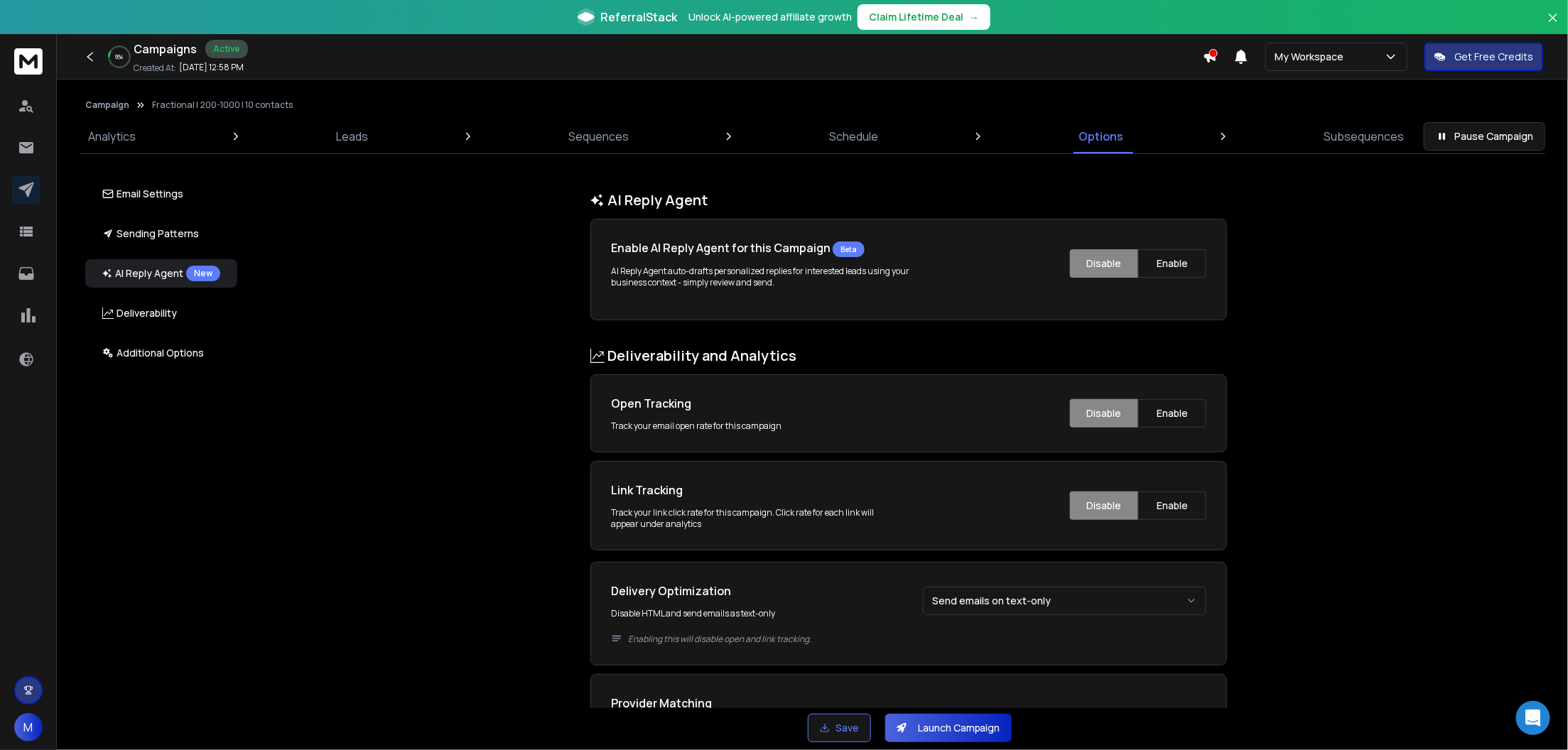
click at [927, 737] on button "Launch Campaign" at bounding box center [949, 728] width 126 height 28
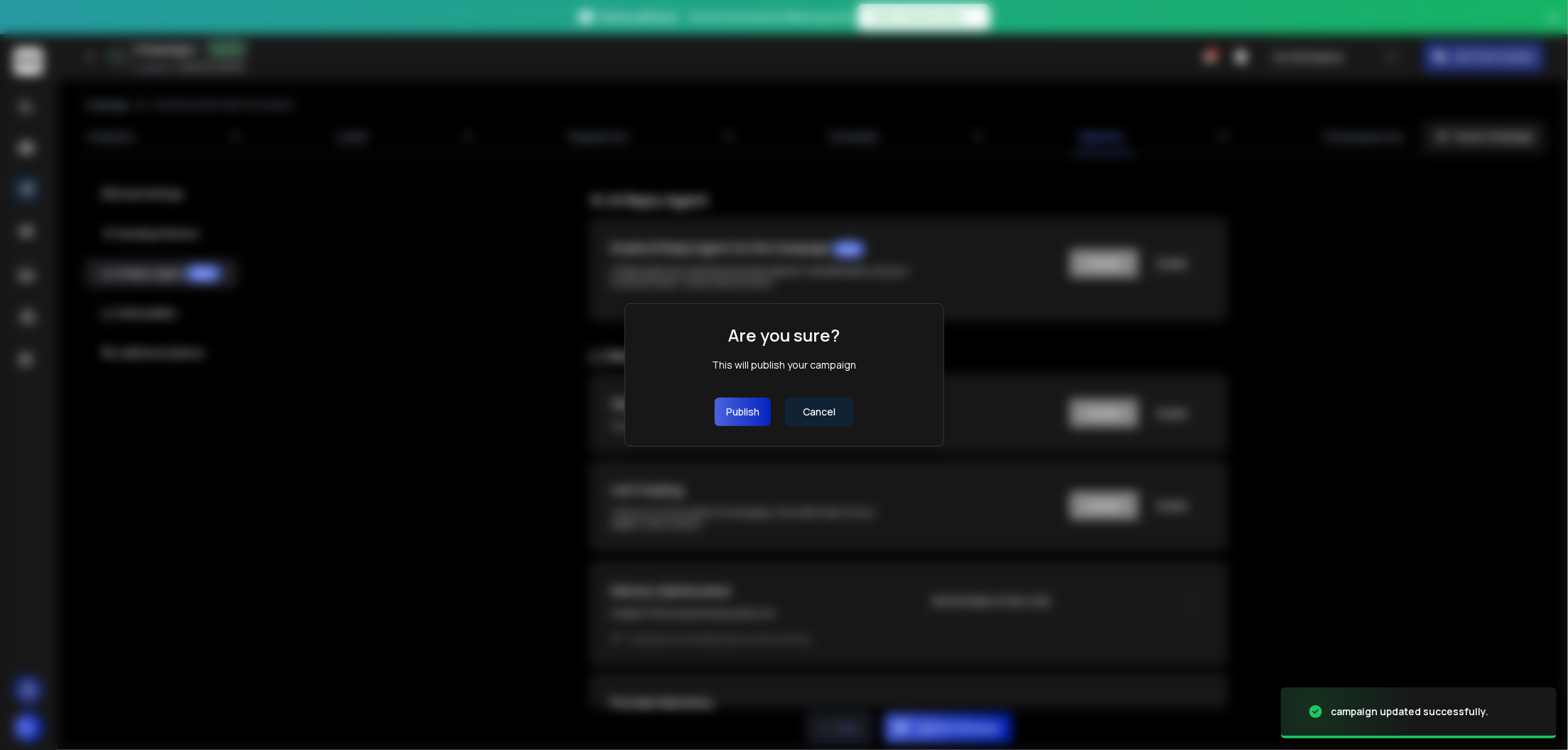
click at [747, 418] on button "Publish" at bounding box center [743, 412] width 56 height 28
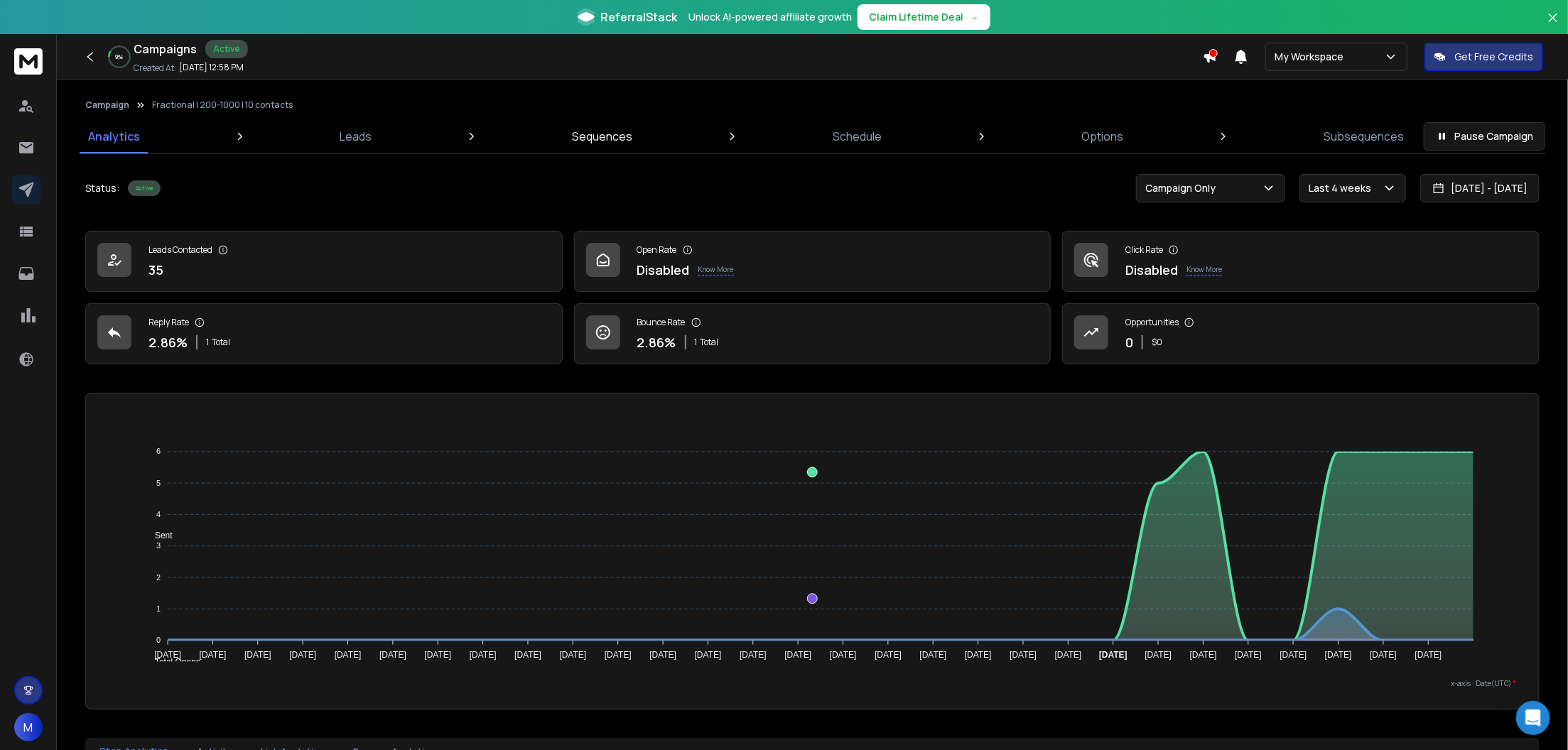
click at [576, 152] on link "Sequences" at bounding box center [602, 136] width 77 height 34
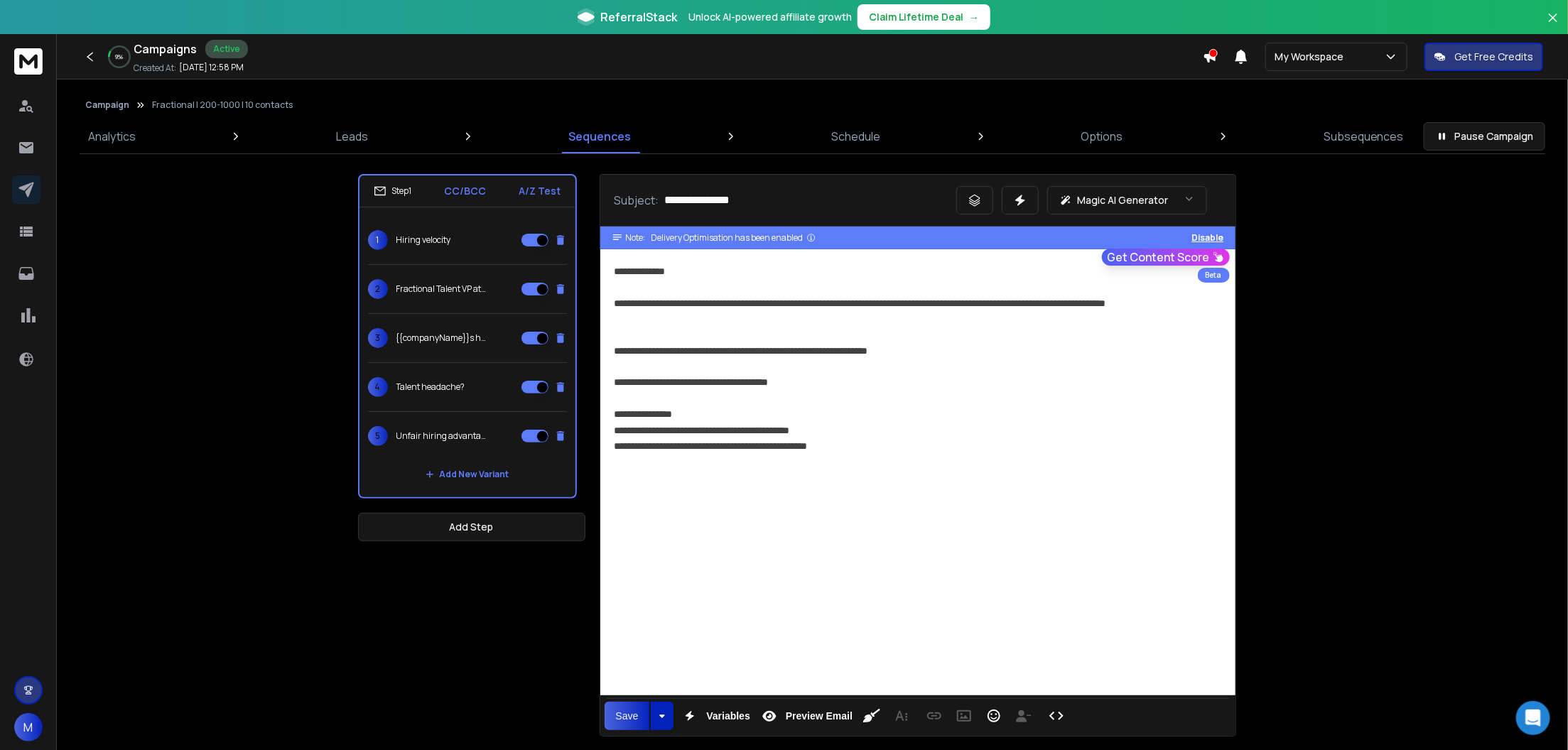
click at [1115, 305] on div "**********" at bounding box center [917, 311] width 606 height 32
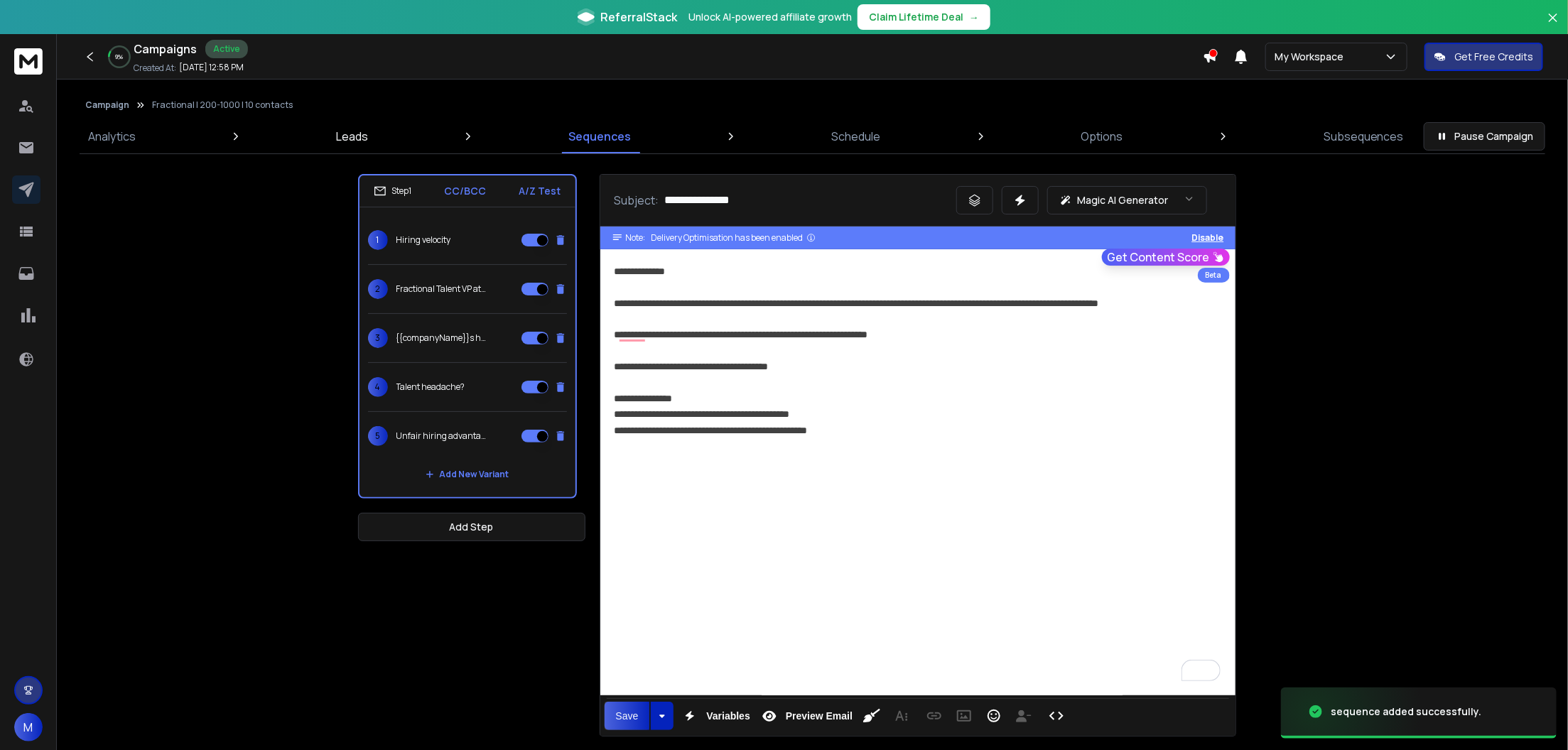
click at [353, 137] on p "Leads" at bounding box center [352, 137] width 32 height 17
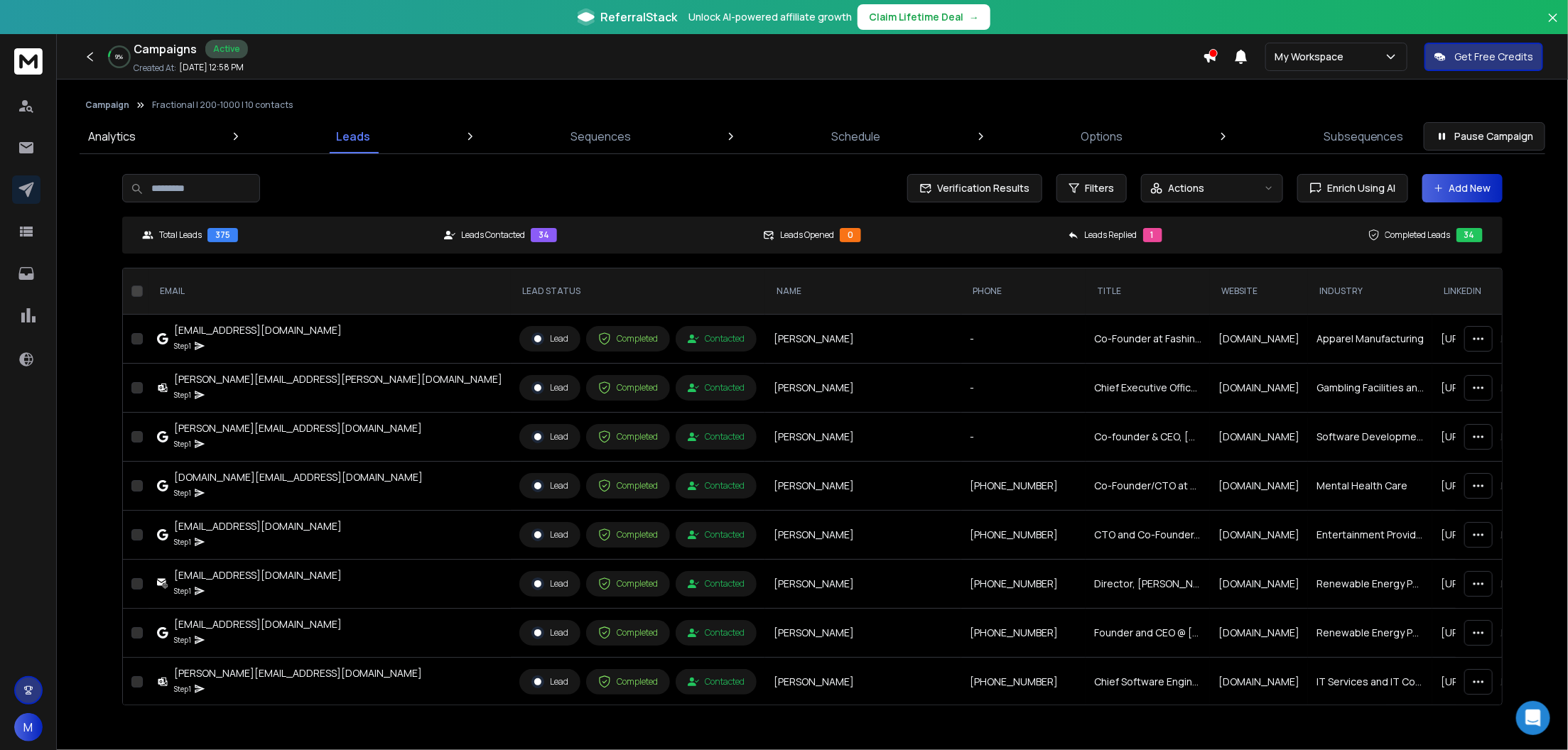
click at [102, 133] on p "Analytics" at bounding box center [112, 137] width 47 height 17
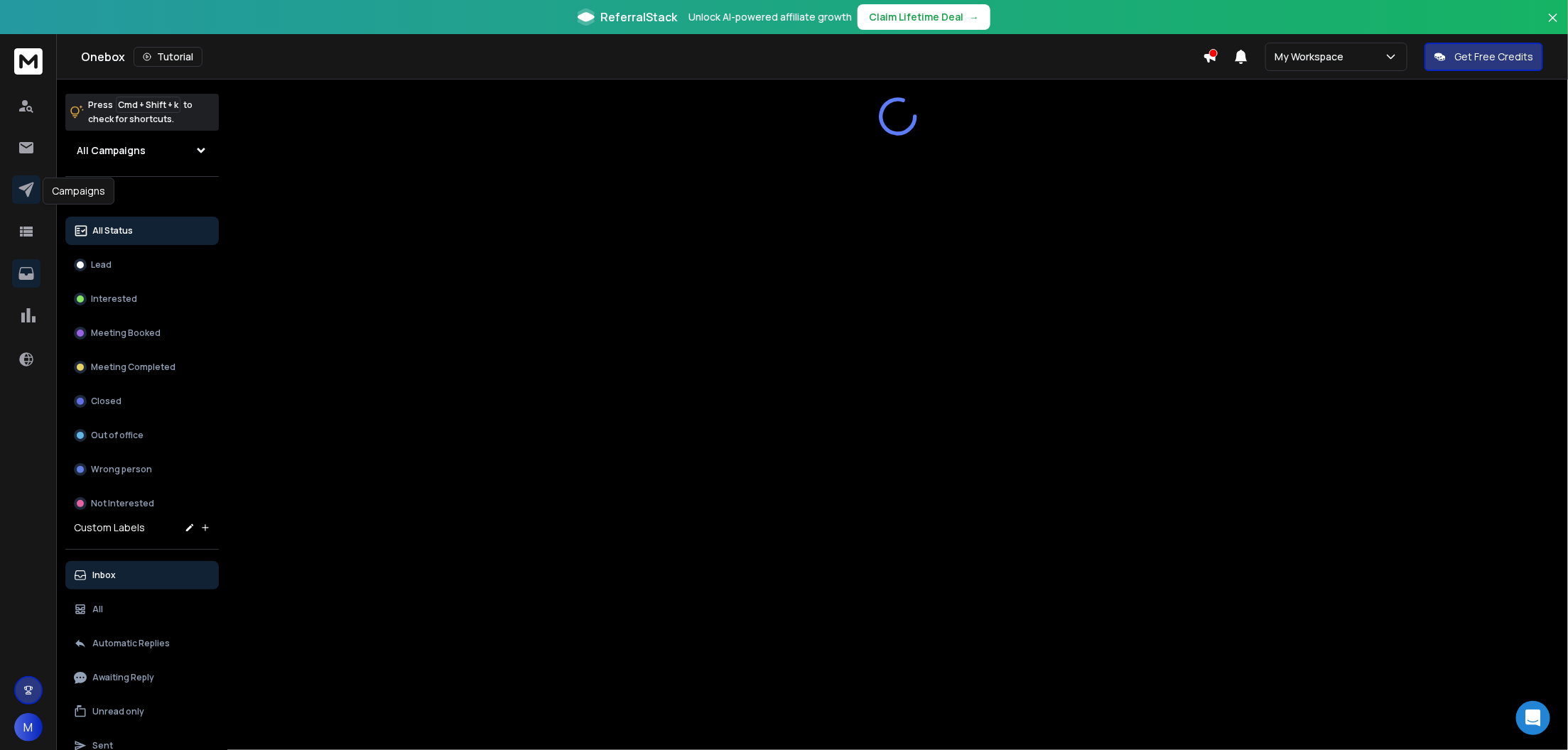
click at [17, 179] on link at bounding box center [26, 189] width 28 height 28
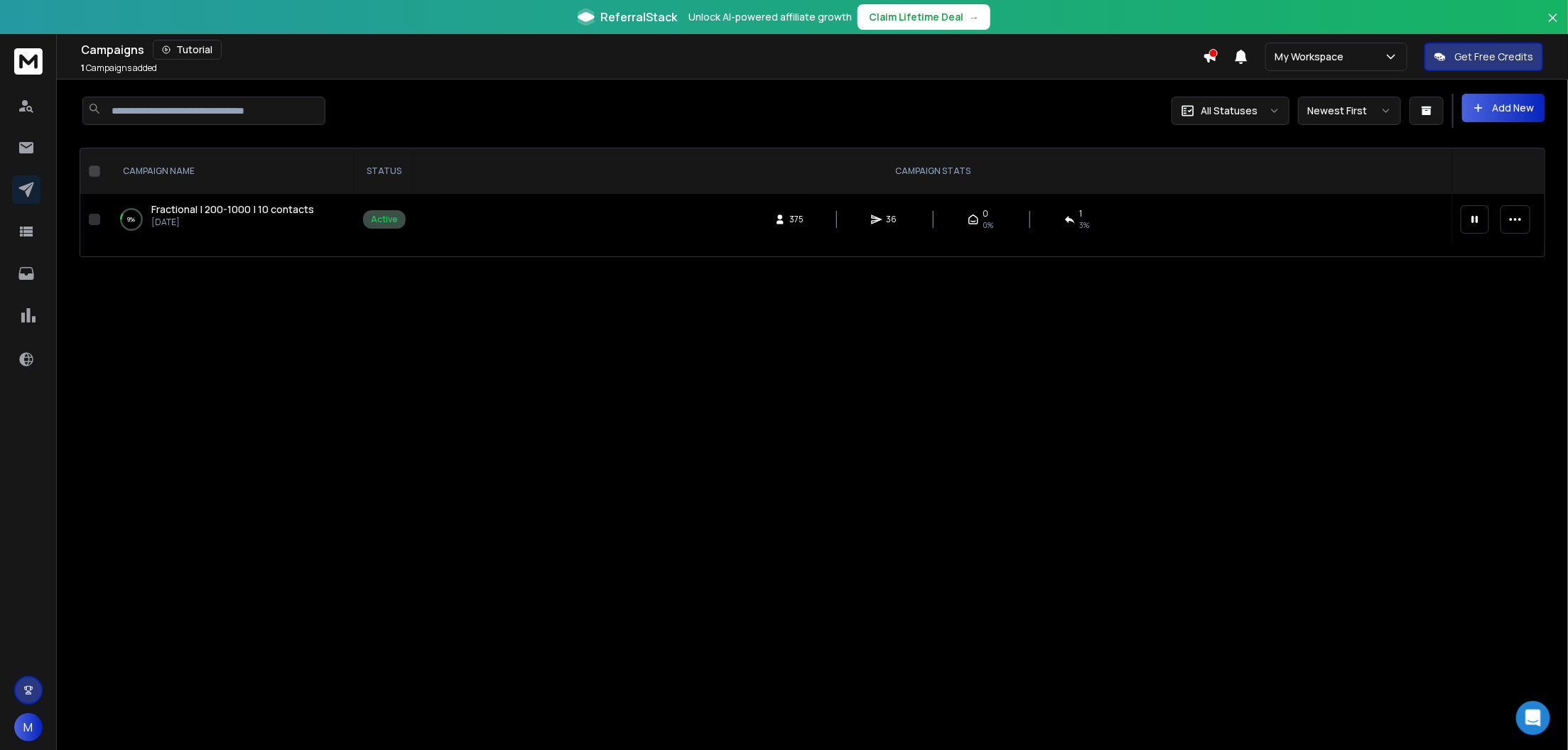
click at [193, 208] on span "Fractional | 200-1000 | 10 contacts" at bounding box center [233, 208] width 163 height 13
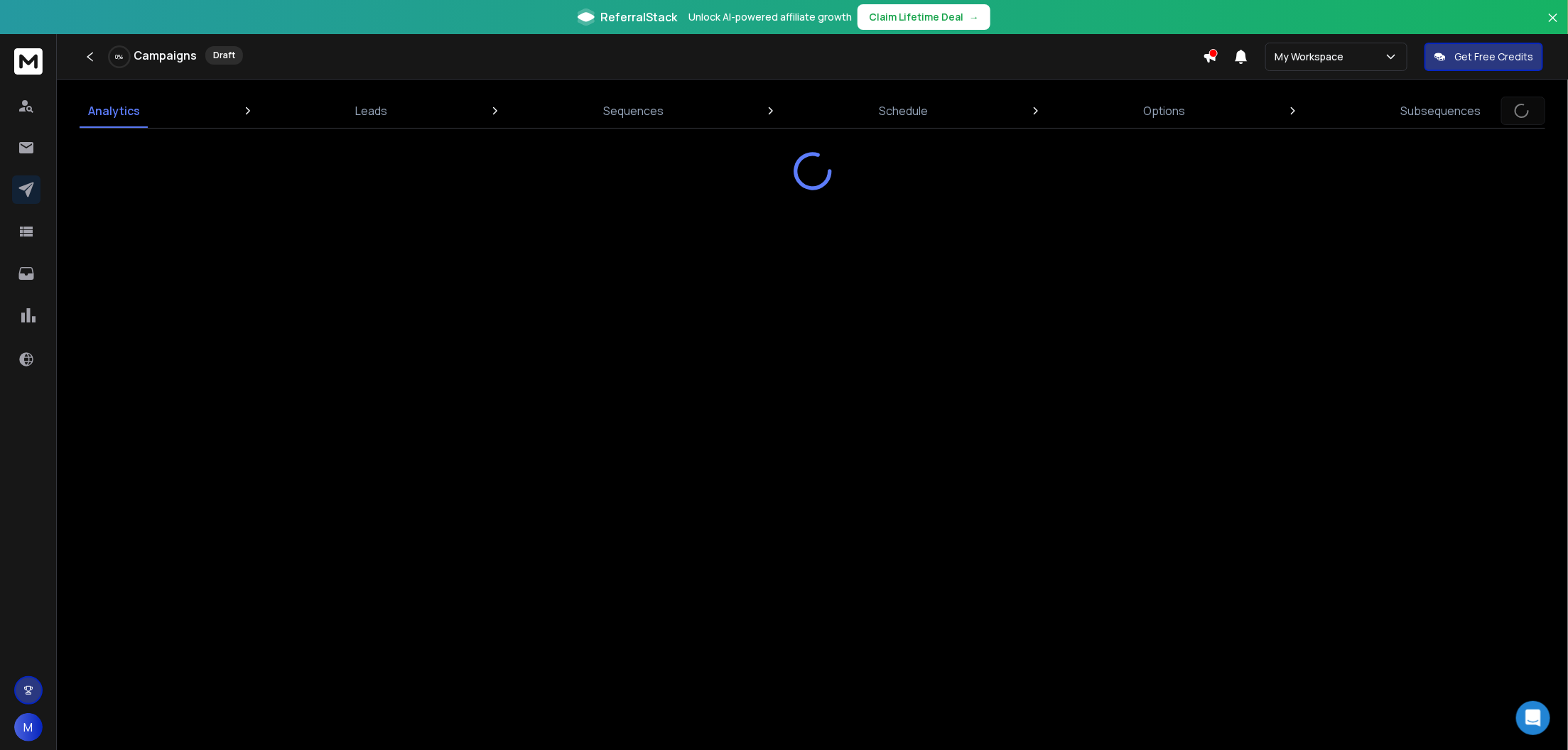
click at [1280, 317] on div at bounding box center [812, 523] width 1454 height 750
